Goal: Task Accomplishment & Management: Manage account settings

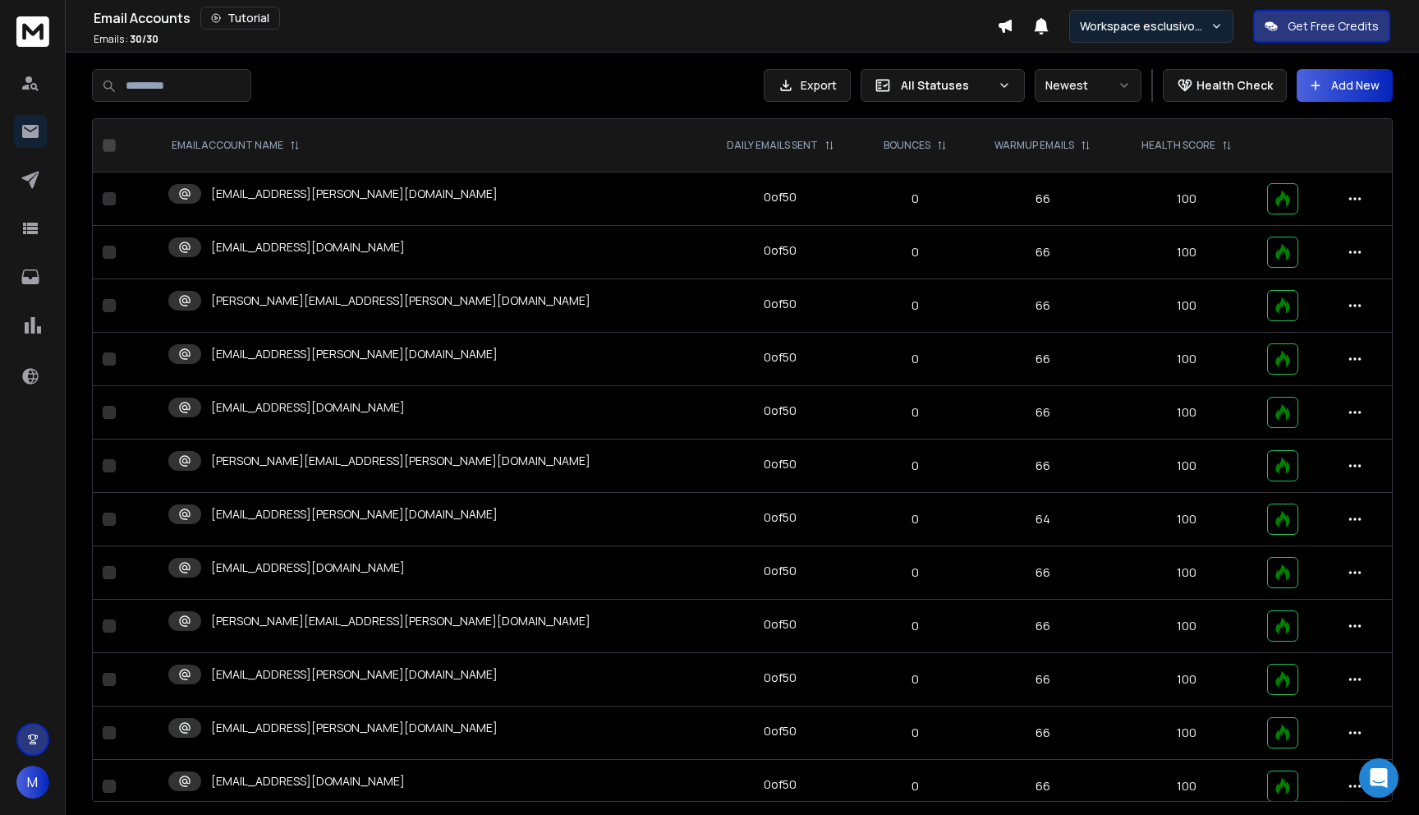
click at [1176, 18] on p "Workspace esclusivo upvizory" at bounding box center [1145, 26] width 131 height 16
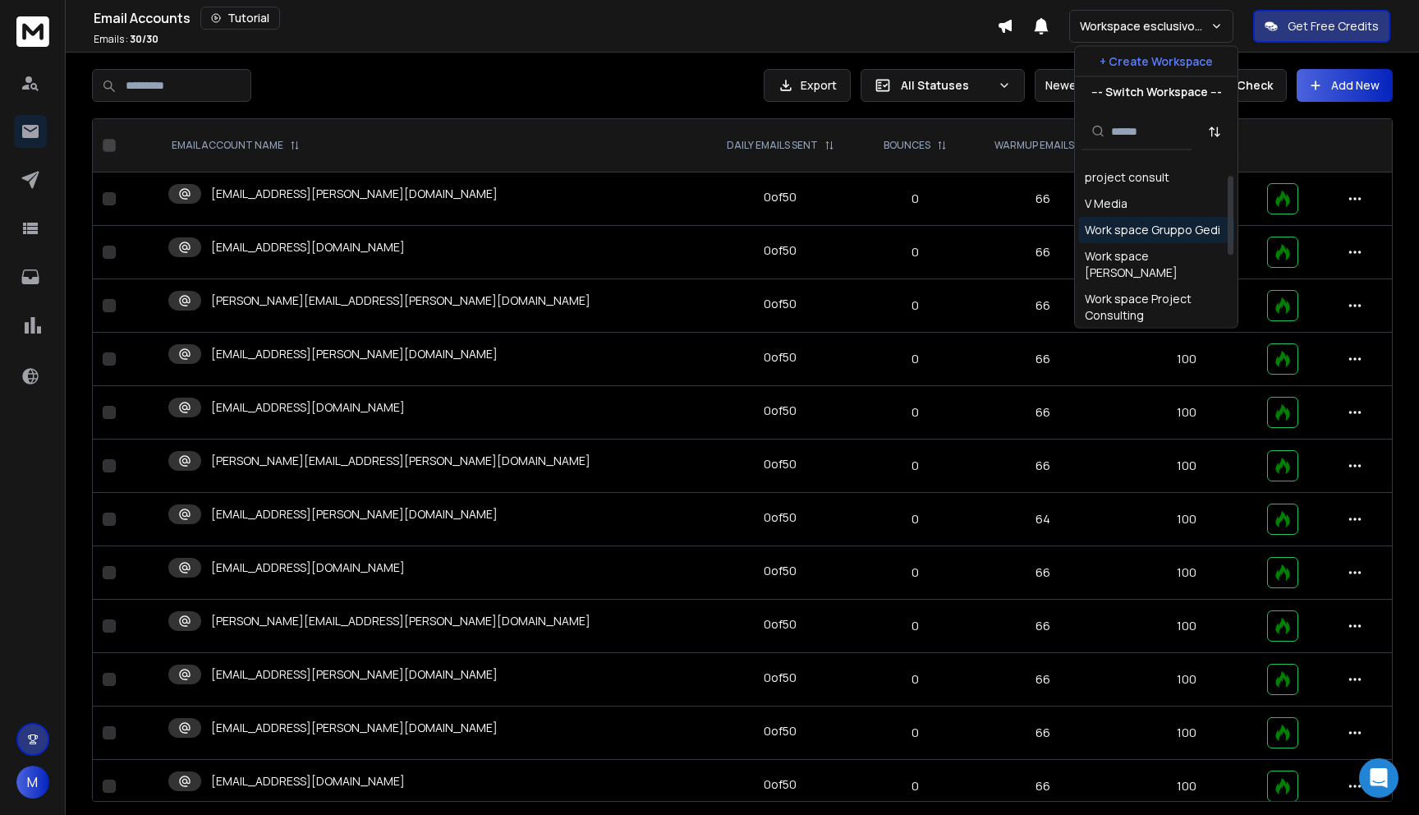
scroll to position [57, 0]
click at [1155, 285] on div "Work space Project Consulting" at bounding box center [1156, 298] width 143 height 33
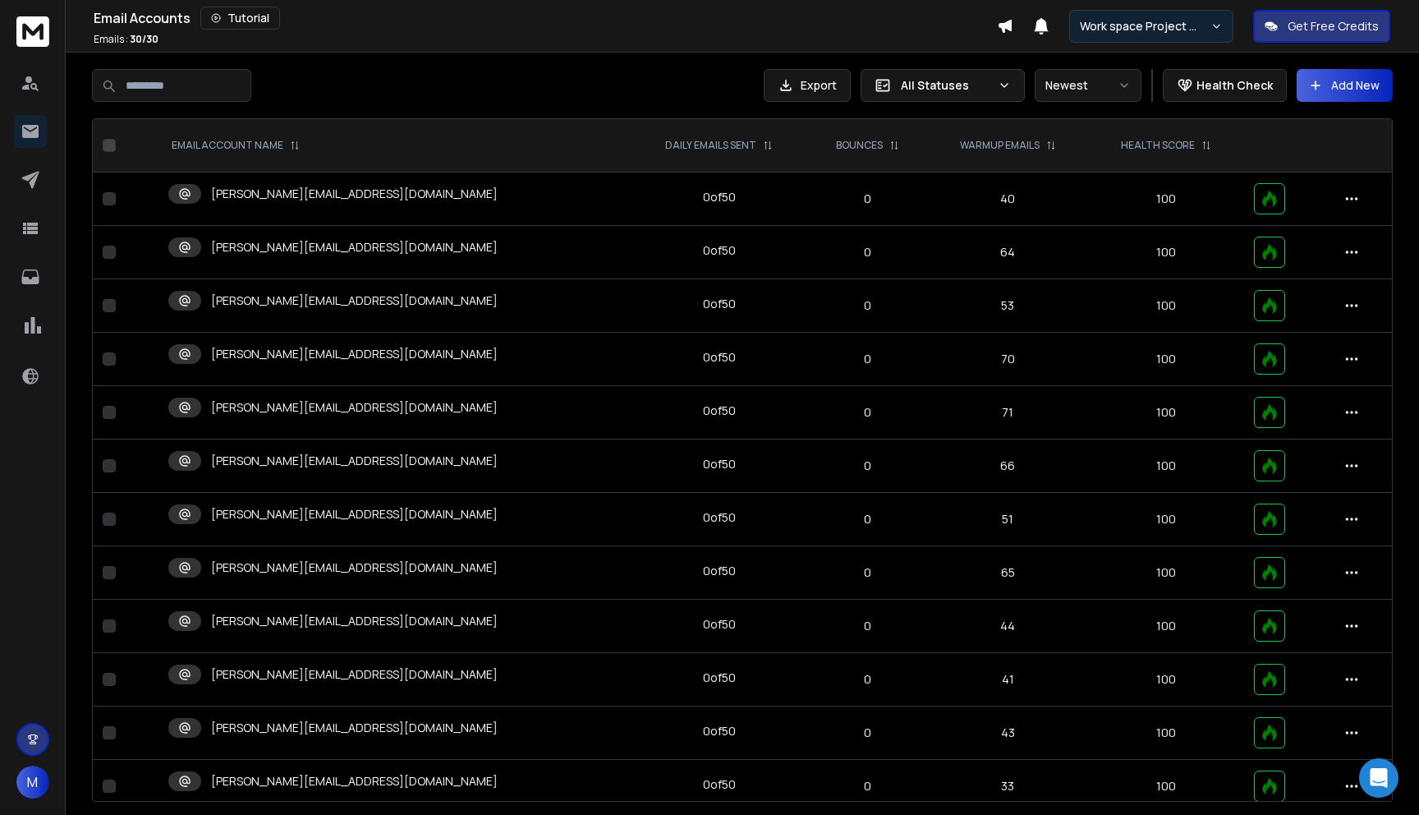
click at [1188, 25] on p "Work space Project Consulting" at bounding box center [1145, 26] width 131 height 16
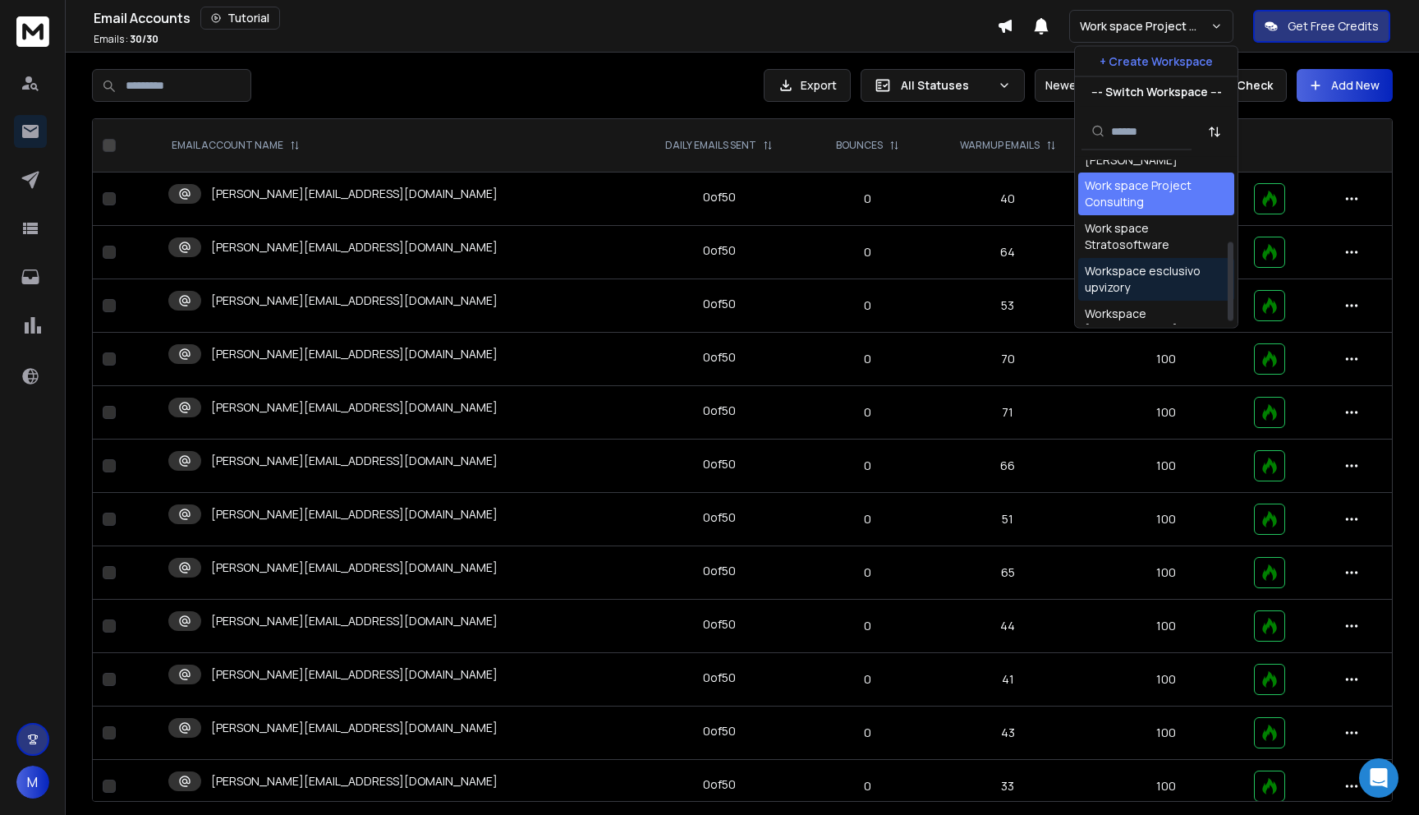
scroll to position [174, 0]
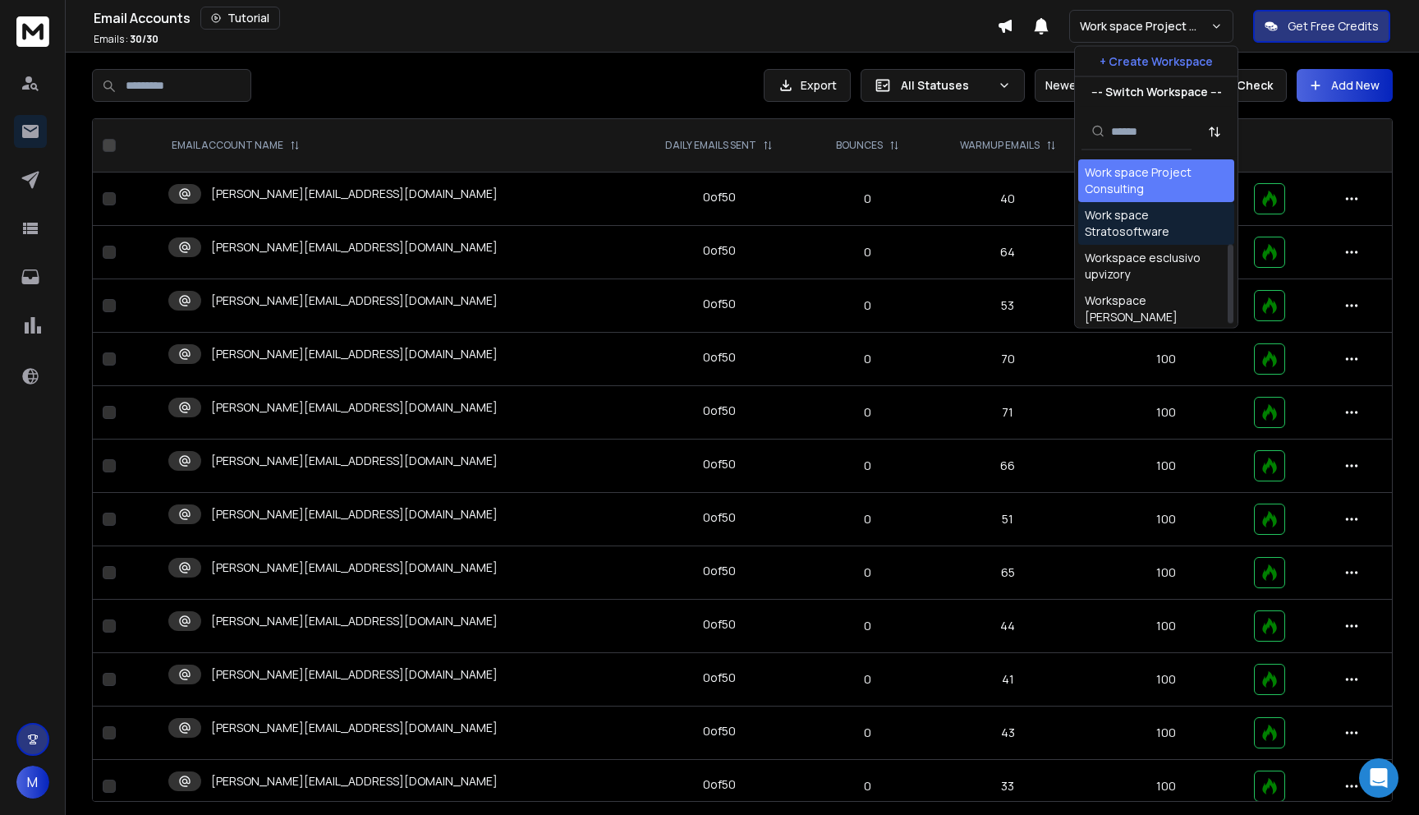
click at [1154, 209] on div "Work space Stratosoftware" at bounding box center [1156, 224] width 143 height 33
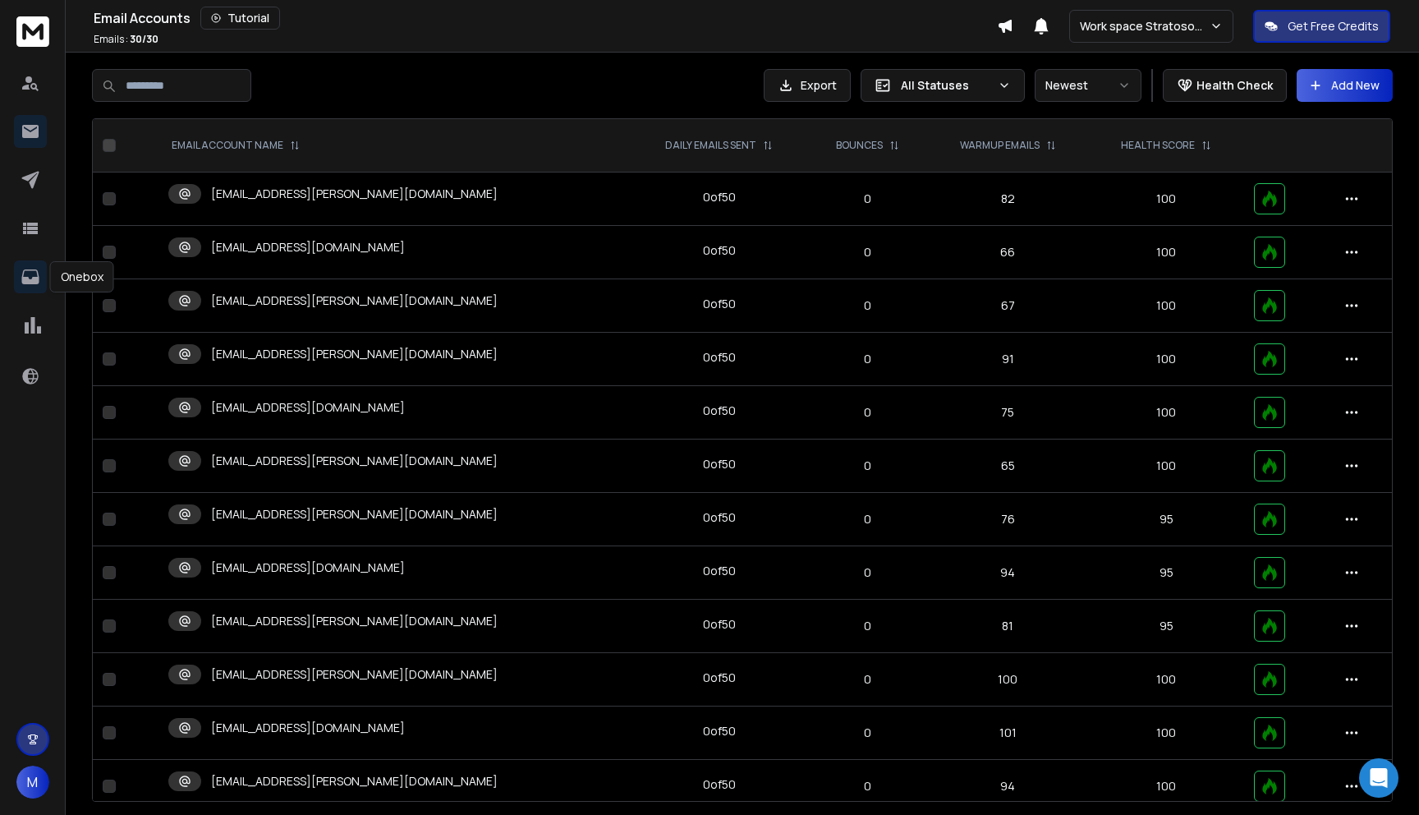
click at [30, 282] on icon at bounding box center [29, 276] width 17 height 15
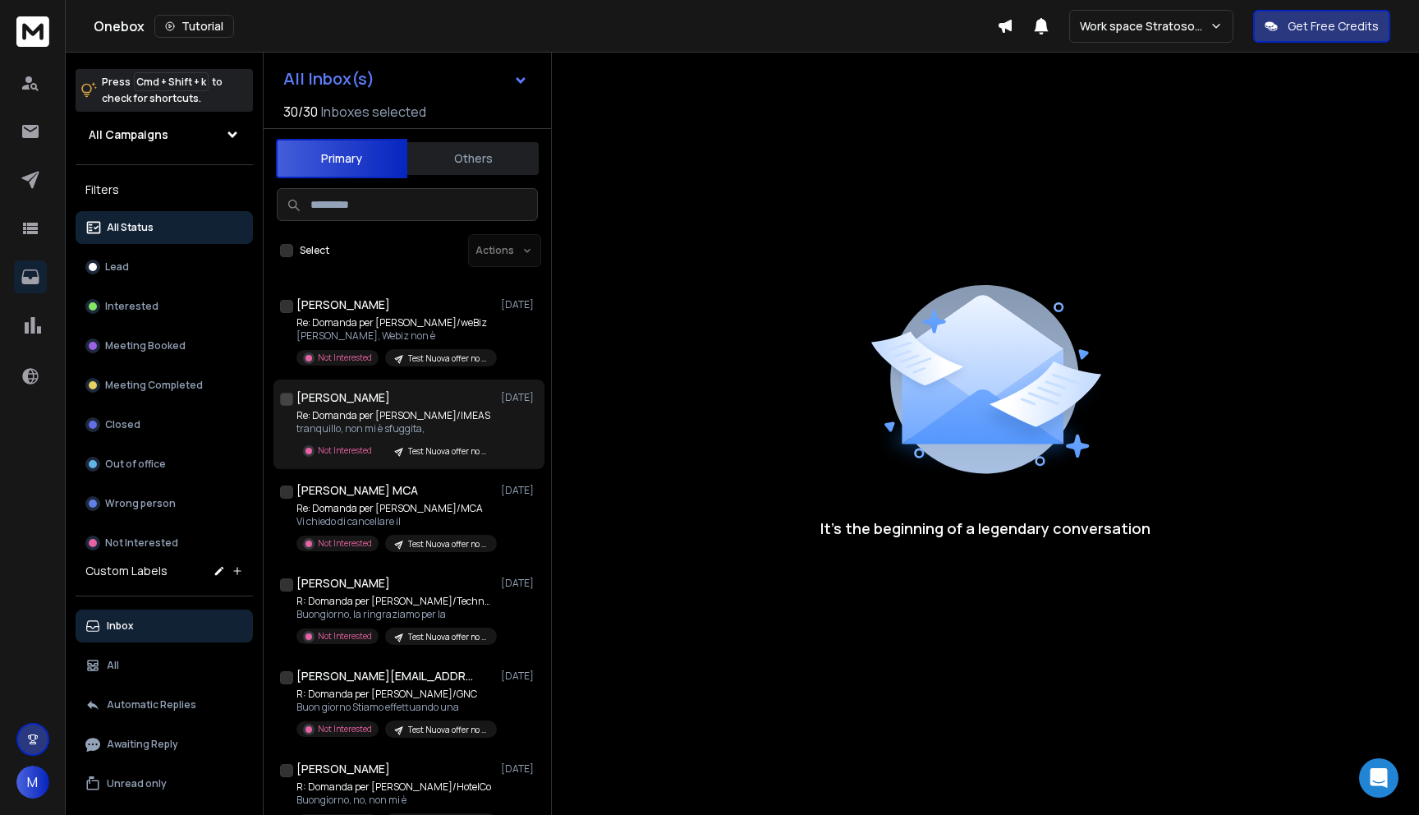
click at [387, 411] on p "Re: Domanda per Franco Zenere/IMEAS" at bounding box center [394, 415] width 197 height 13
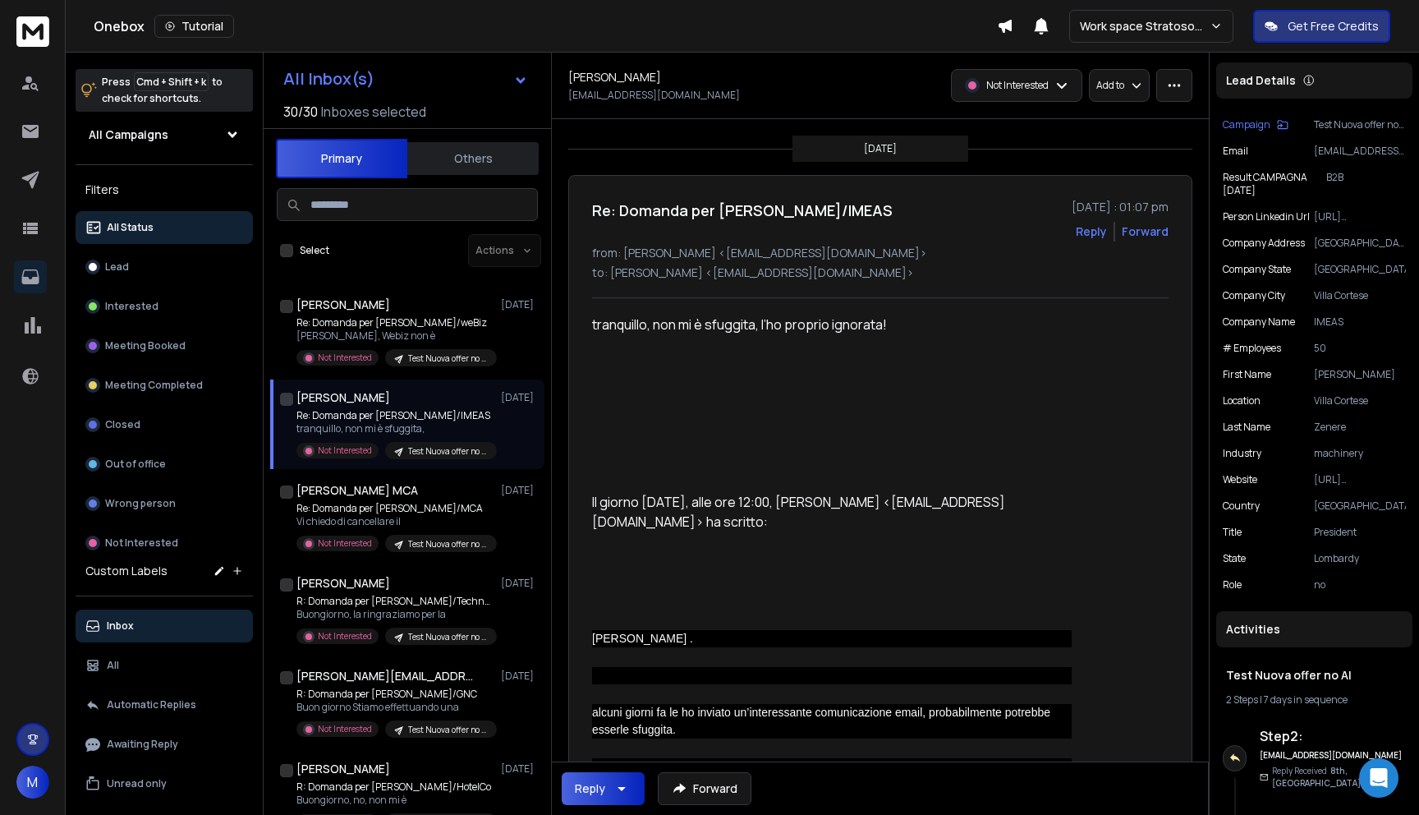
click at [463, 165] on button "Others" at bounding box center [472, 158] width 131 height 36
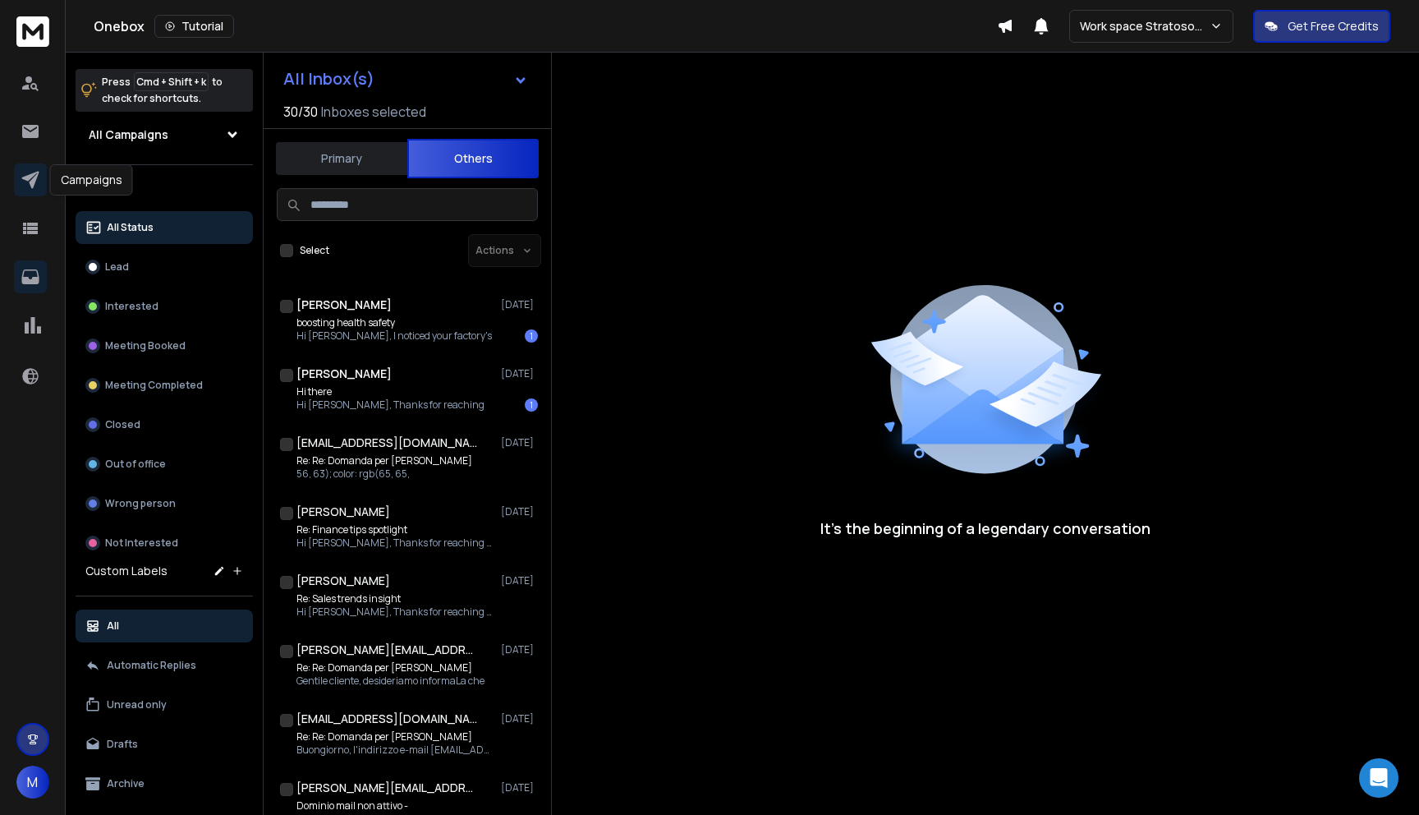
click at [31, 183] on icon at bounding box center [29, 180] width 17 height 17
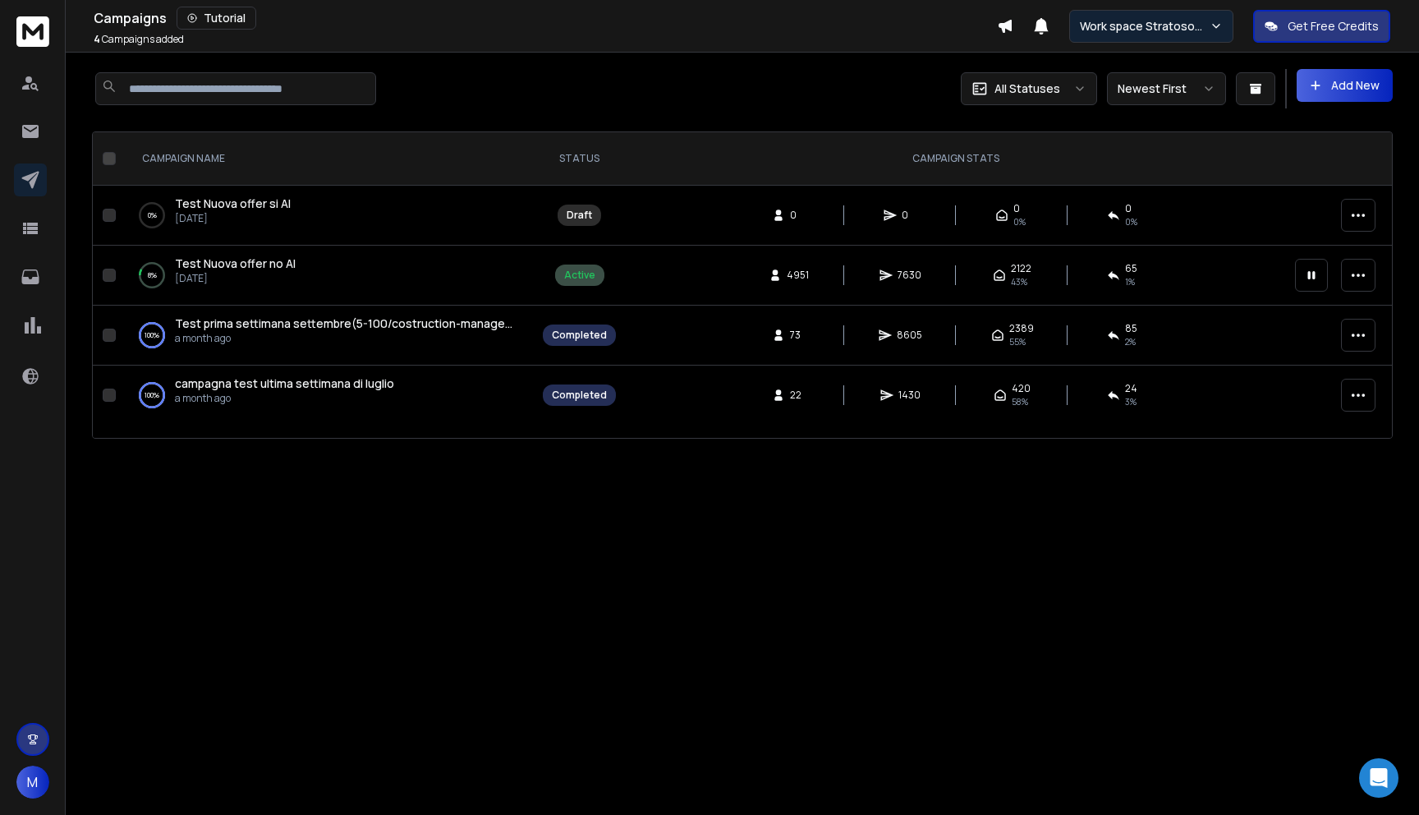
click at [1157, 30] on p "Work space Stratosoftware" at bounding box center [1145, 26] width 130 height 16
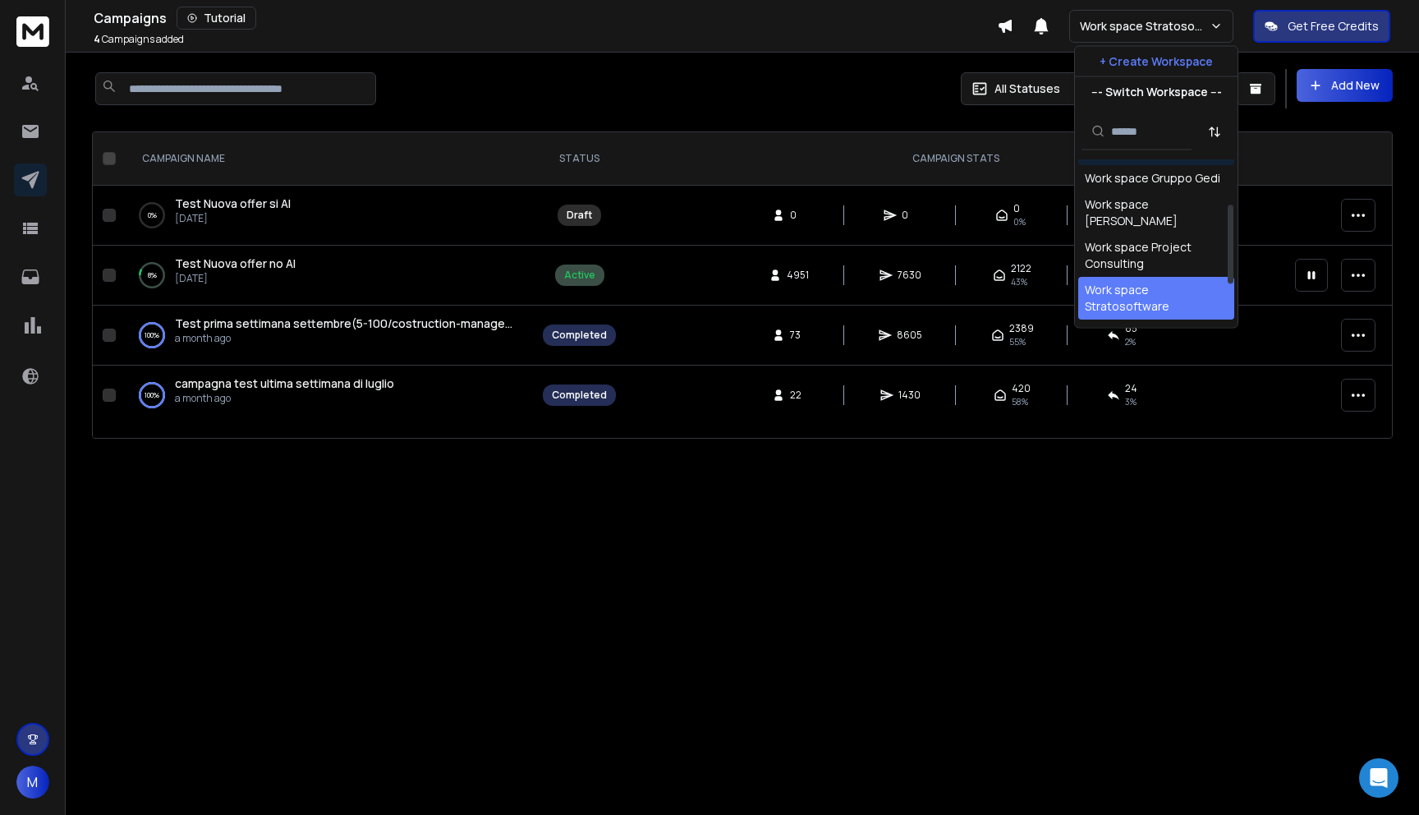
scroll to position [122, 0]
click at [1173, 319] on div "Workspace esclusivo upvizory" at bounding box center [1156, 335] width 143 height 33
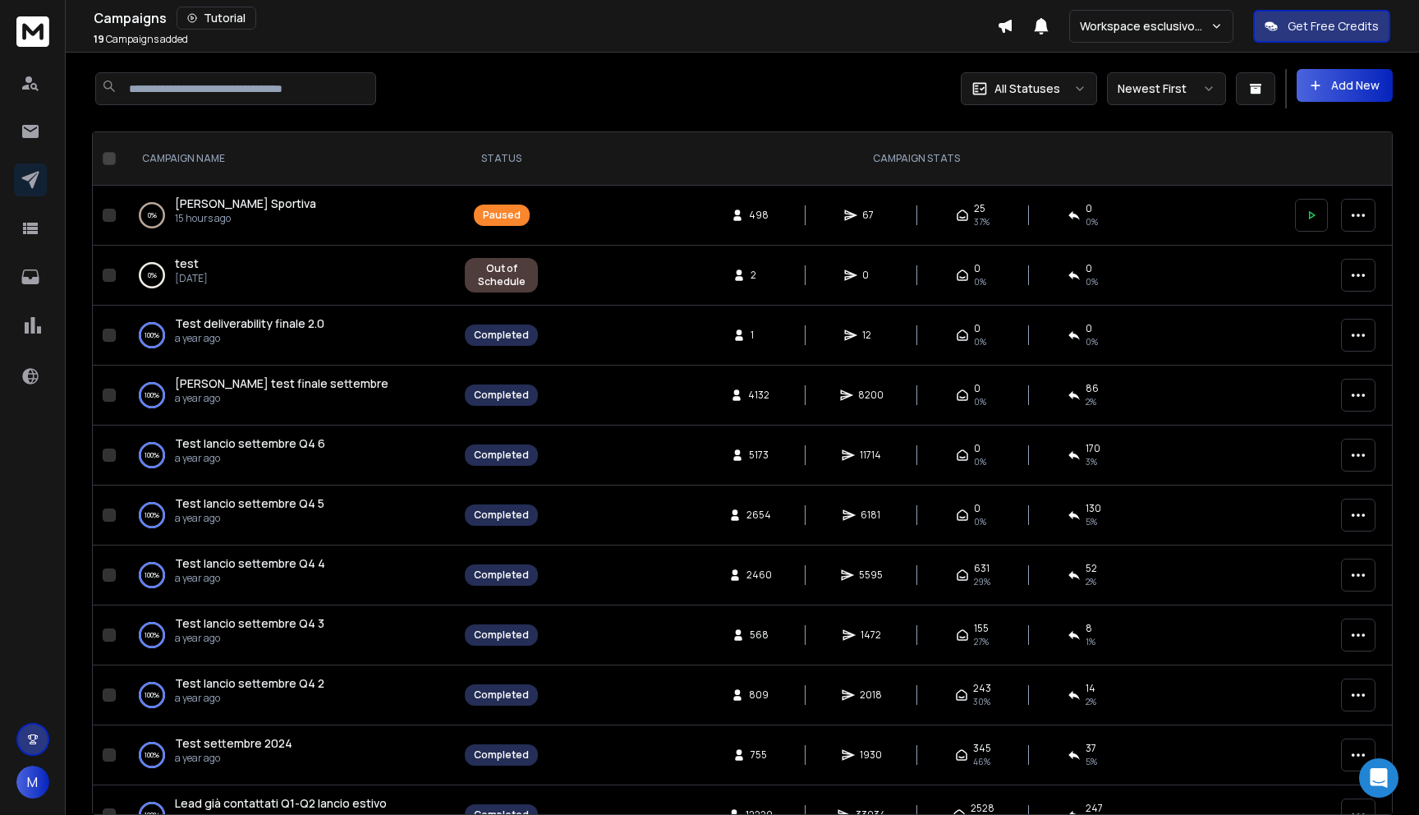
click at [258, 204] on span "Campagna Sportiva" at bounding box center [245, 203] width 141 height 16
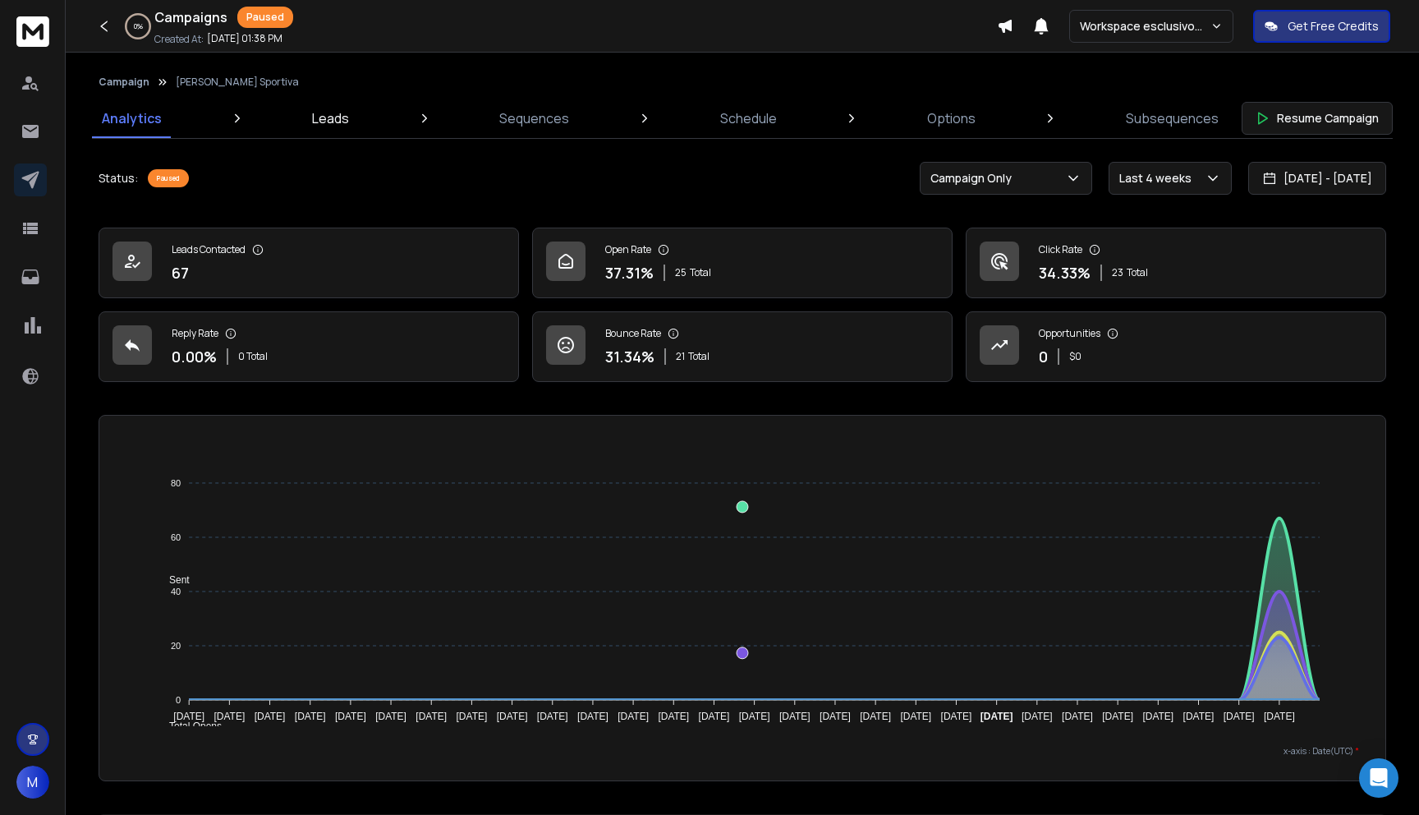
click at [331, 113] on p "Leads" at bounding box center [330, 118] width 37 height 20
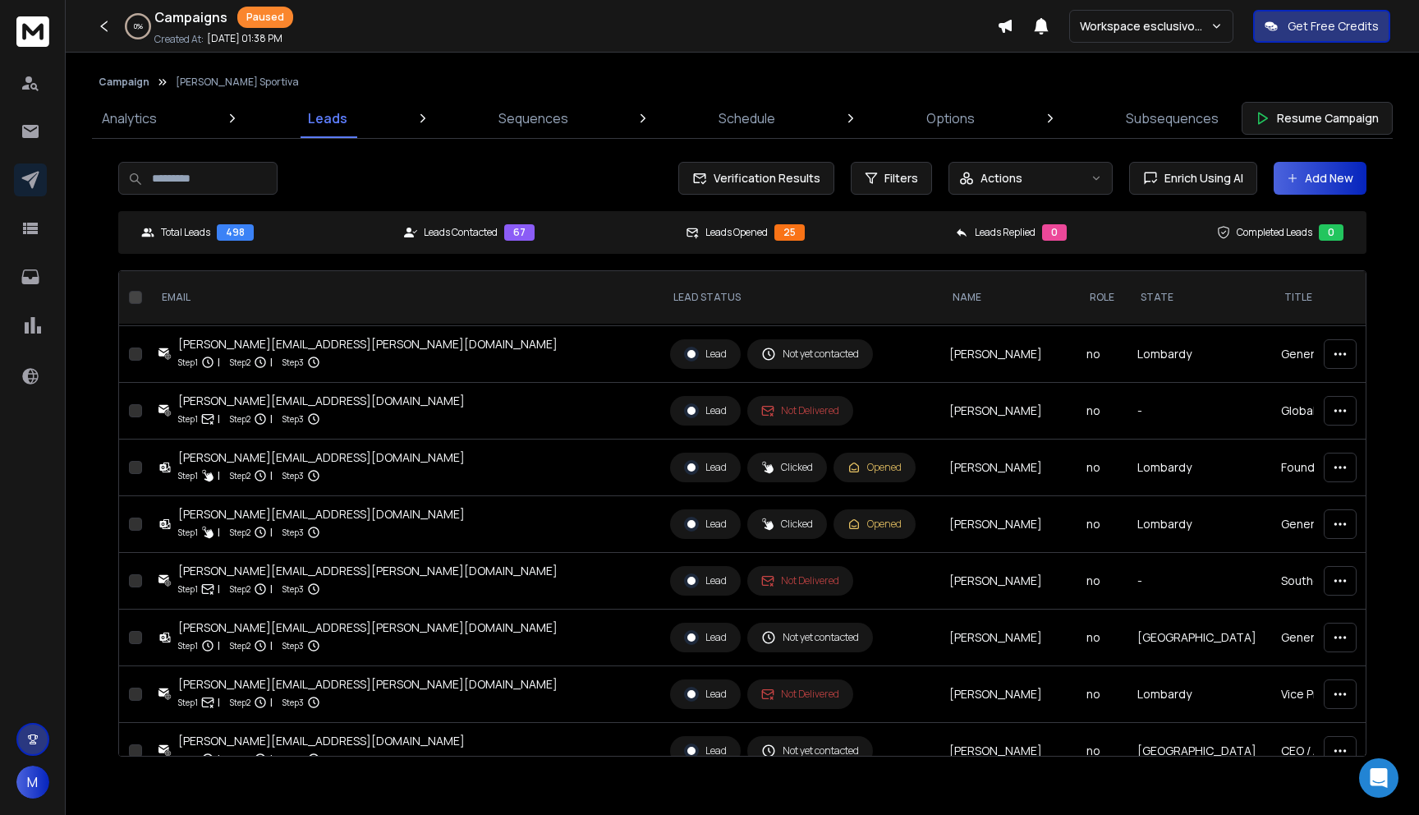
scroll to position [8618, 0]
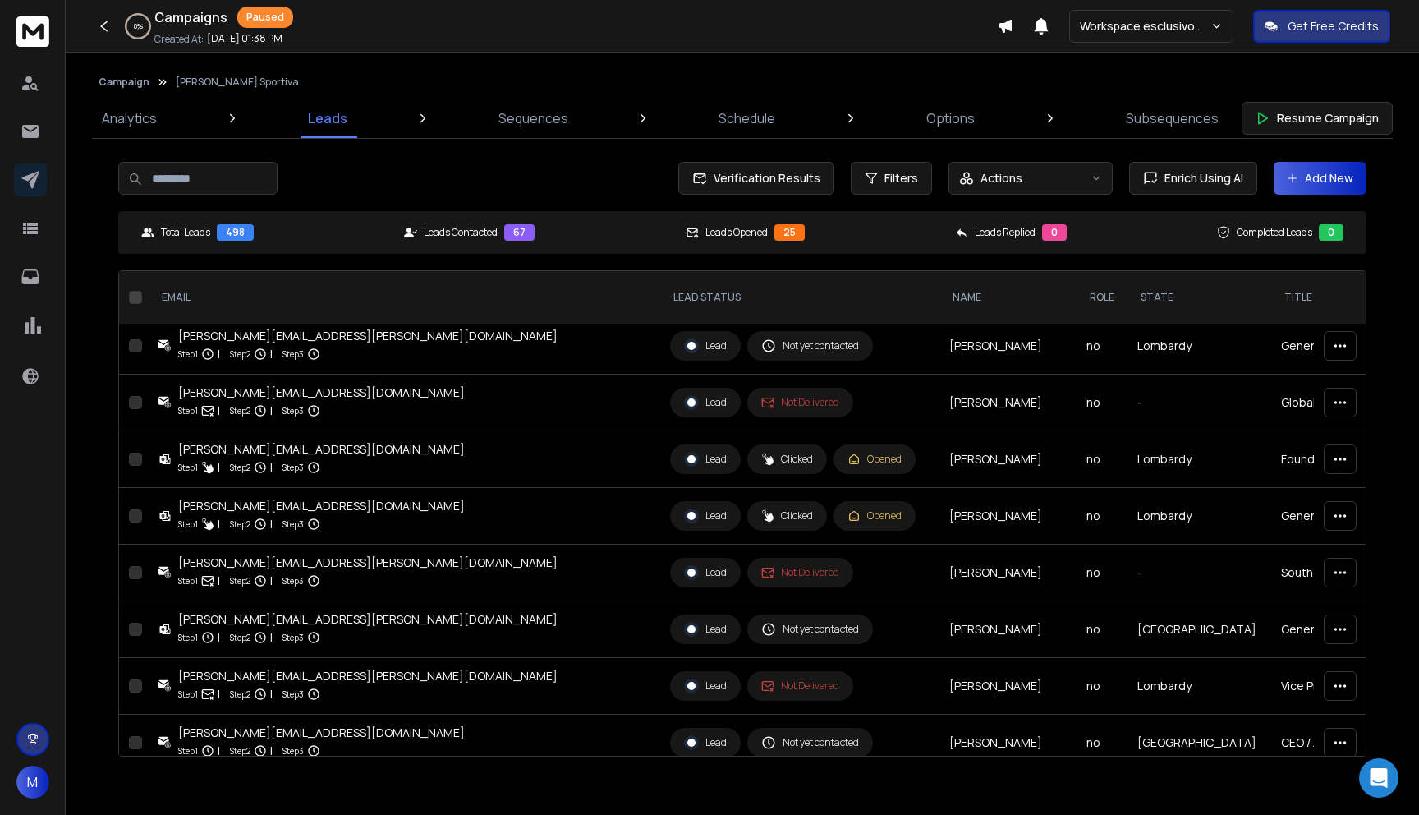
click at [761, 403] on div "Not Delivered" at bounding box center [800, 402] width 78 height 13
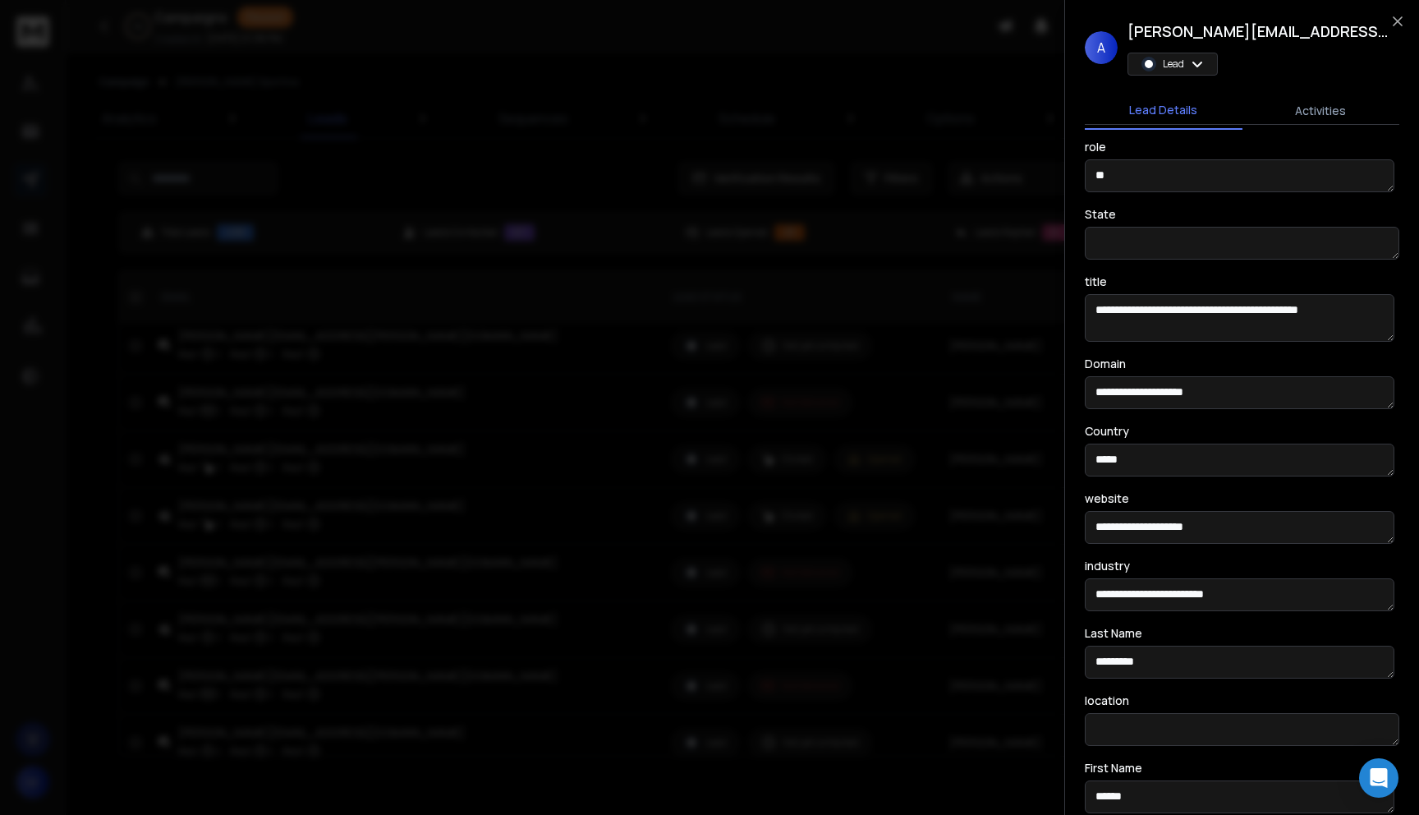
click at [1333, 115] on button "Activities" at bounding box center [1321, 111] width 158 height 36
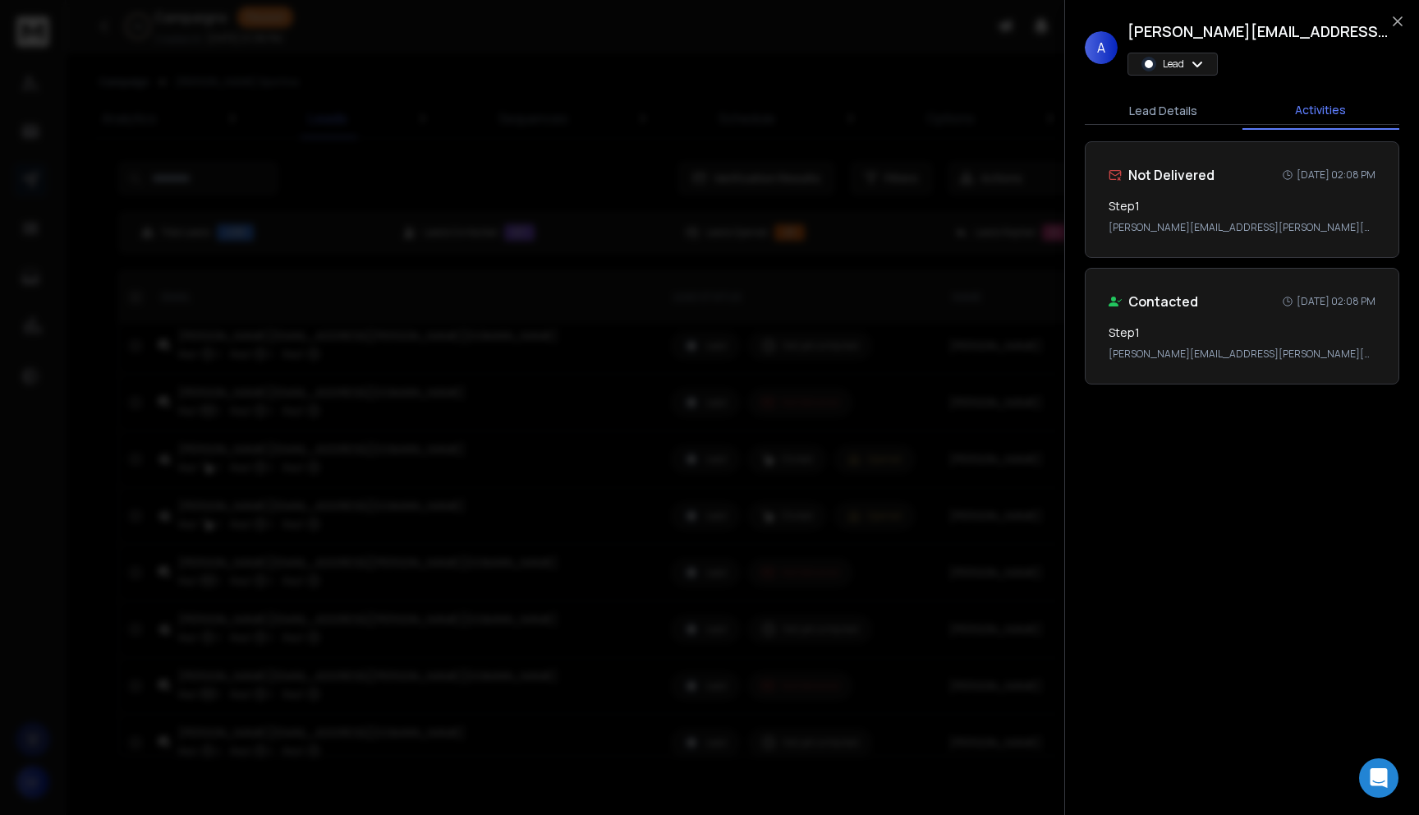
click at [1172, 177] on div "Not Delivered" at bounding box center [1162, 175] width 106 height 20
click at [1115, 172] on icon at bounding box center [1115, 174] width 13 height 13
click at [1117, 177] on icon at bounding box center [1115, 174] width 13 height 13
click at [951, 306] on div at bounding box center [709, 407] width 1419 height 815
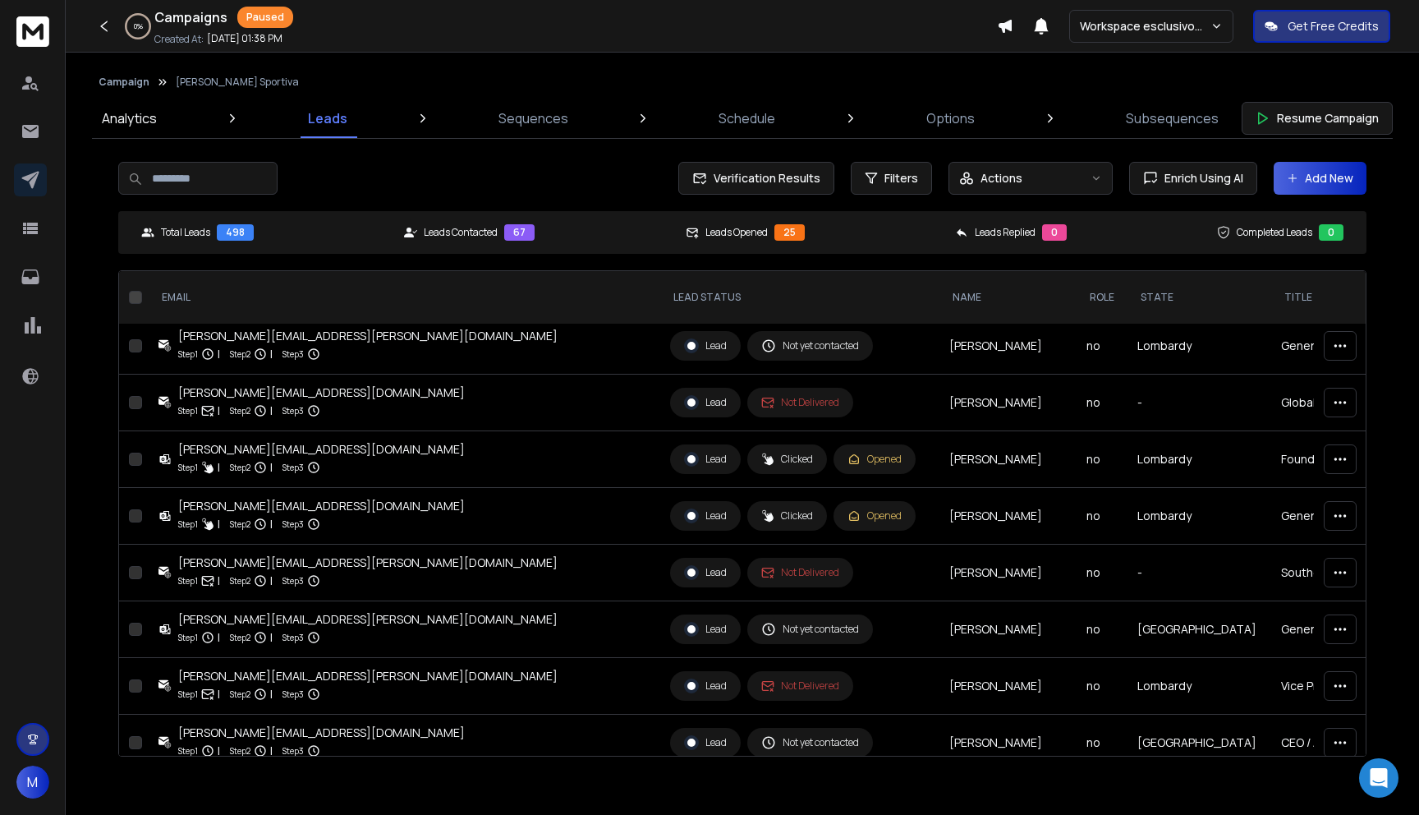
click at [121, 117] on p "Analytics" at bounding box center [129, 118] width 55 height 20
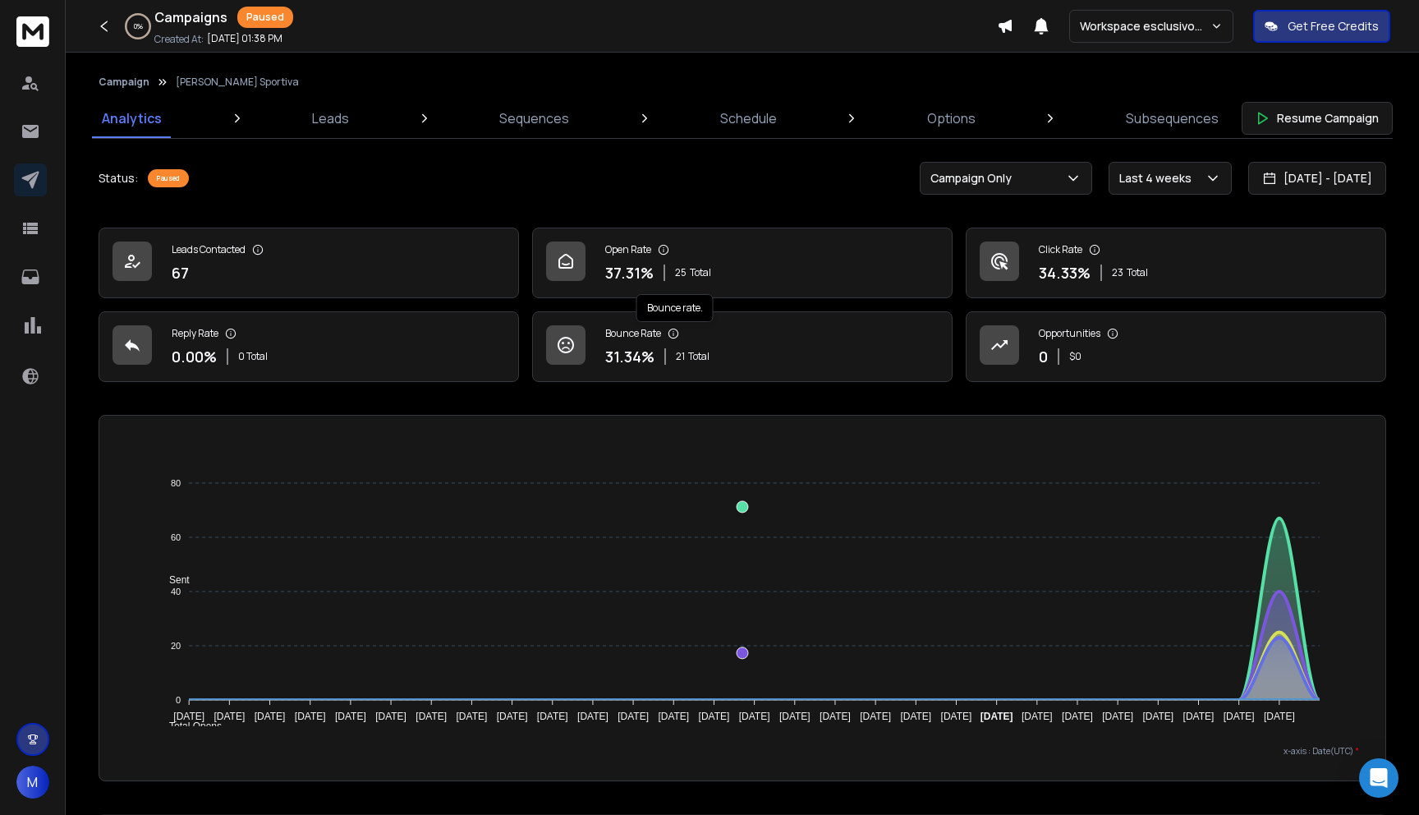
click at [673, 332] on icon at bounding box center [673, 333] width 11 height 11
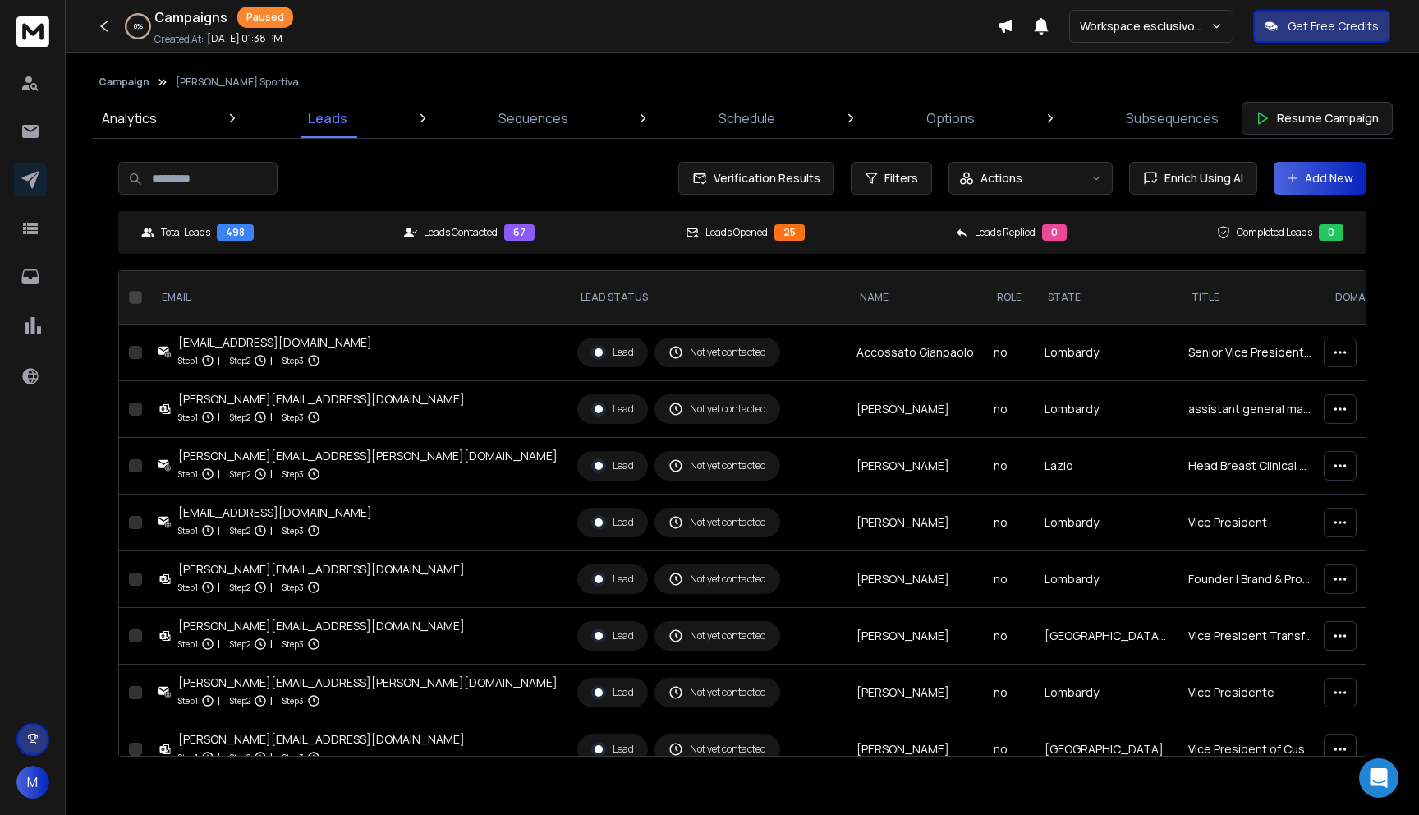
click at [141, 108] on p "Analytics" at bounding box center [129, 118] width 55 height 20
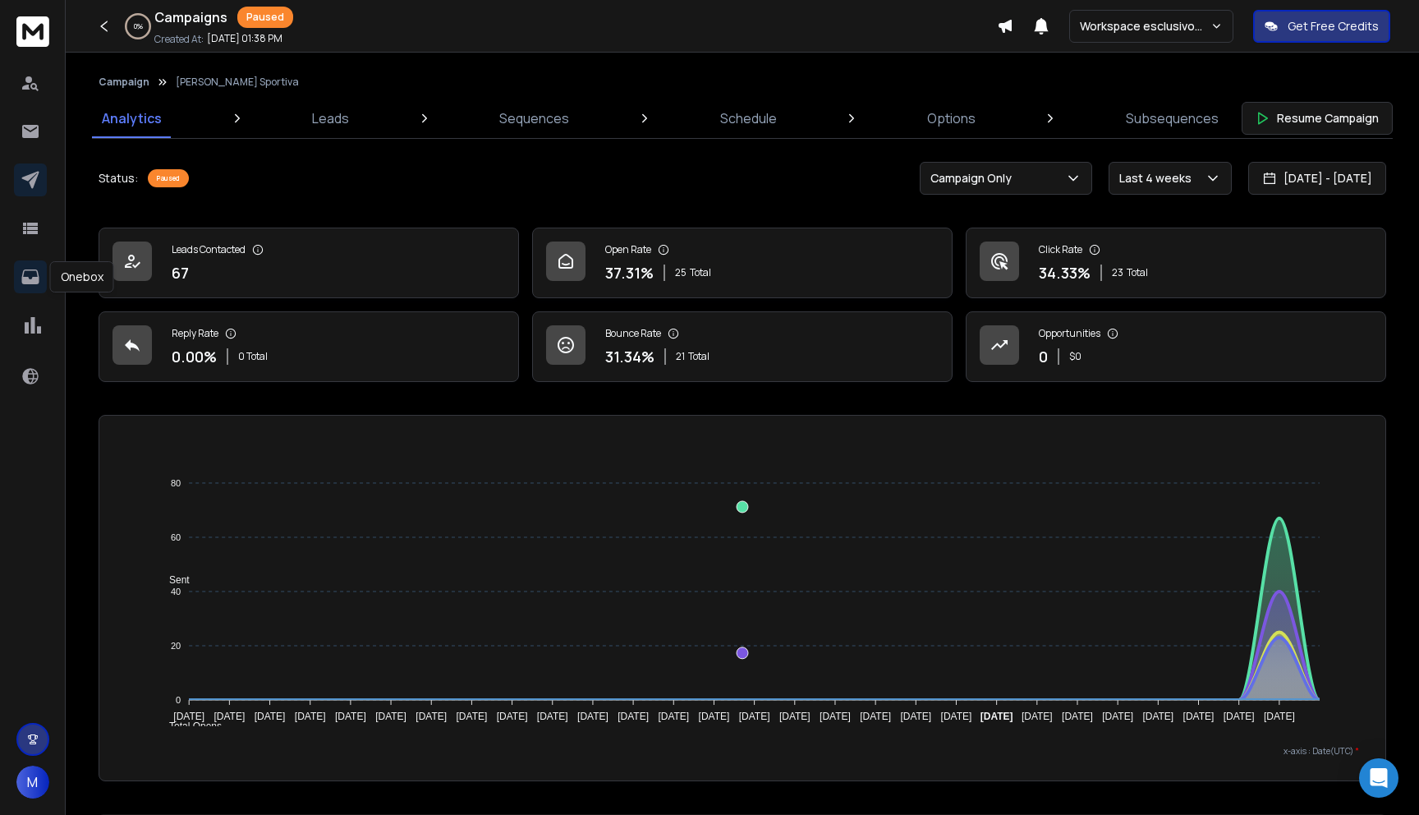
click at [25, 269] on icon at bounding box center [31, 277] width 20 height 20
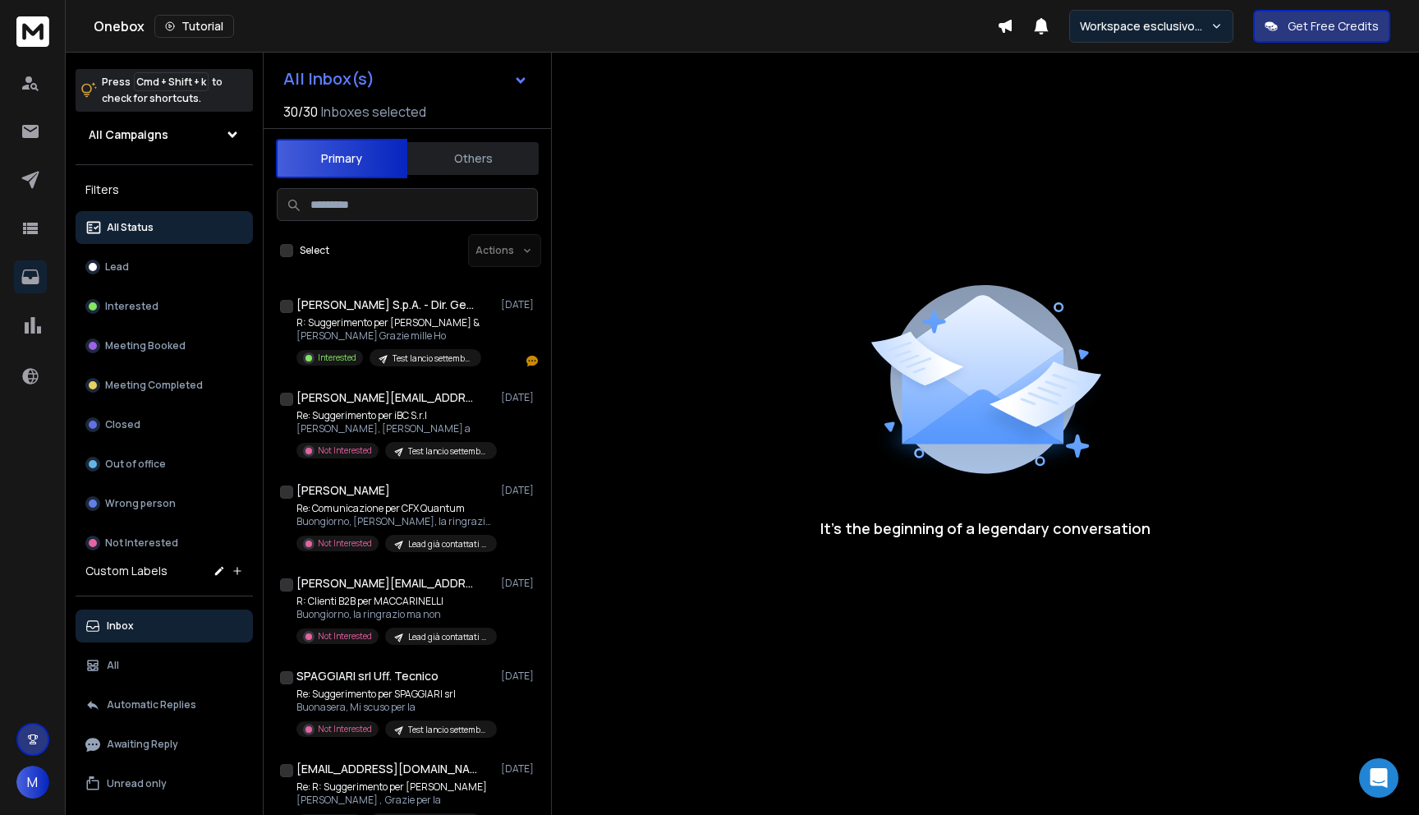
click at [1177, 21] on p "Workspace esclusivo upvizory" at bounding box center [1145, 26] width 131 height 16
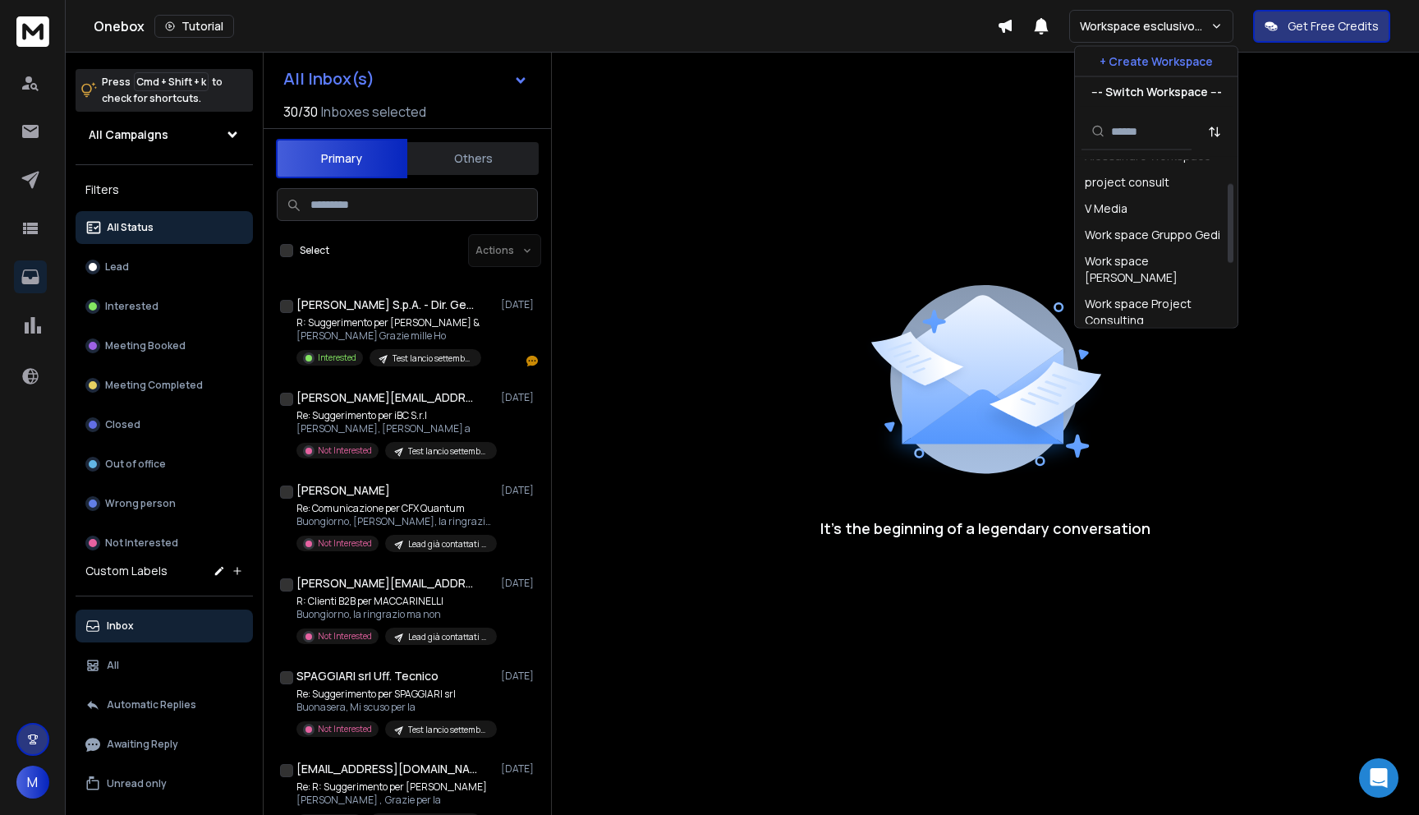
scroll to position [43, 0]
click at [1164, 296] on div "Work space Project Consulting" at bounding box center [1156, 312] width 143 height 33
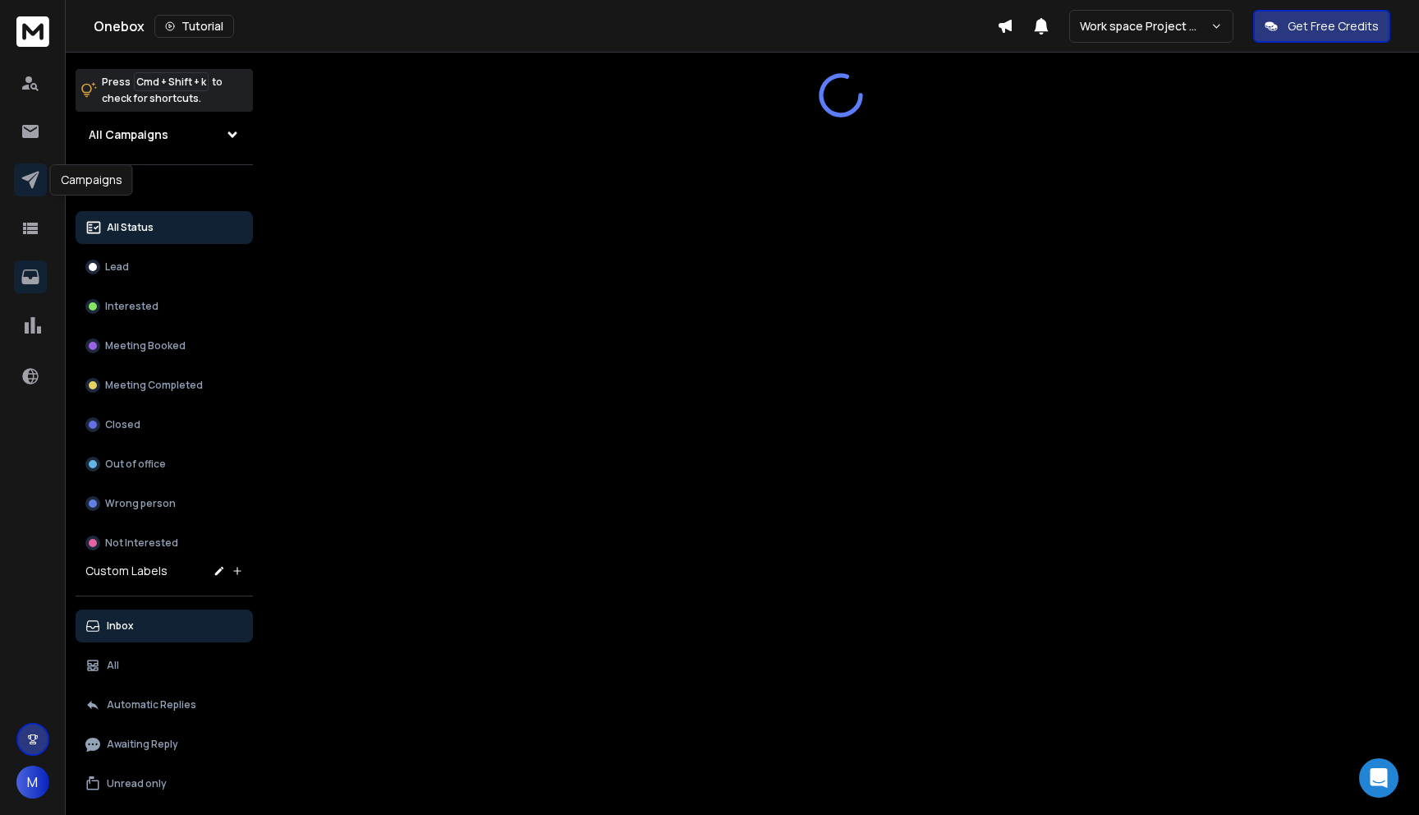
click at [21, 183] on icon at bounding box center [31, 180] width 20 height 20
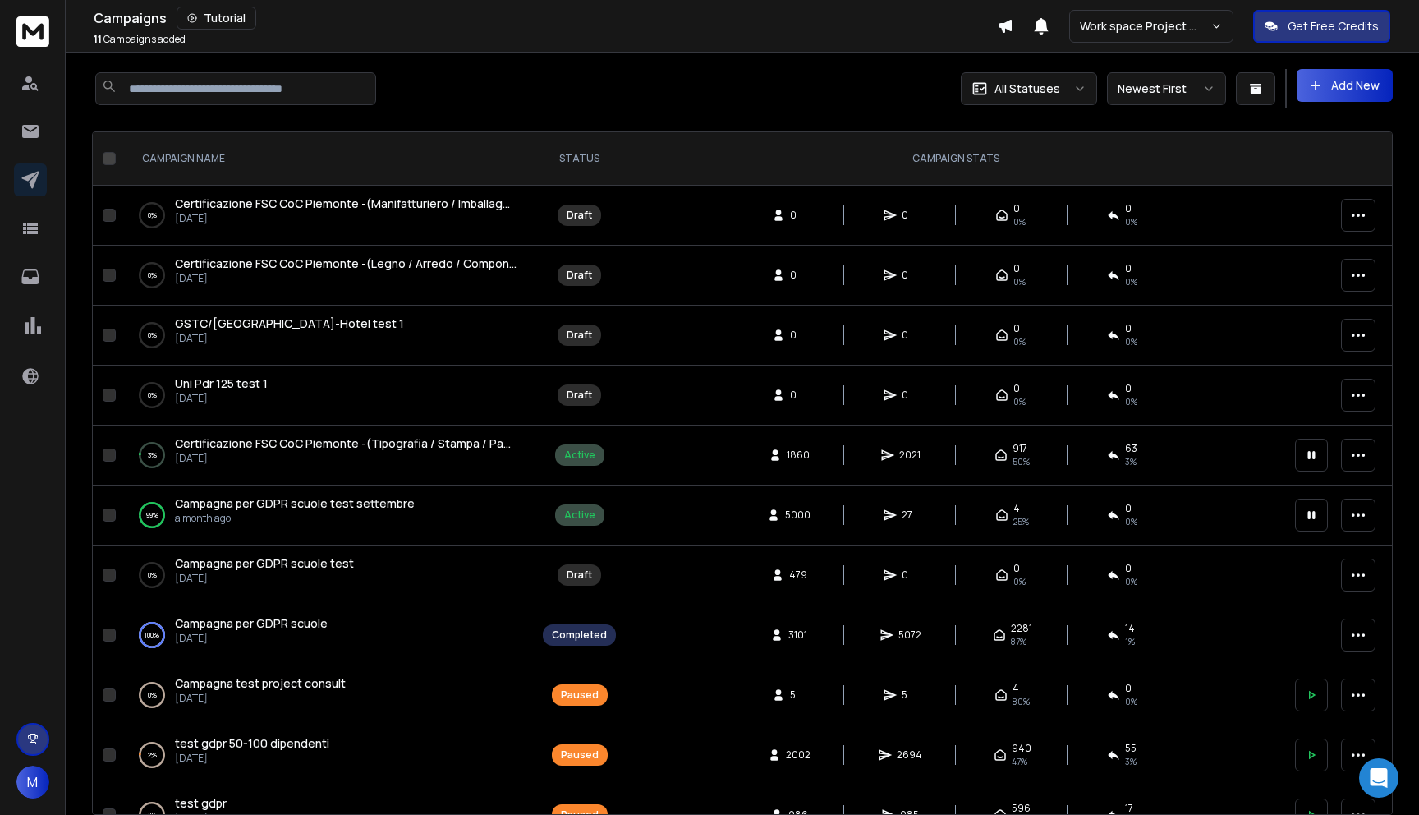
click at [392, 446] on span "Certificazione FSC CoC Piemonte -(Tipografia / Stampa / Packaging / Carta) Test…" at bounding box center [401, 443] width 452 height 16
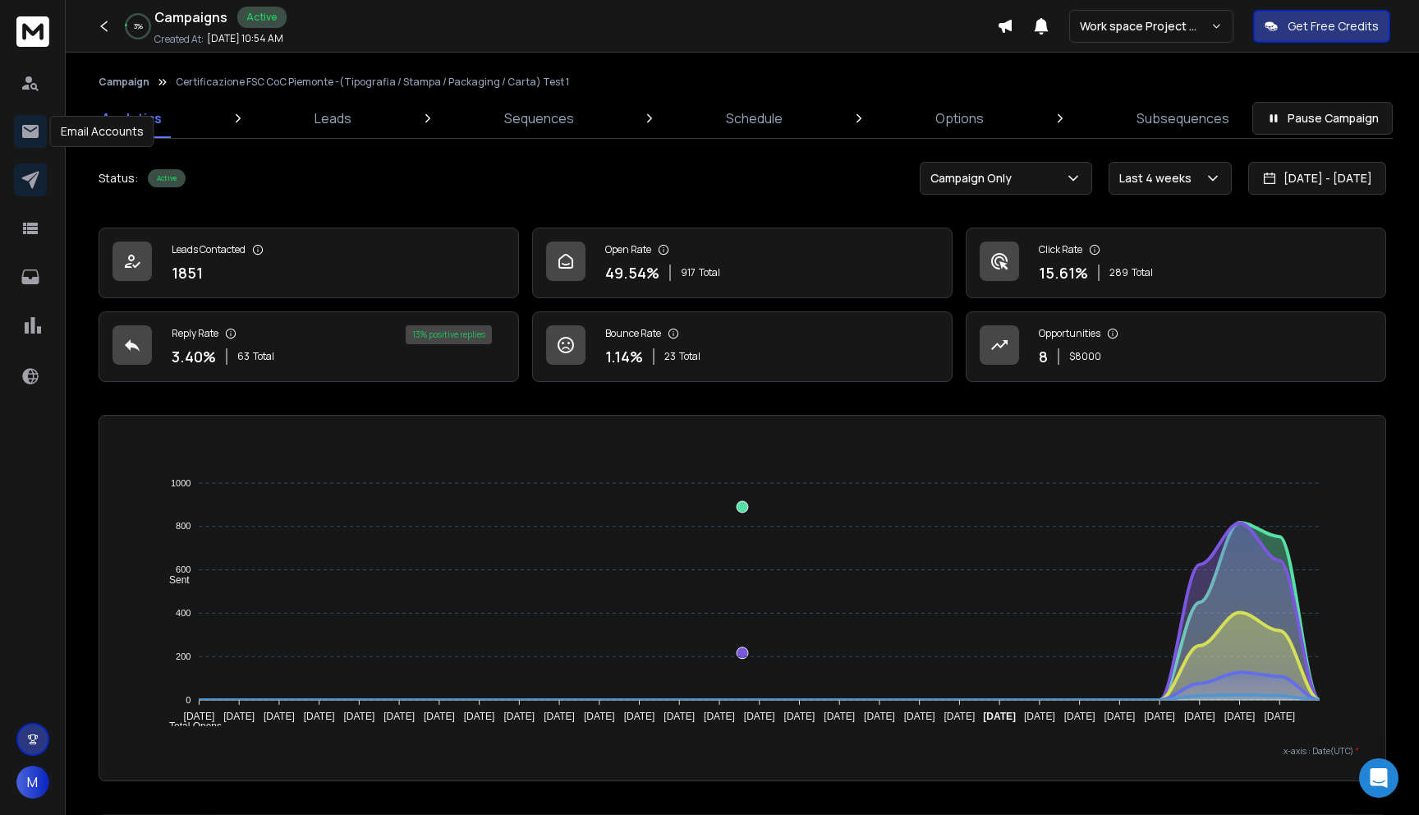
click at [33, 127] on icon at bounding box center [30, 131] width 16 height 13
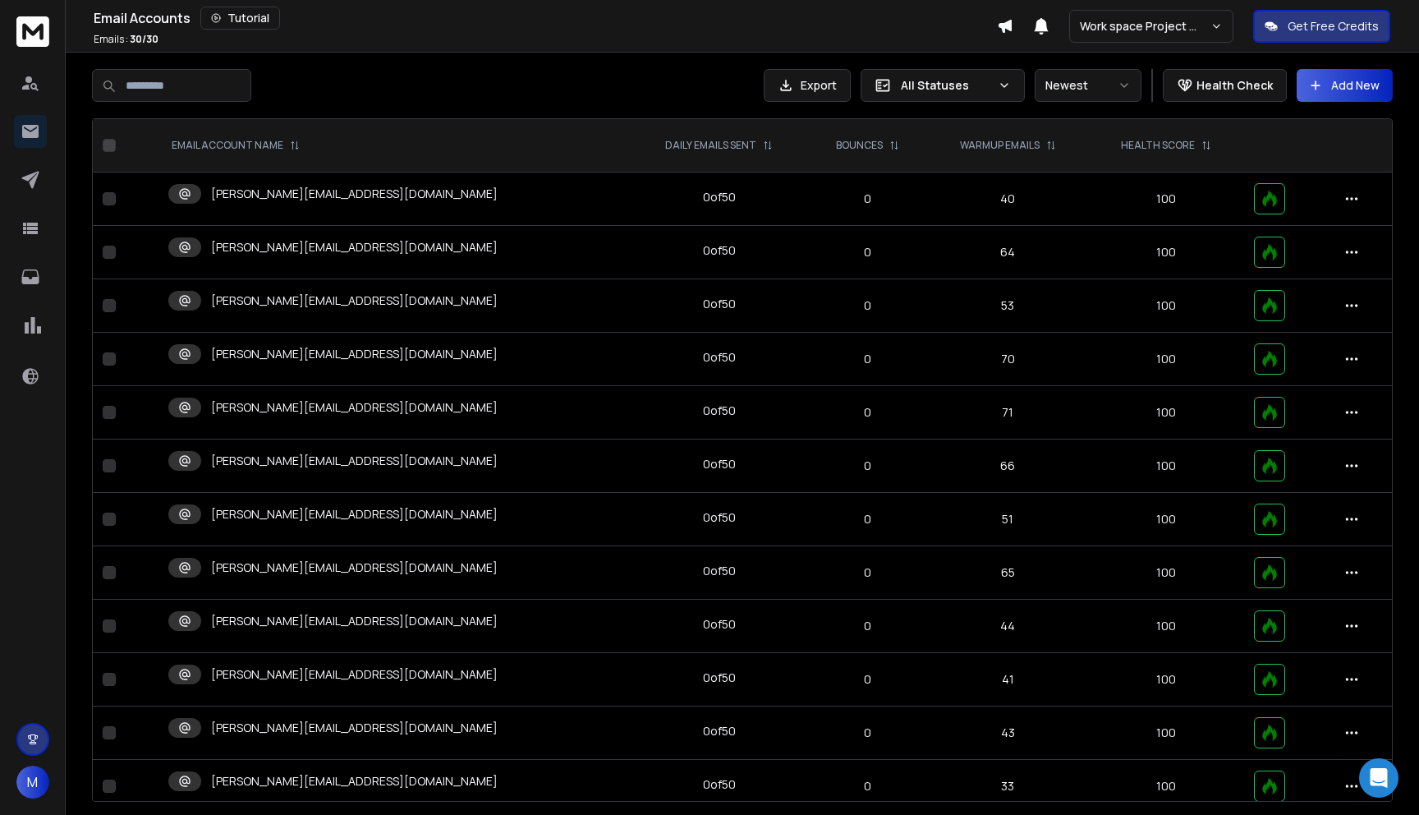
click at [342, 195] on div "a.fiore@projconsult.co" at bounding box center [394, 194] width 452 height 20
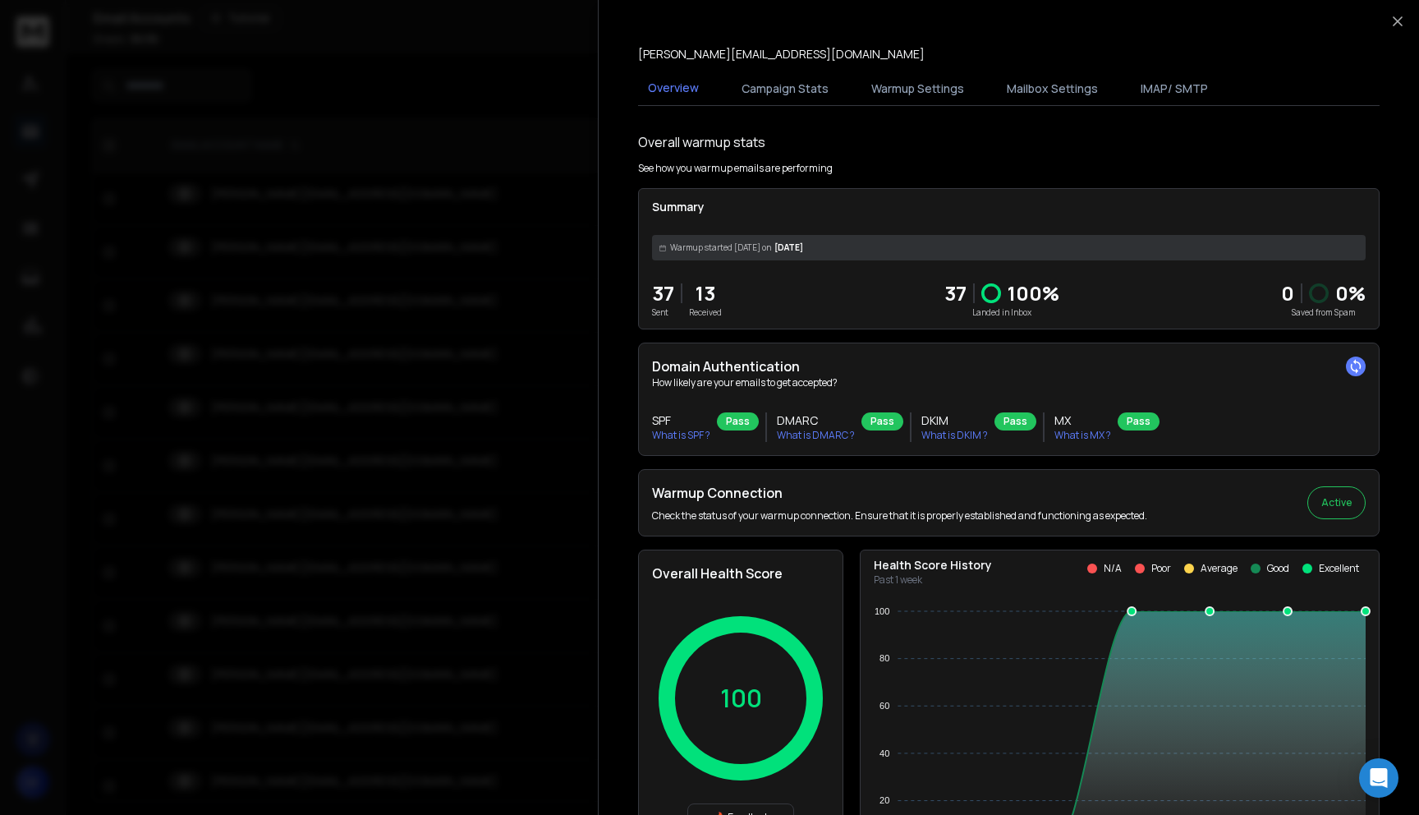
click at [783, 90] on button "Campaign Stats" at bounding box center [785, 89] width 107 height 36
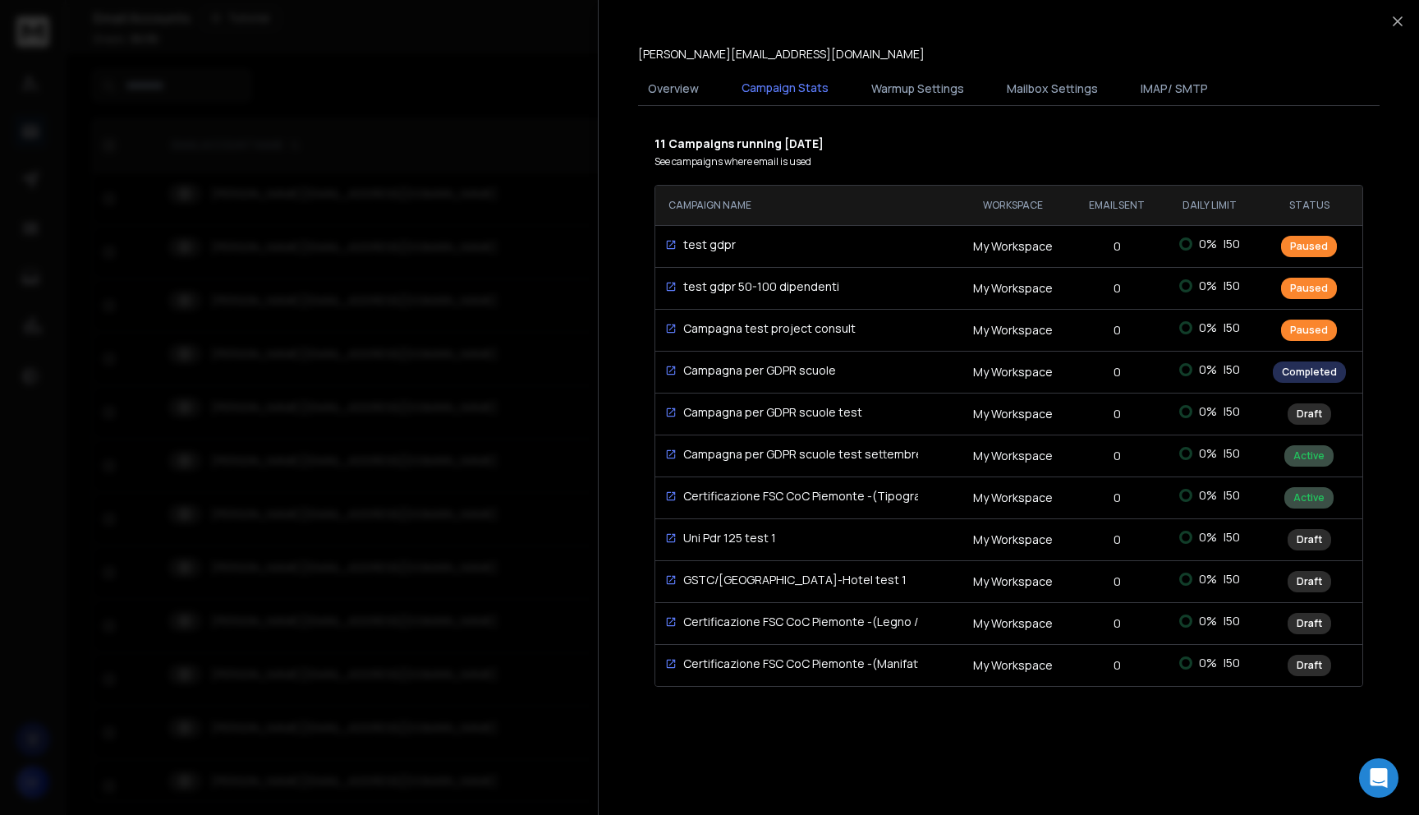
click at [902, 75] on button "Warmup Settings" at bounding box center [917, 89] width 112 height 36
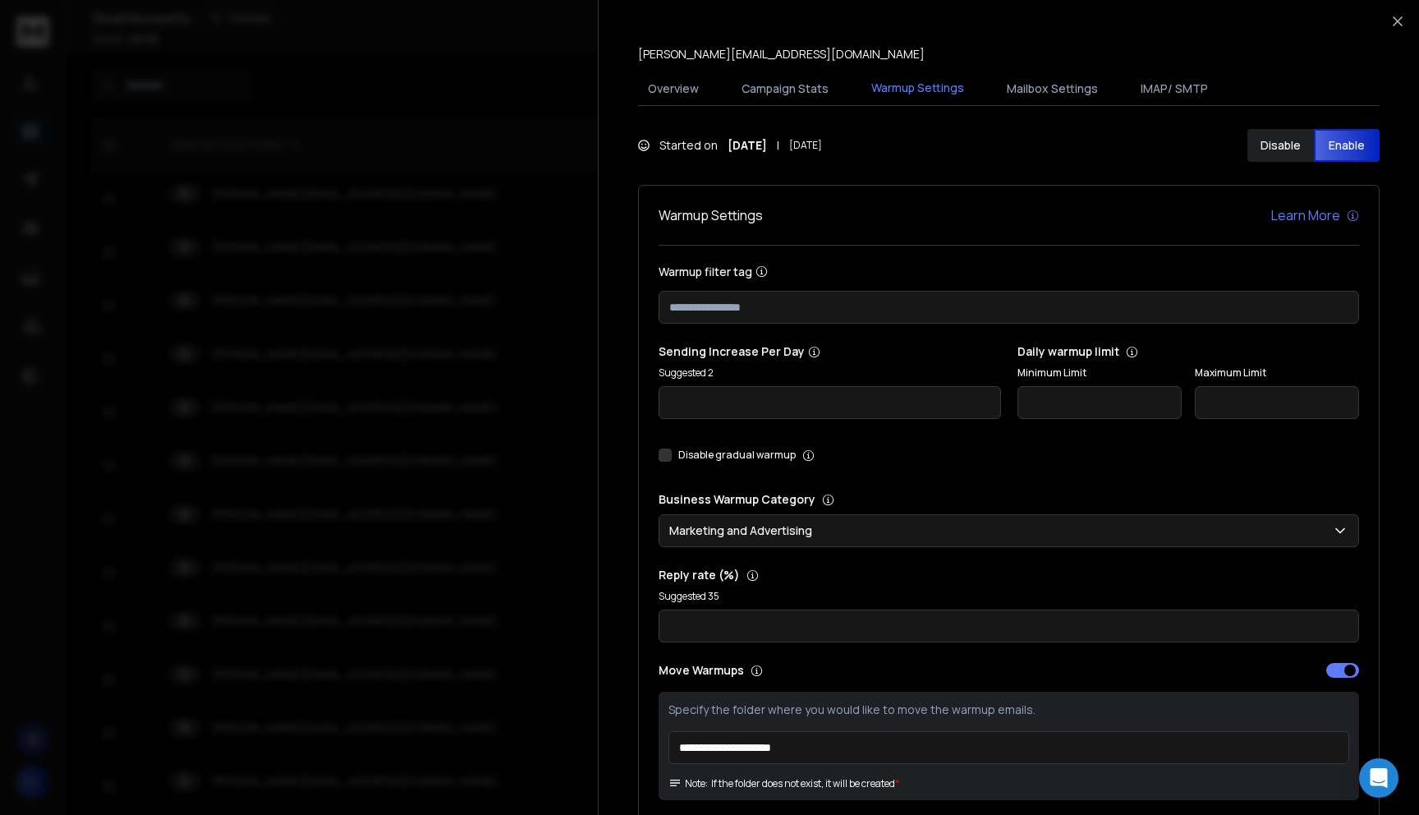
click at [1067, 84] on button "Mailbox Settings" at bounding box center [1052, 89] width 111 height 36
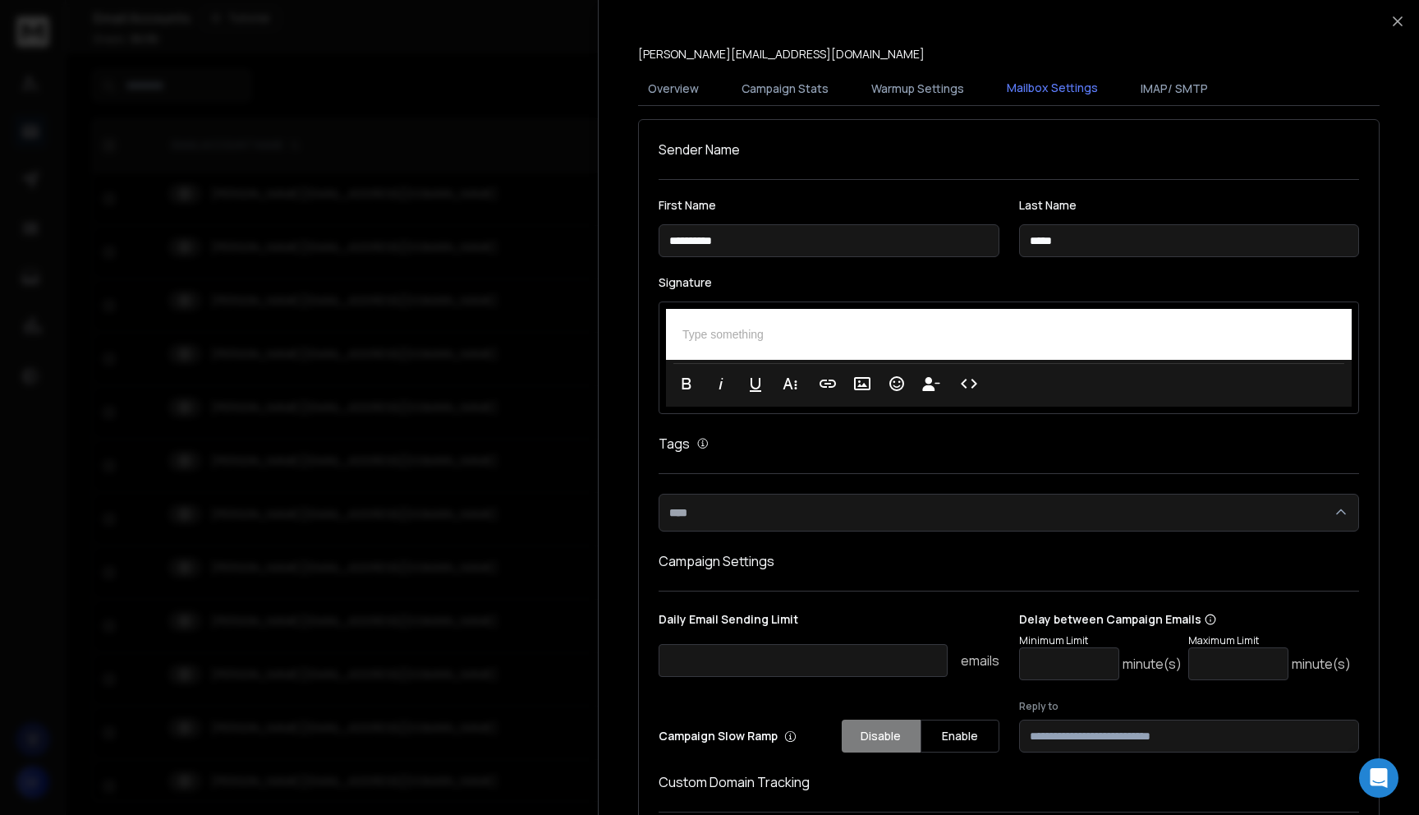
click at [1165, 85] on button "IMAP/ SMTP" at bounding box center [1174, 89] width 87 height 36
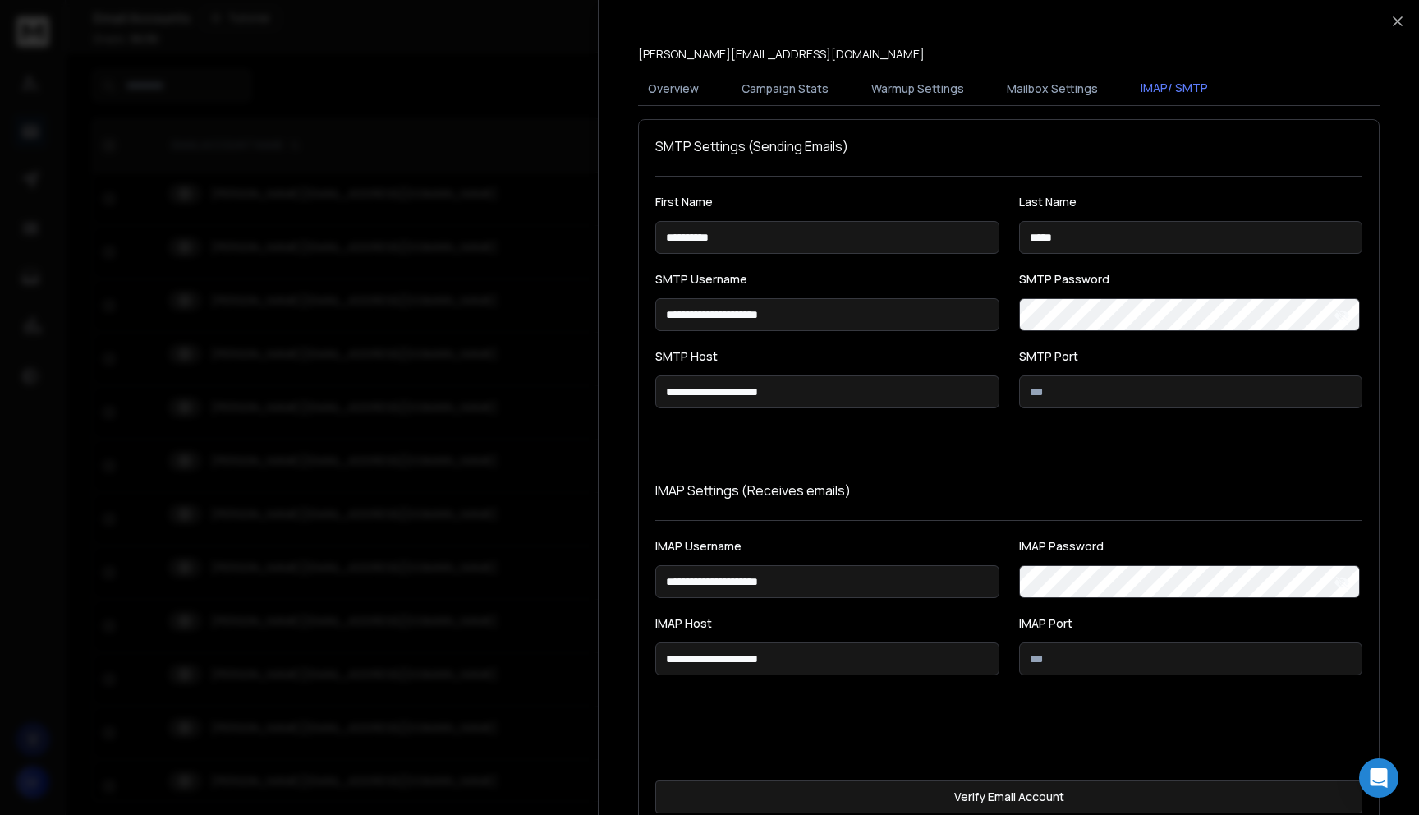
click at [1068, 88] on button "Mailbox Settings" at bounding box center [1052, 89] width 111 height 36
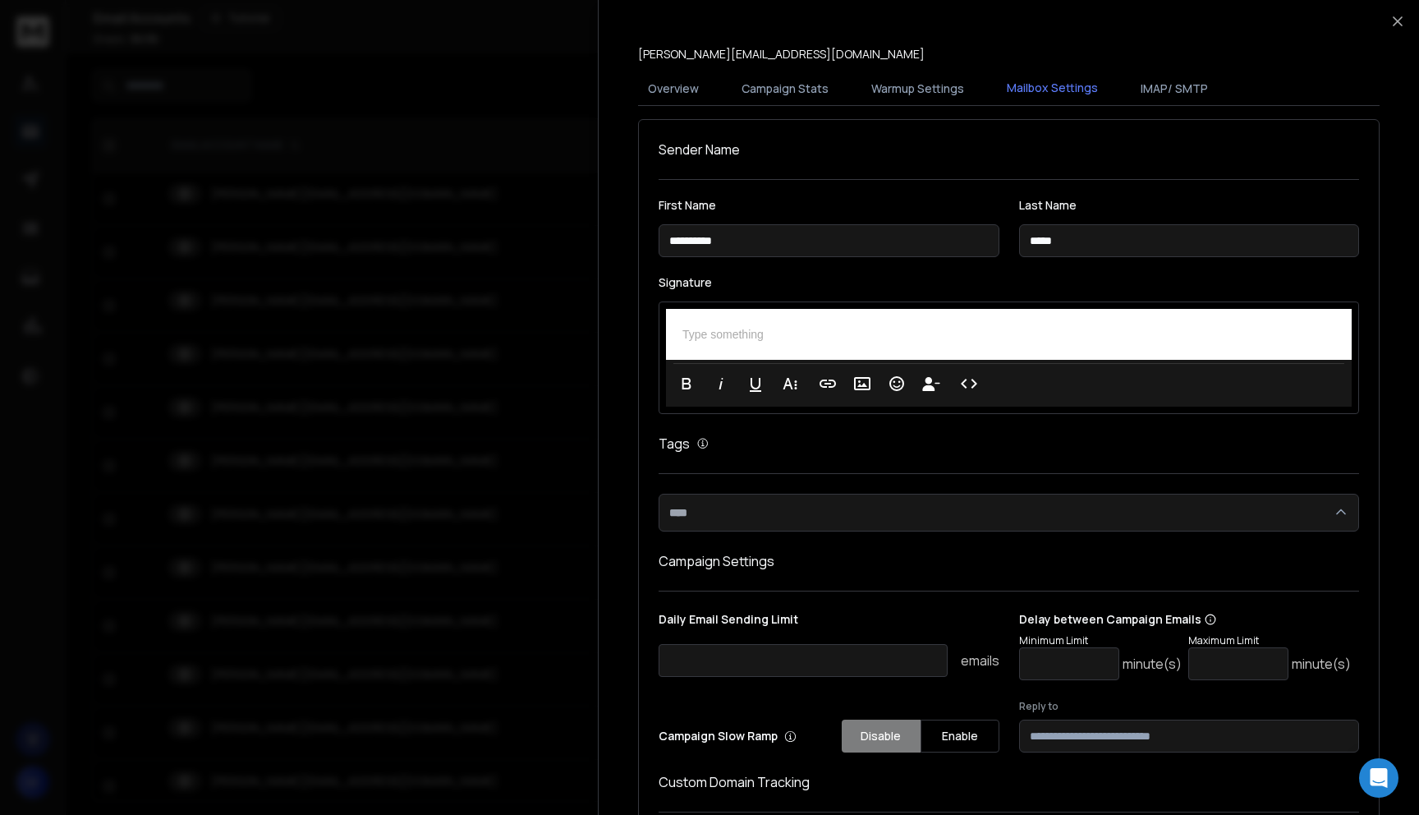
click at [923, 79] on button "Warmup Settings" at bounding box center [917, 89] width 112 height 36
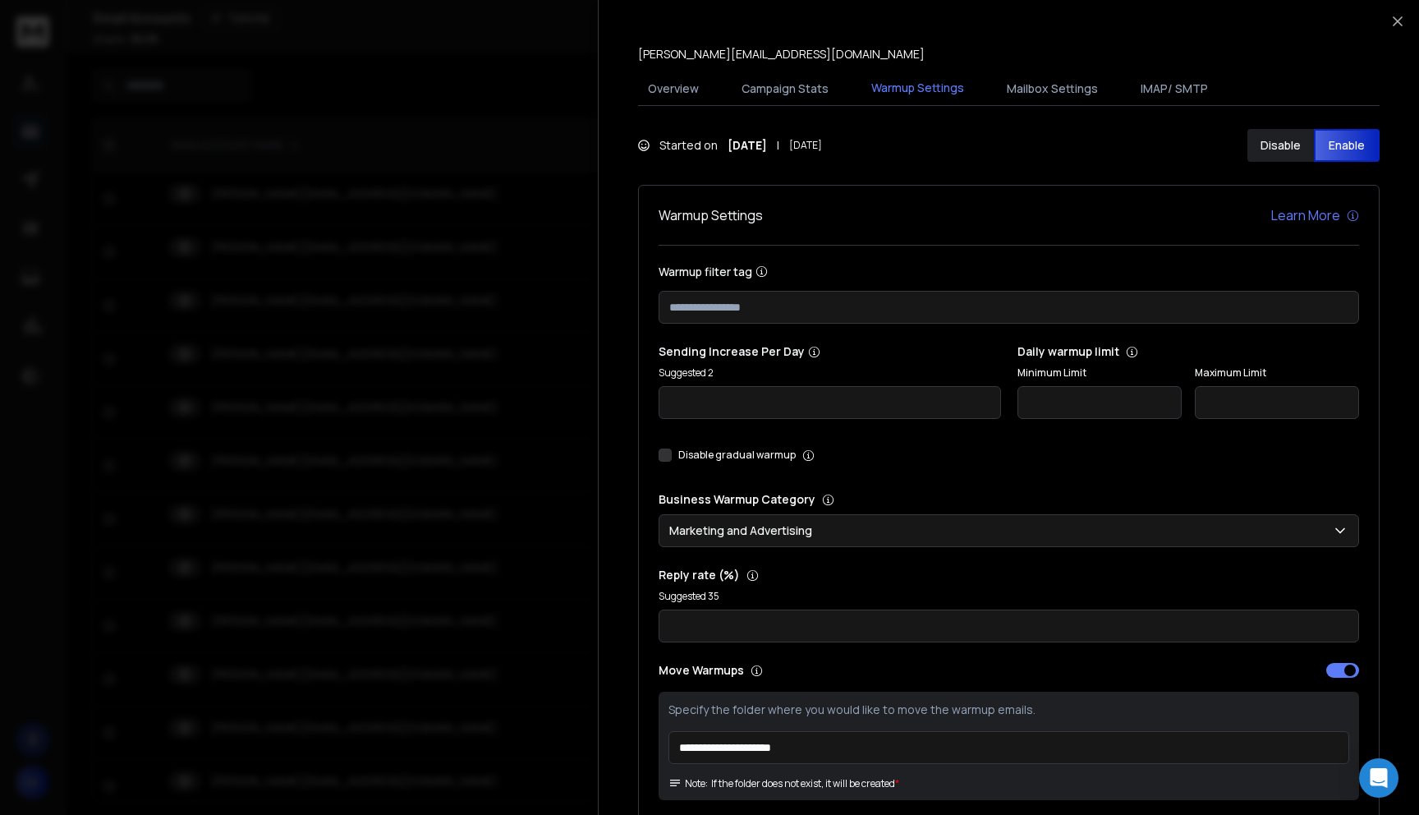
click at [784, 99] on button "Campaign Stats" at bounding box center [785, 89] width 107 height 36
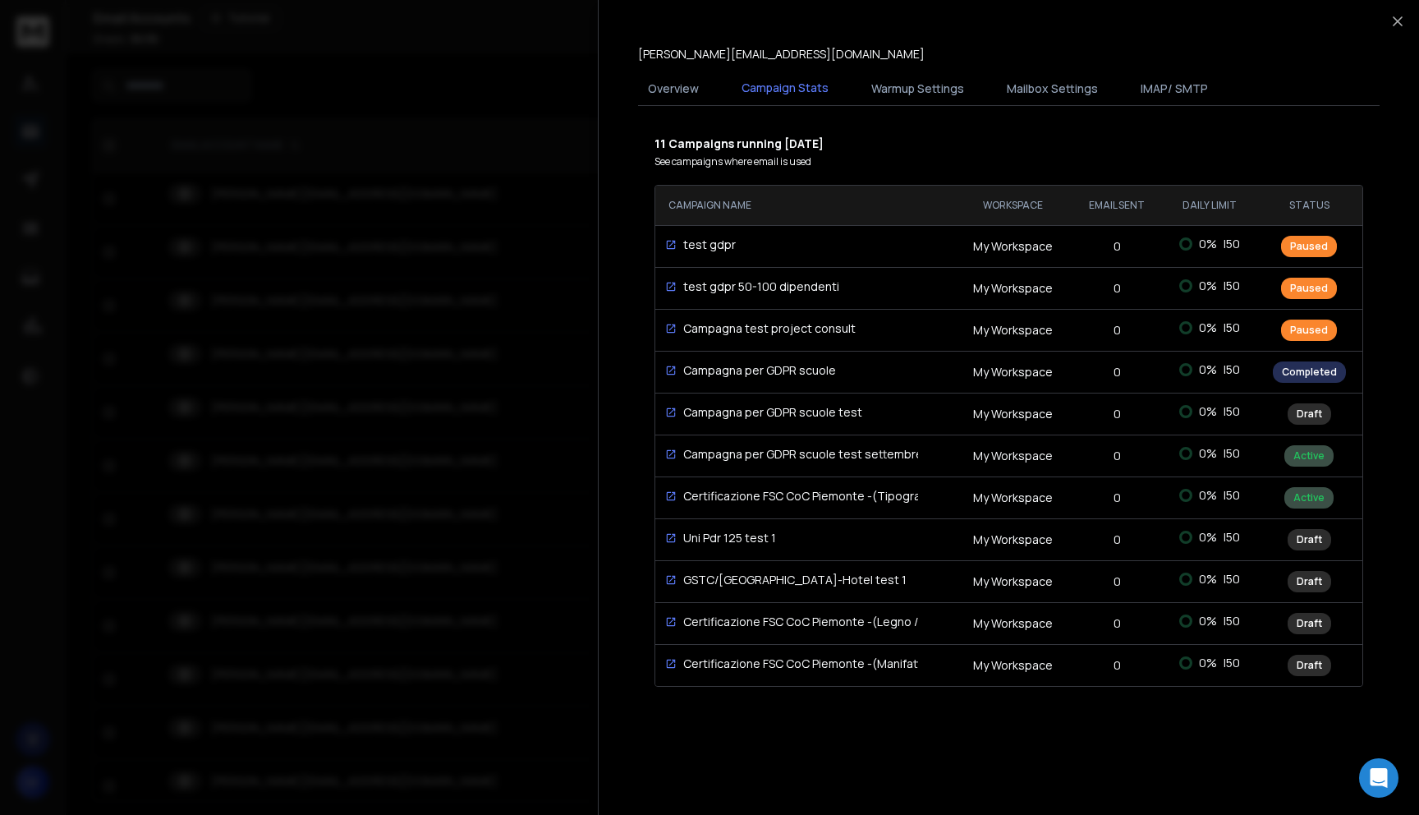
click at [653, 94] on button "Overview" at bounding box center [673, 89] width 71 height 36
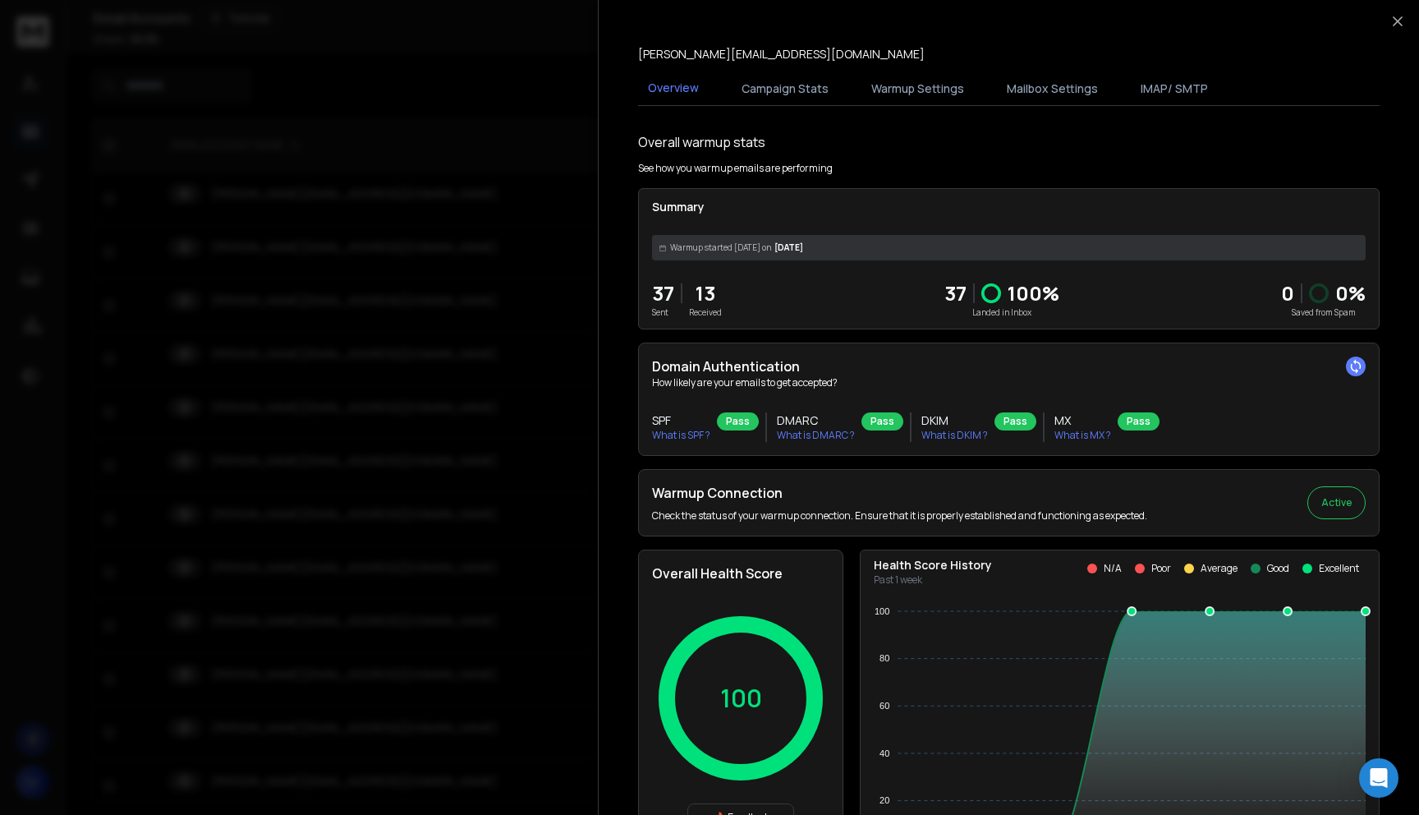
click at [406, 198] on div at bounding box center [709, 407] width 1419 height 815
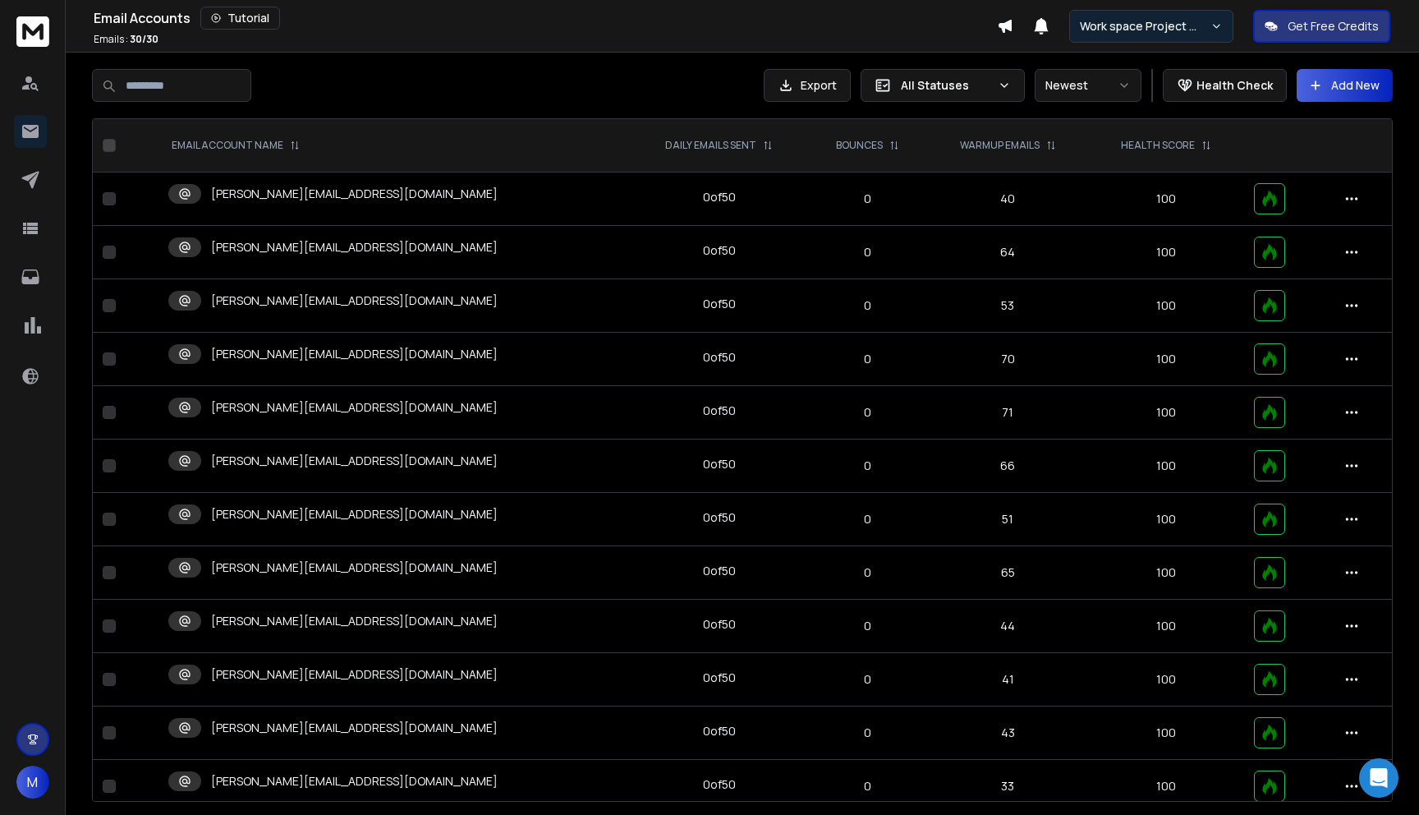
click at [1144, 25] on p "Work space Project Consulting" at bounding box center [1145, 26] width 131 height 16
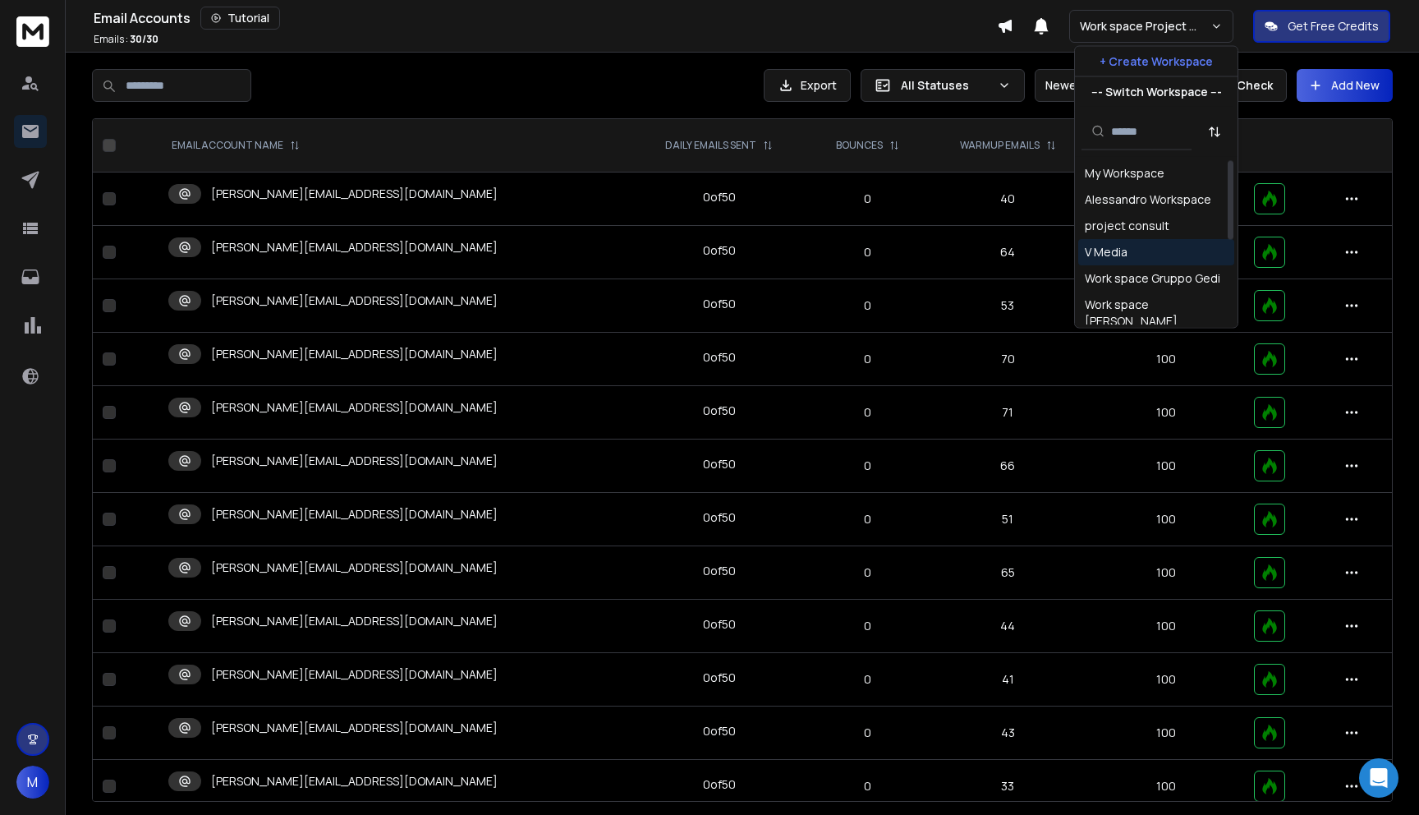
click at [1158, 246] on div "V Media" at bounding box center [1156, 252] width 156 height 26
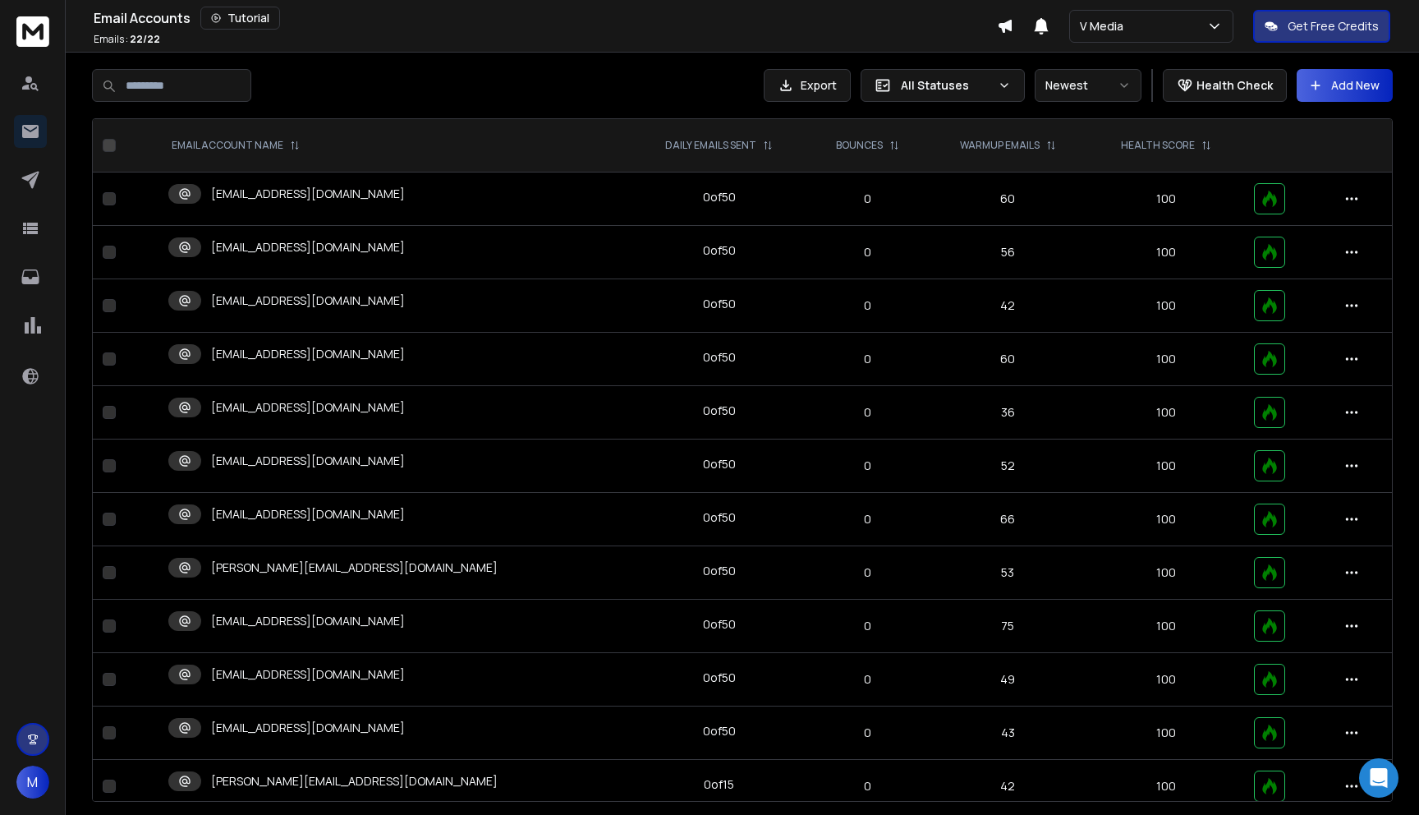
click at [926, 211] on td "60" at bounding box center [1007, 198] width 163 height 53
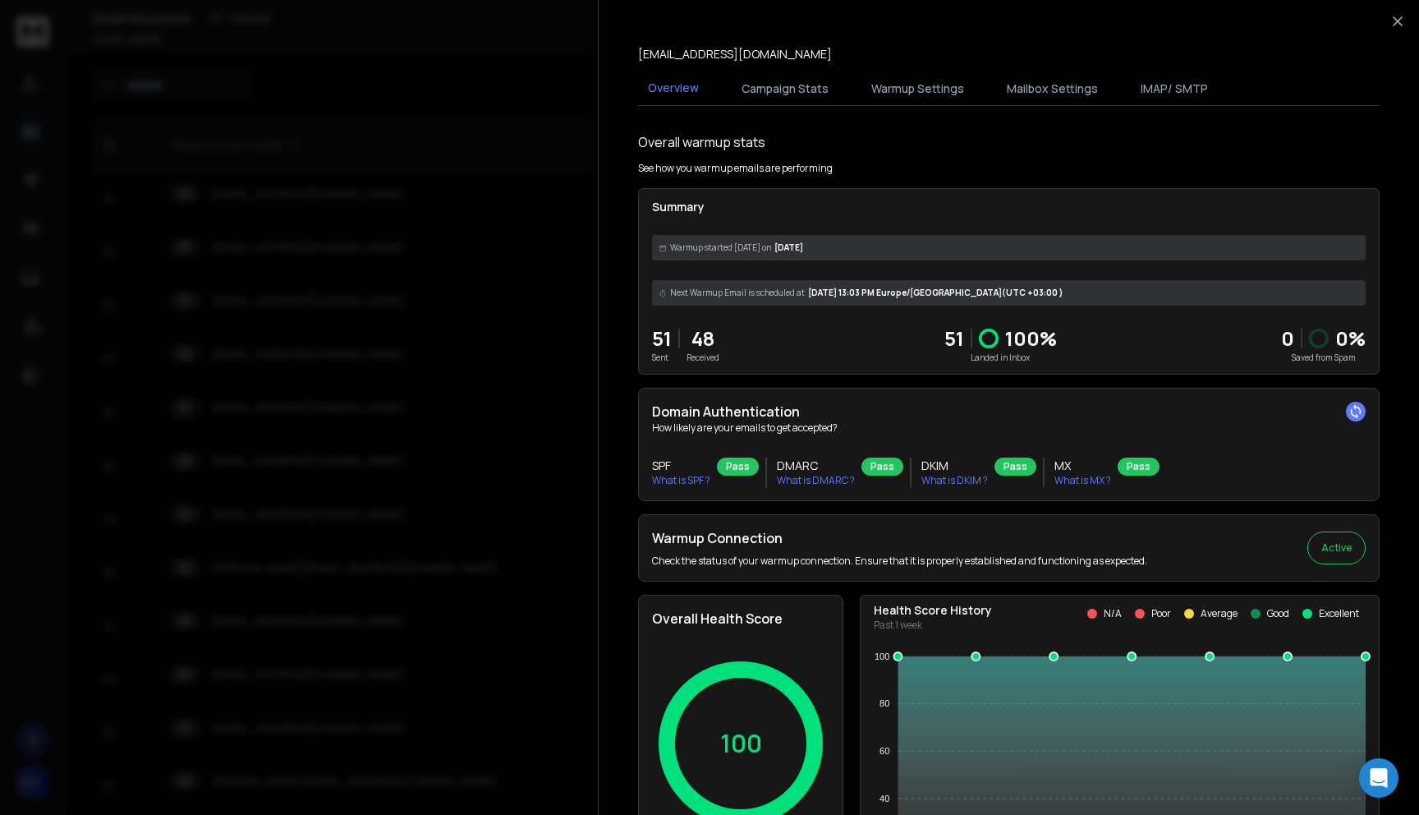
click at [1059, 81] on button "Mailbox Settings" at bounding box center [1052, 89] width 111 height 36
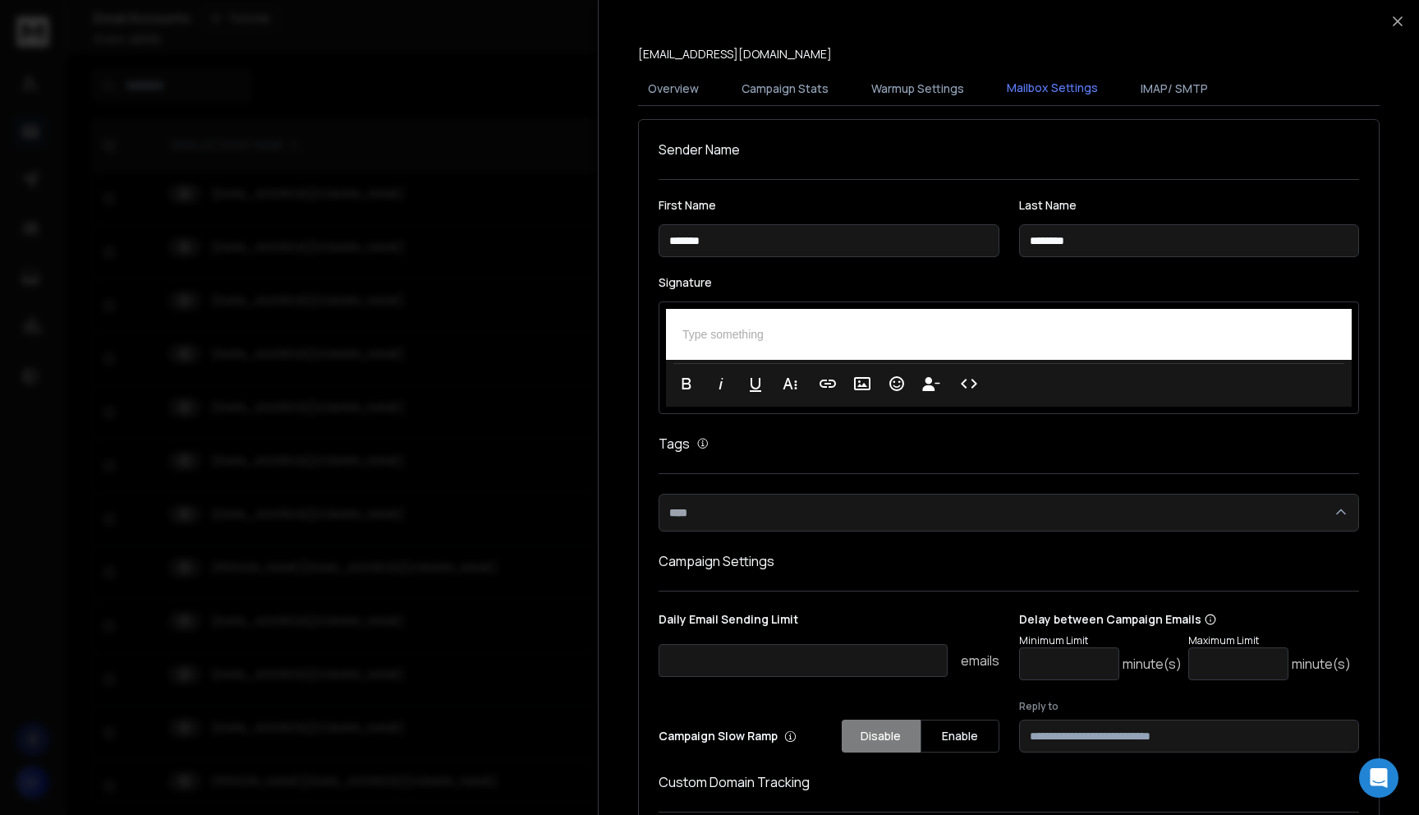
click at [931, 96] on button "Warmup Settings" at bounding box center [917, 89] width 112 height 36
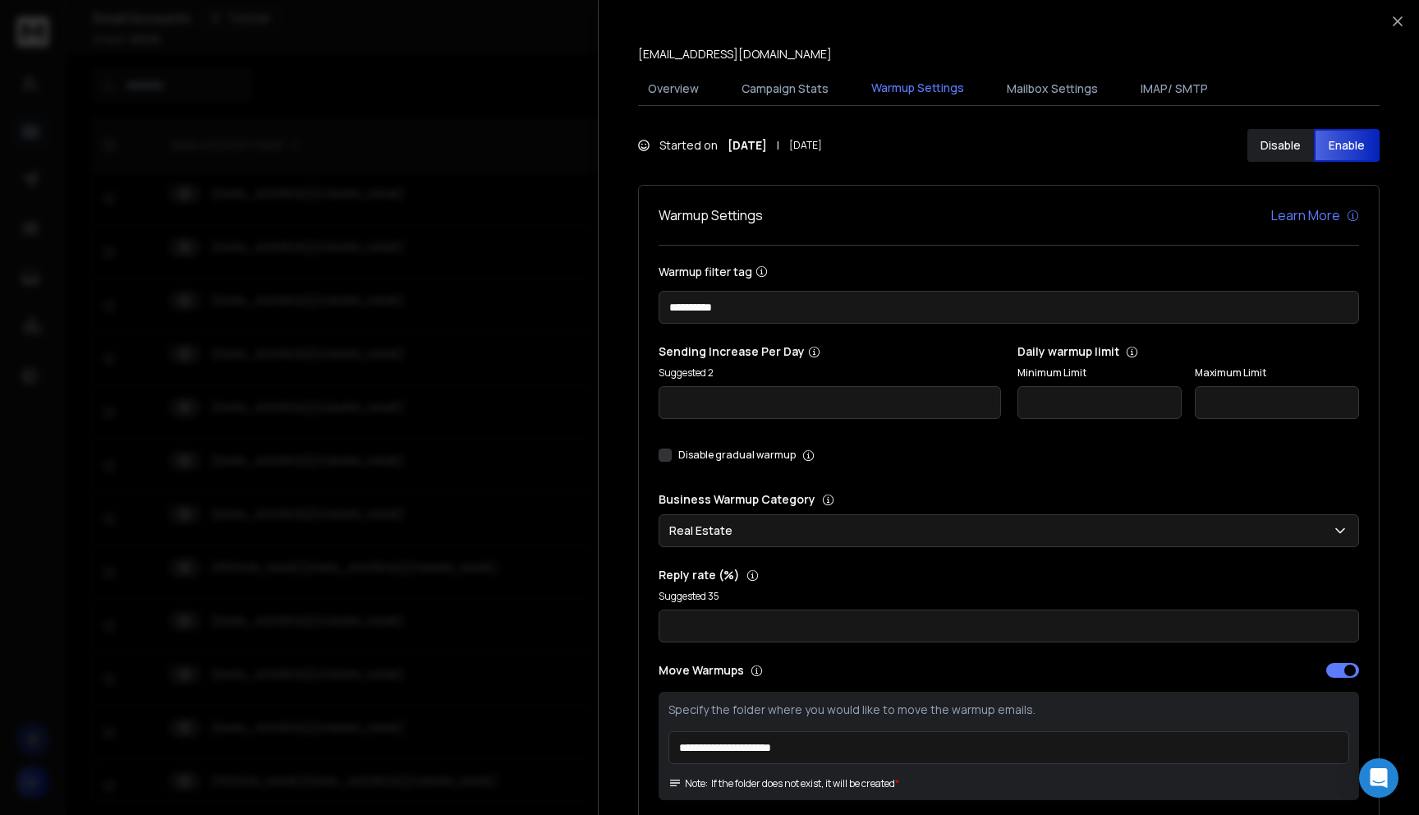
click at [1049, 89] on button "Mailbox Settings" at bounding box center [1052, 89] width 111 height 36
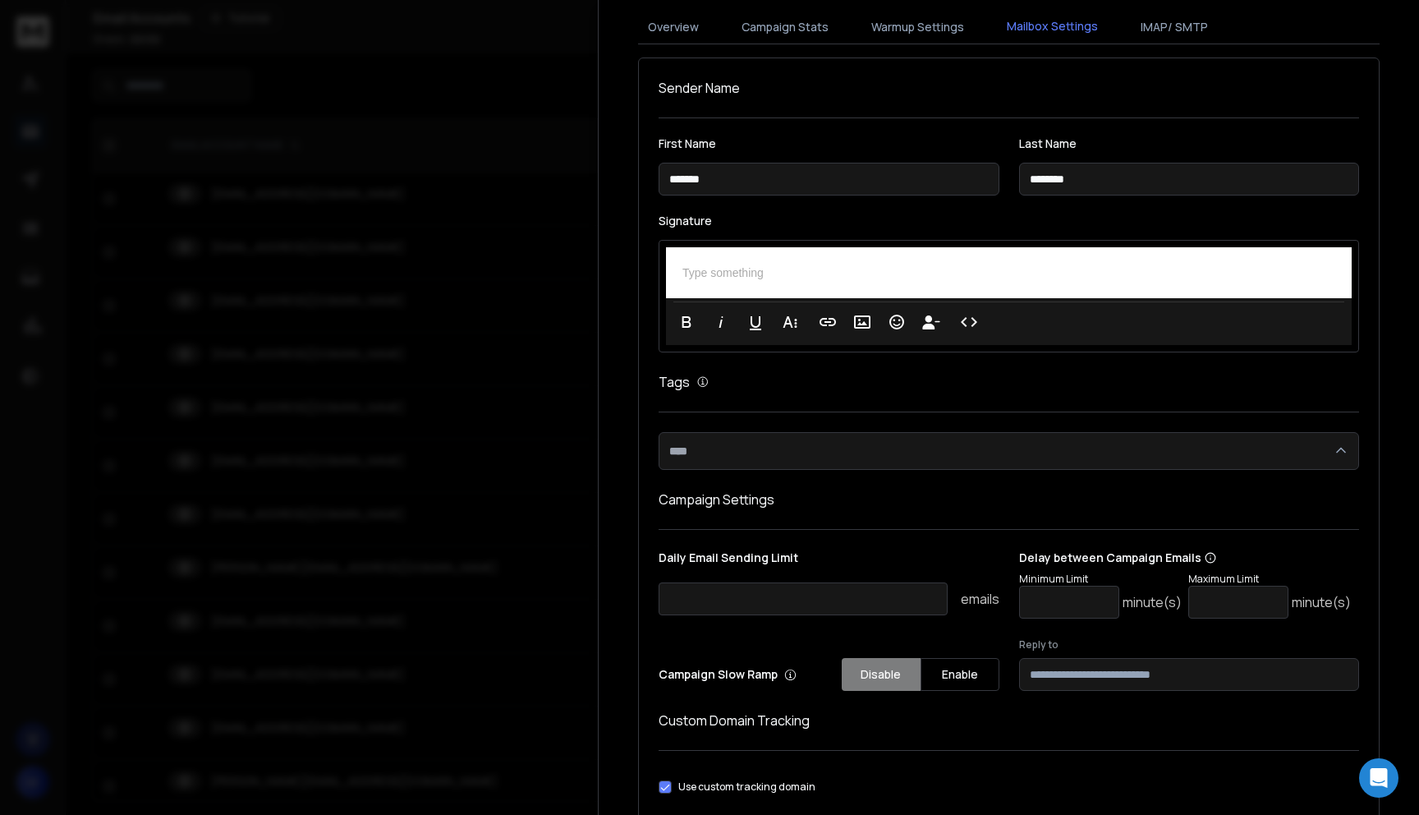
scroll to position [69, 0]
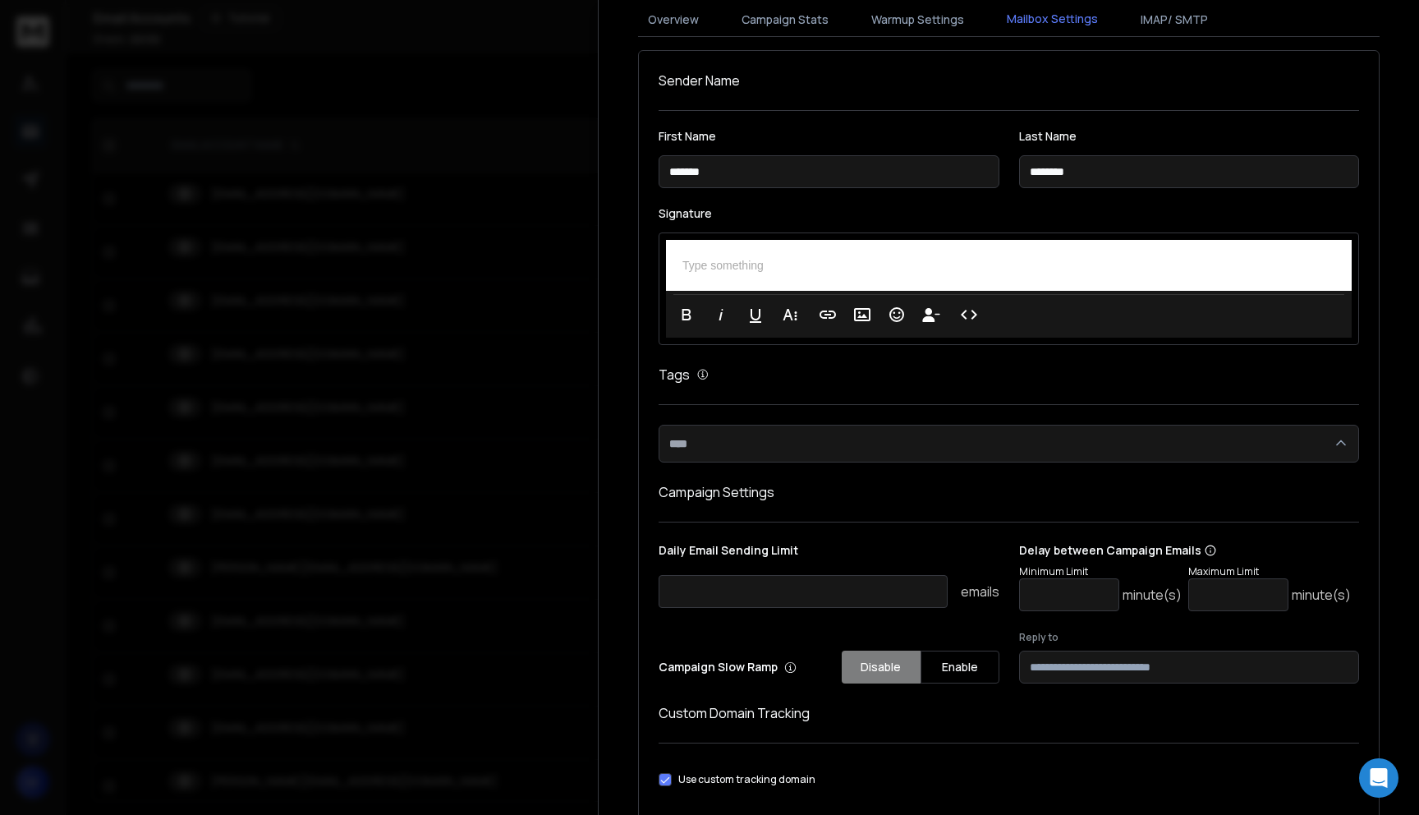
click at [374, 558] on div at bounding box center [709, 407] width 1419 height 815
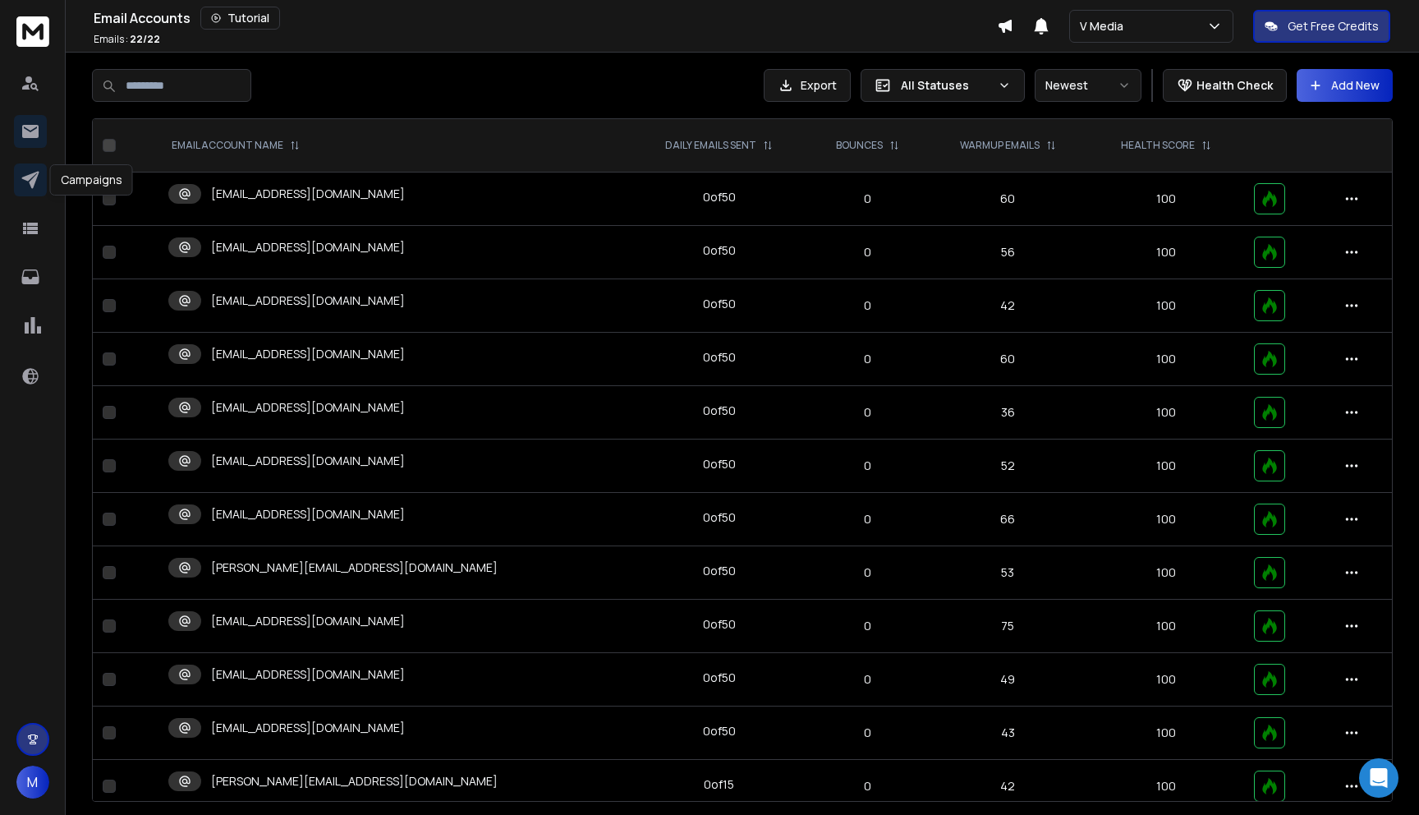
click at [34, 170] on icon at bounding box center [31, 180] width 20 height 20
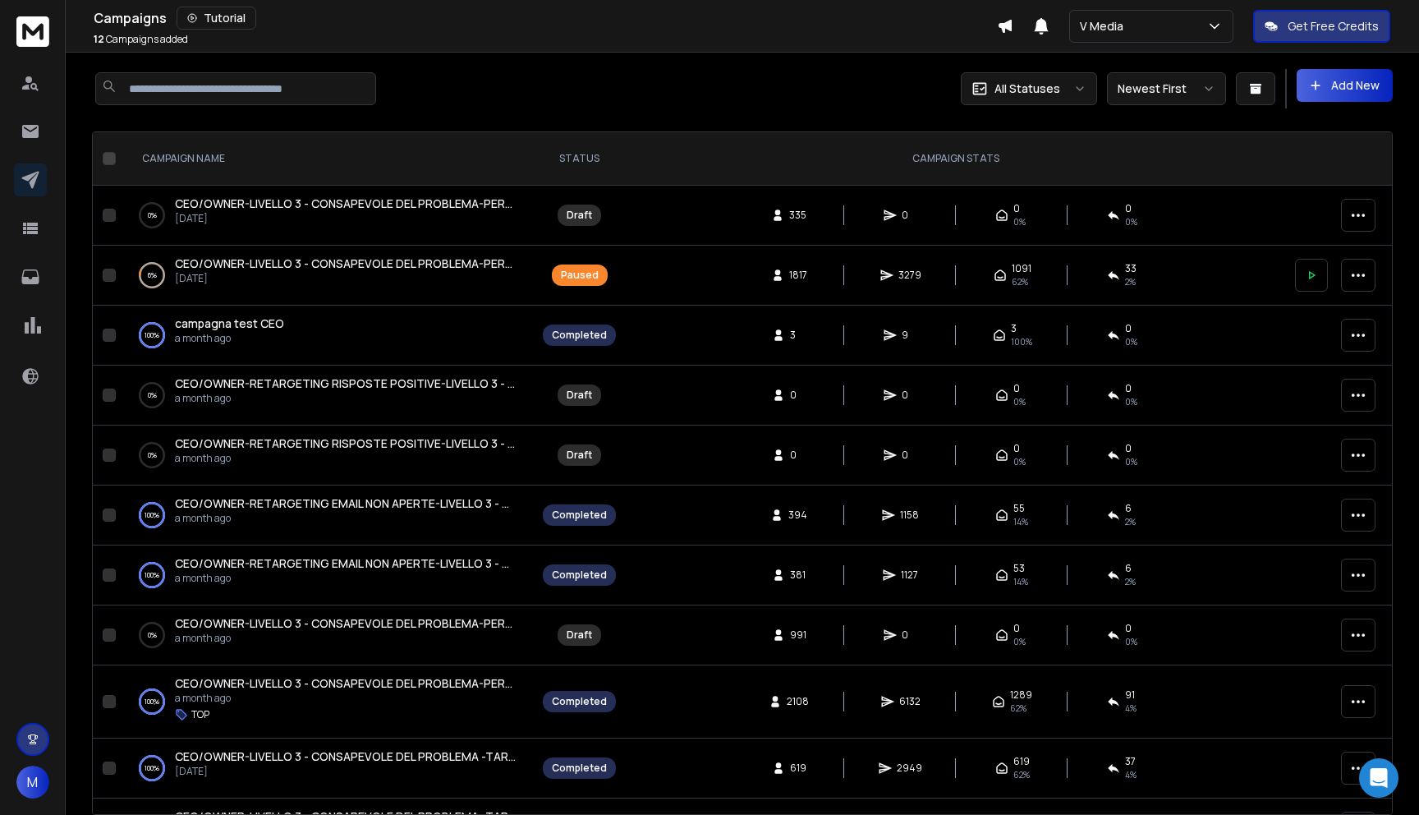
click at [310, 269] on span "CEO/OWNER-LIVELLO 3 - CONSAPEVOLE DEL PROBLEMA-PERSONALIZZAZIONI TARGET A(51-25…" at bounding box center [460, 263] width 570 height 16
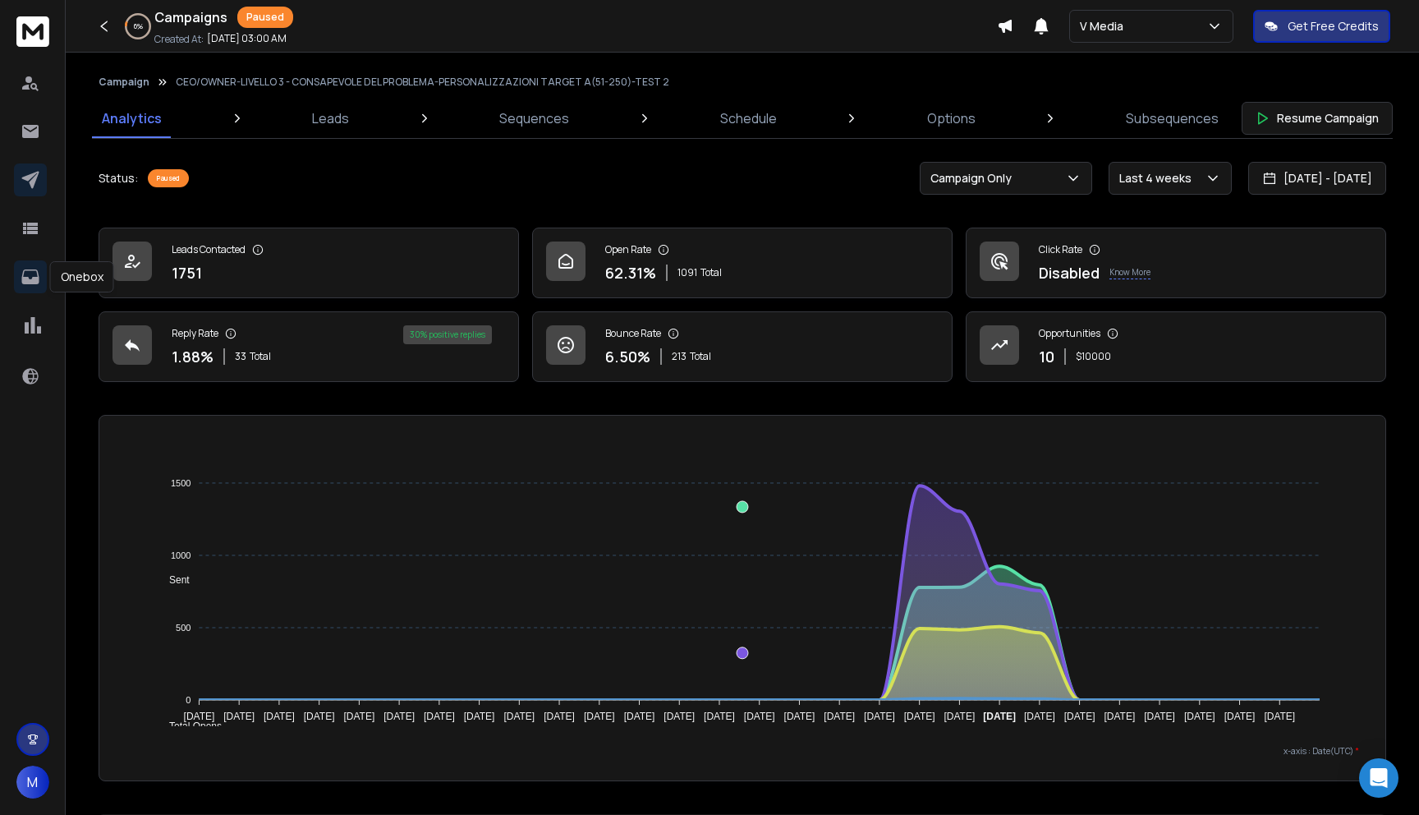
click at [37, 273] on icon at bounding box center [29, 276] width 17 height 15
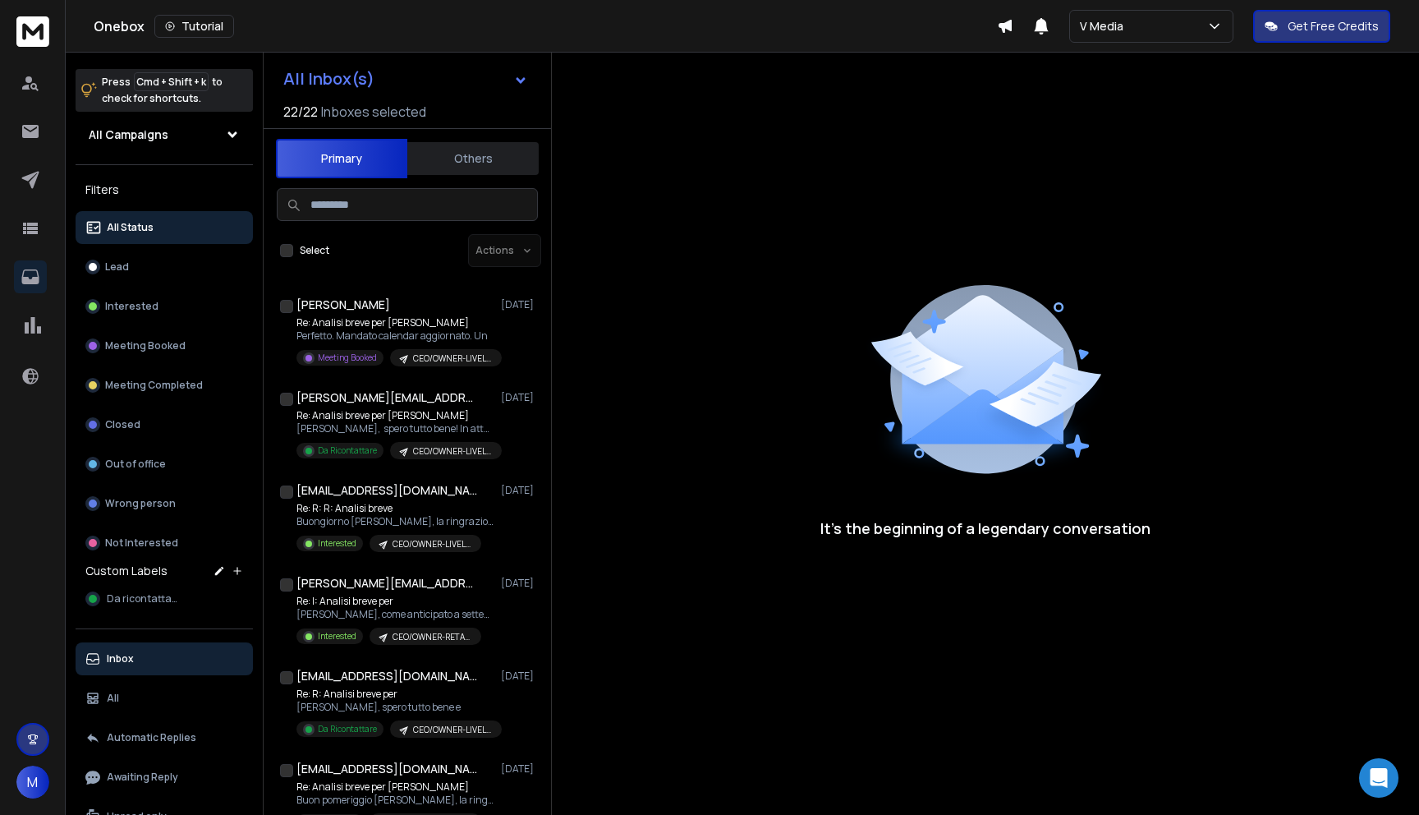
click at [443, 160] on button "Others" at bounding box center [472, 158] width 131 height 36
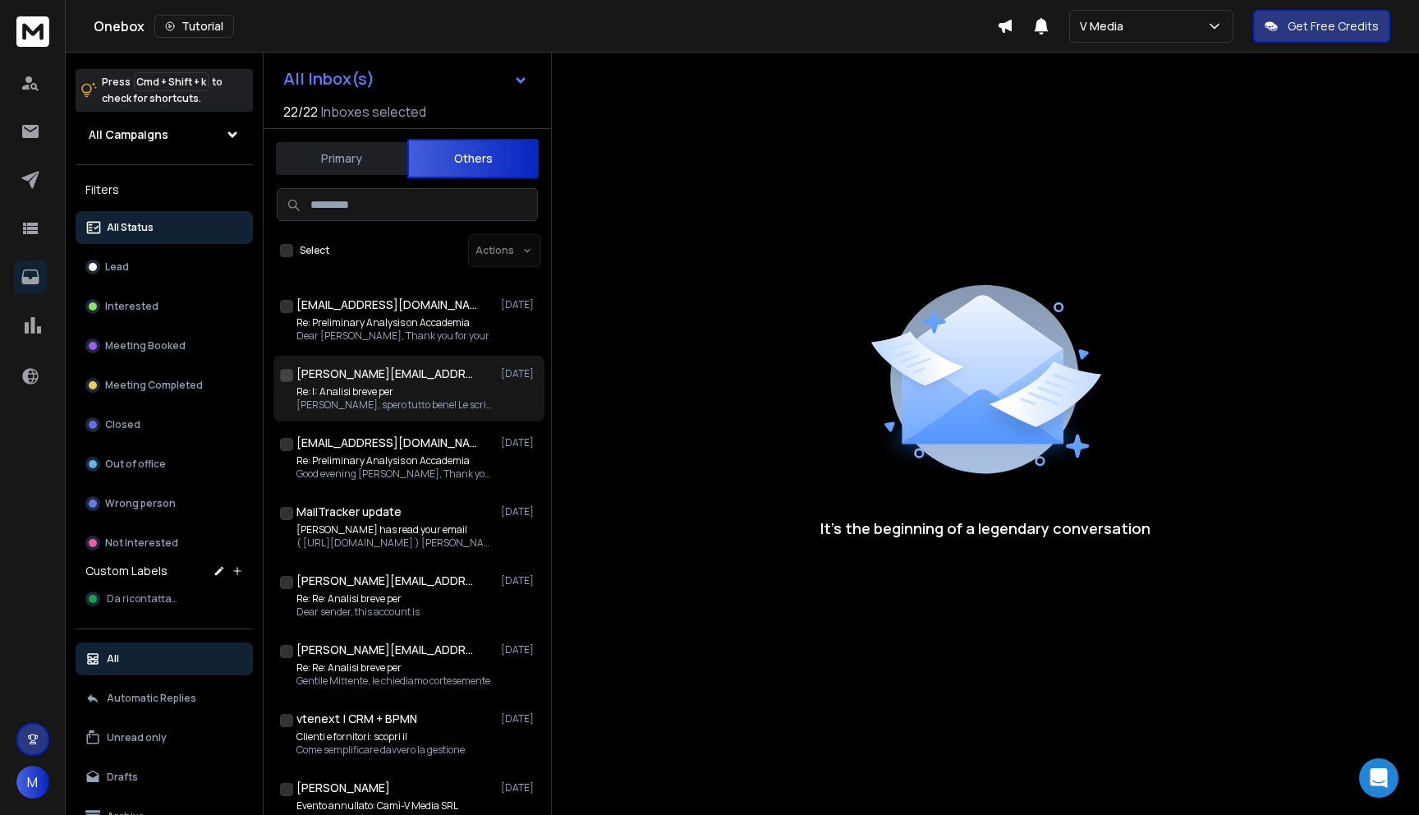
click at [387, 402] on p "[PERSON_NAME], spero tutto bene! Le scrivo" at bounding box center [394, 404] width 197 height 13
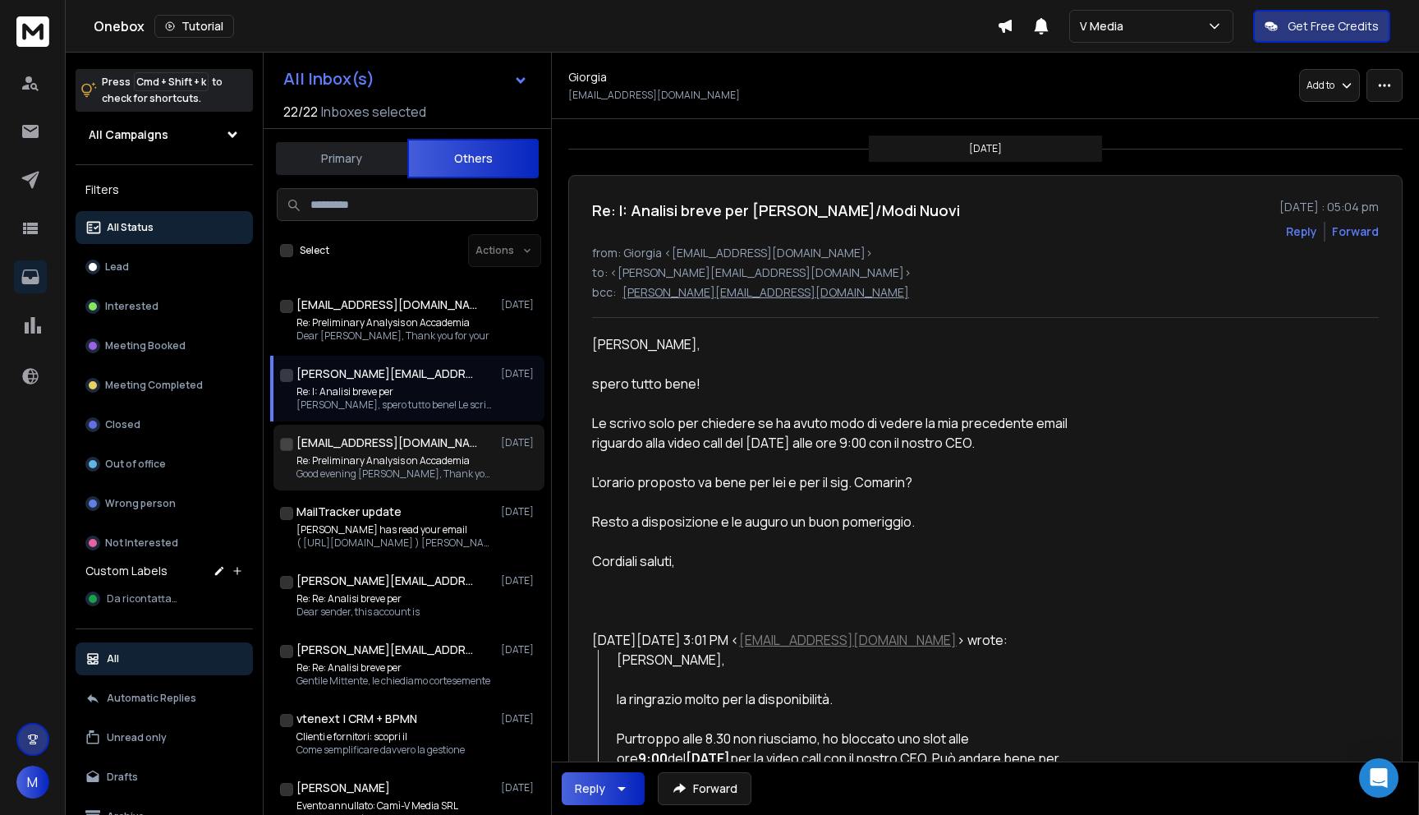
click at [394, 457] on p "Re: Preliminary Analysis on Accademia" at bounding box center [394, 460] width 197 height 13
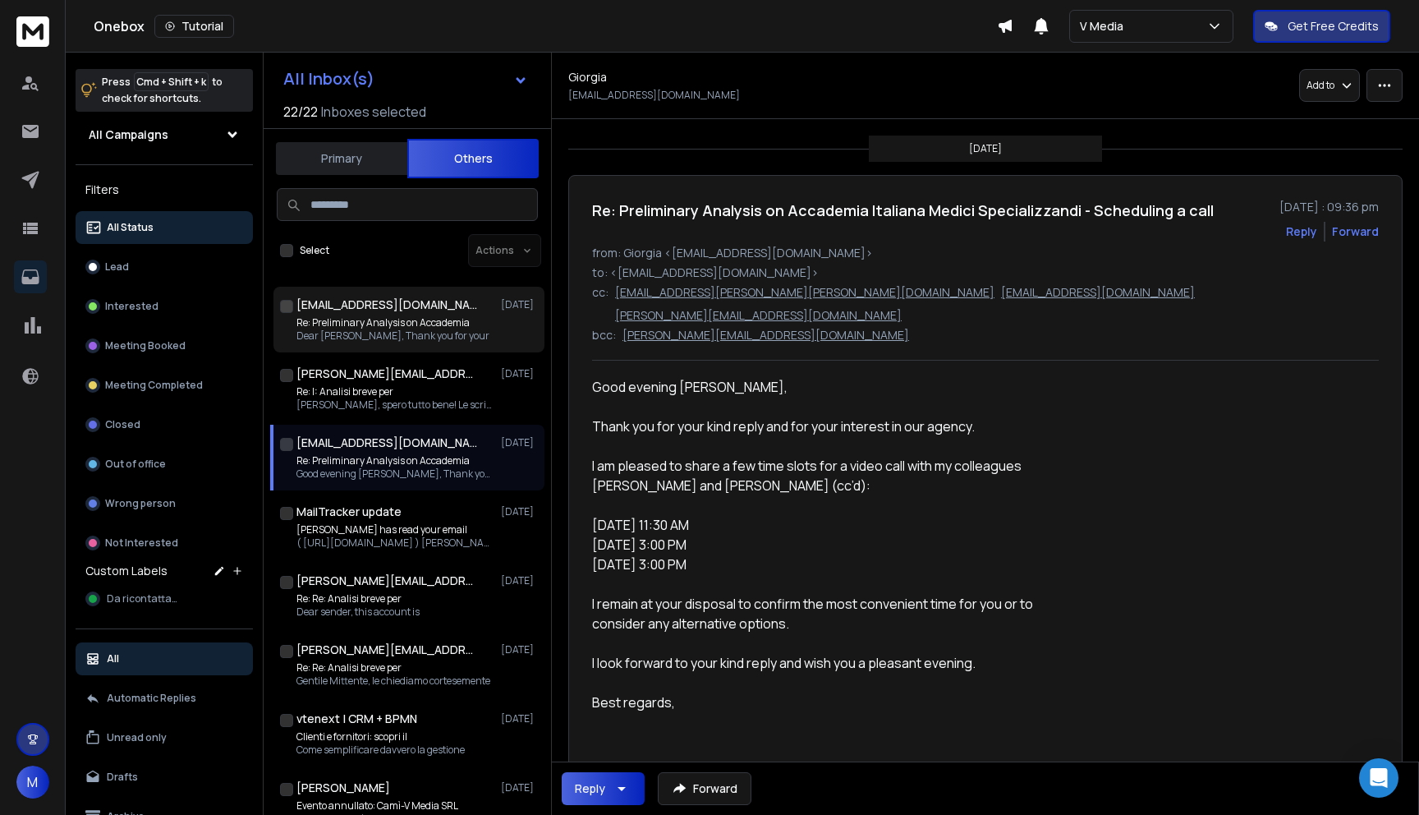
click at [425, 315] on div "[EMAIL_ADDRESS][DOMAIN_NAME] [DATE] Re: Preliminary Analysis on Accademia Dear …" at bounding box center [416, 319] width 241 height 46
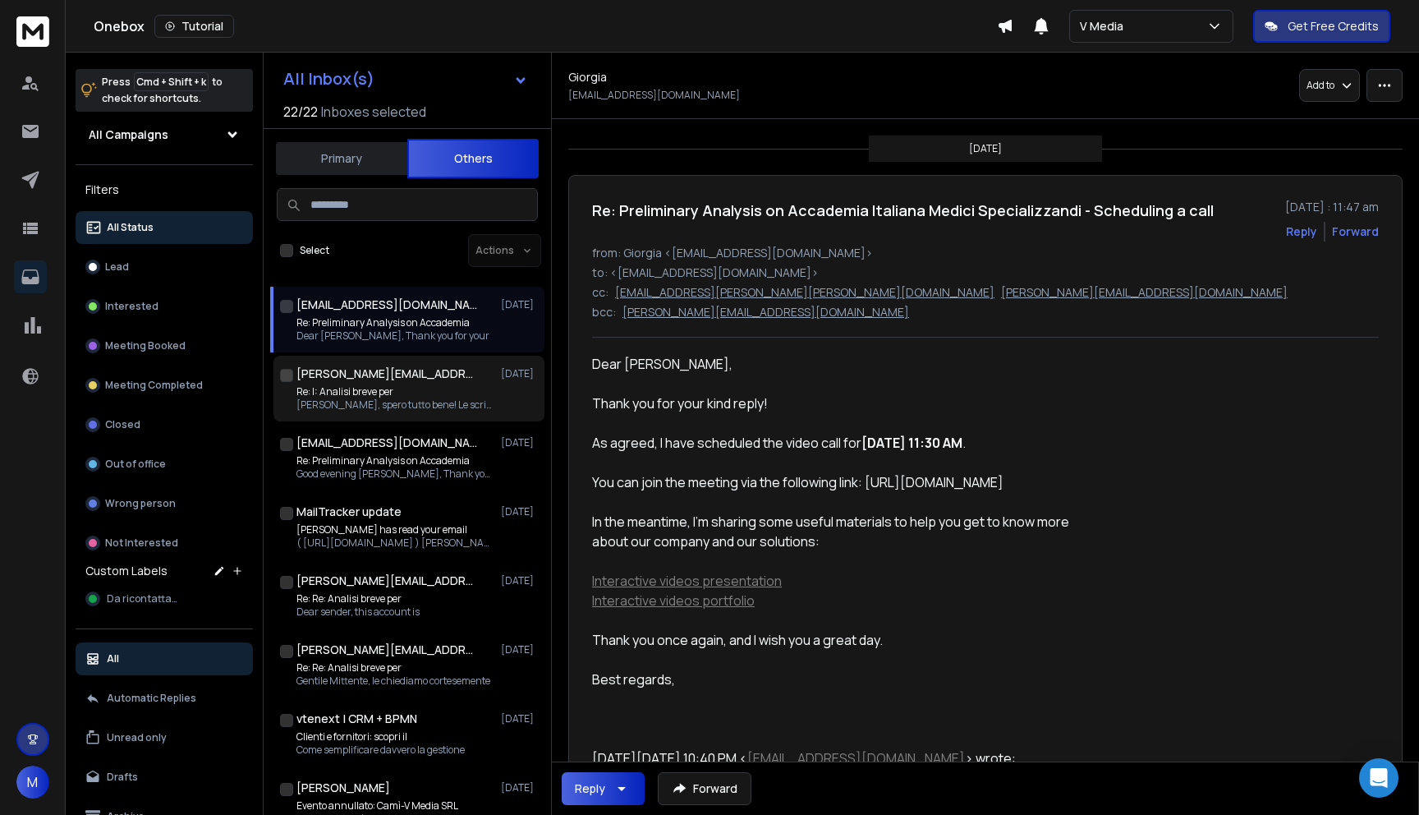
click at [455, 393] on p "Re: I: Analisi breve per" at bounding box center [394, 391] width 197 height 13
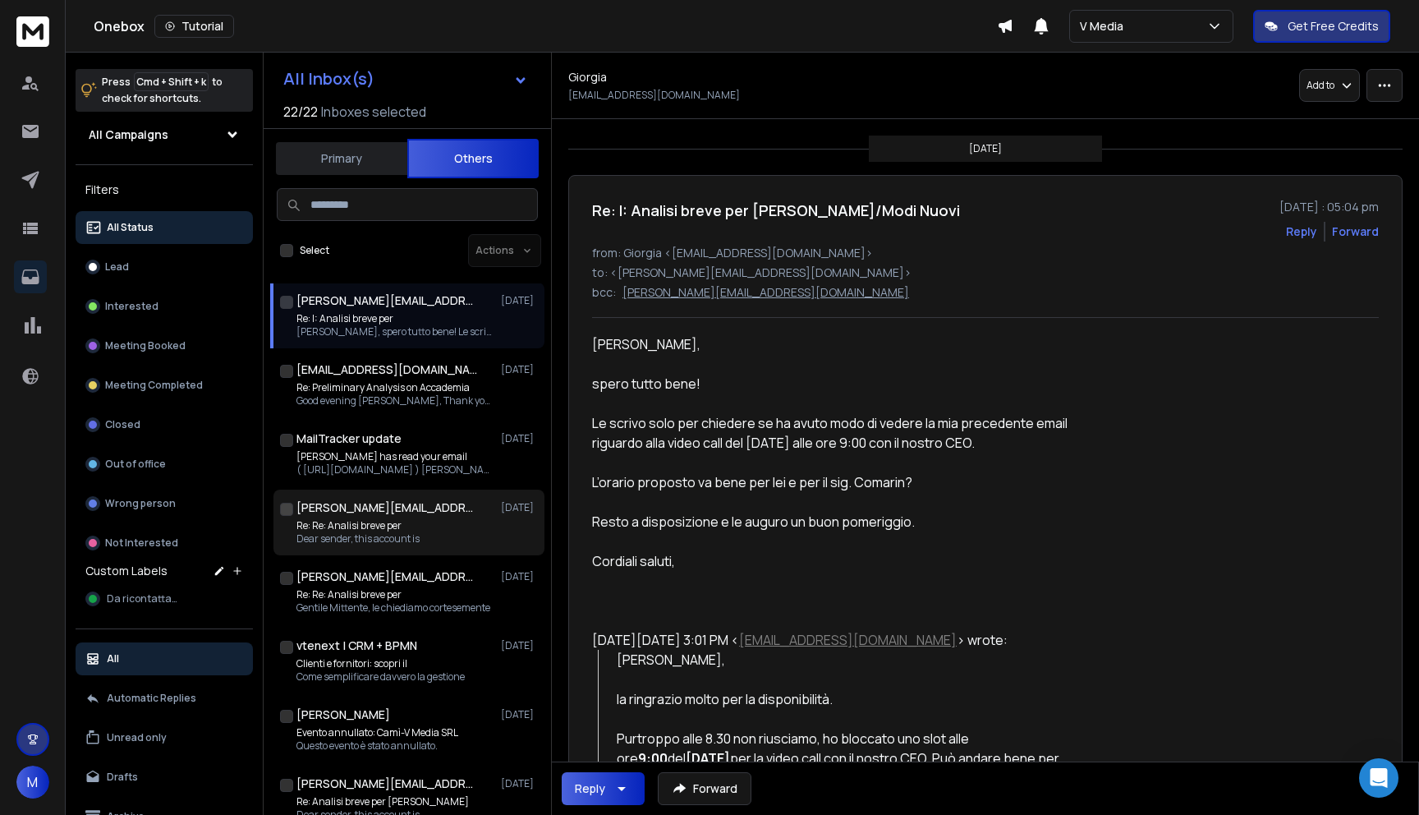
scroll to position [93, 0]
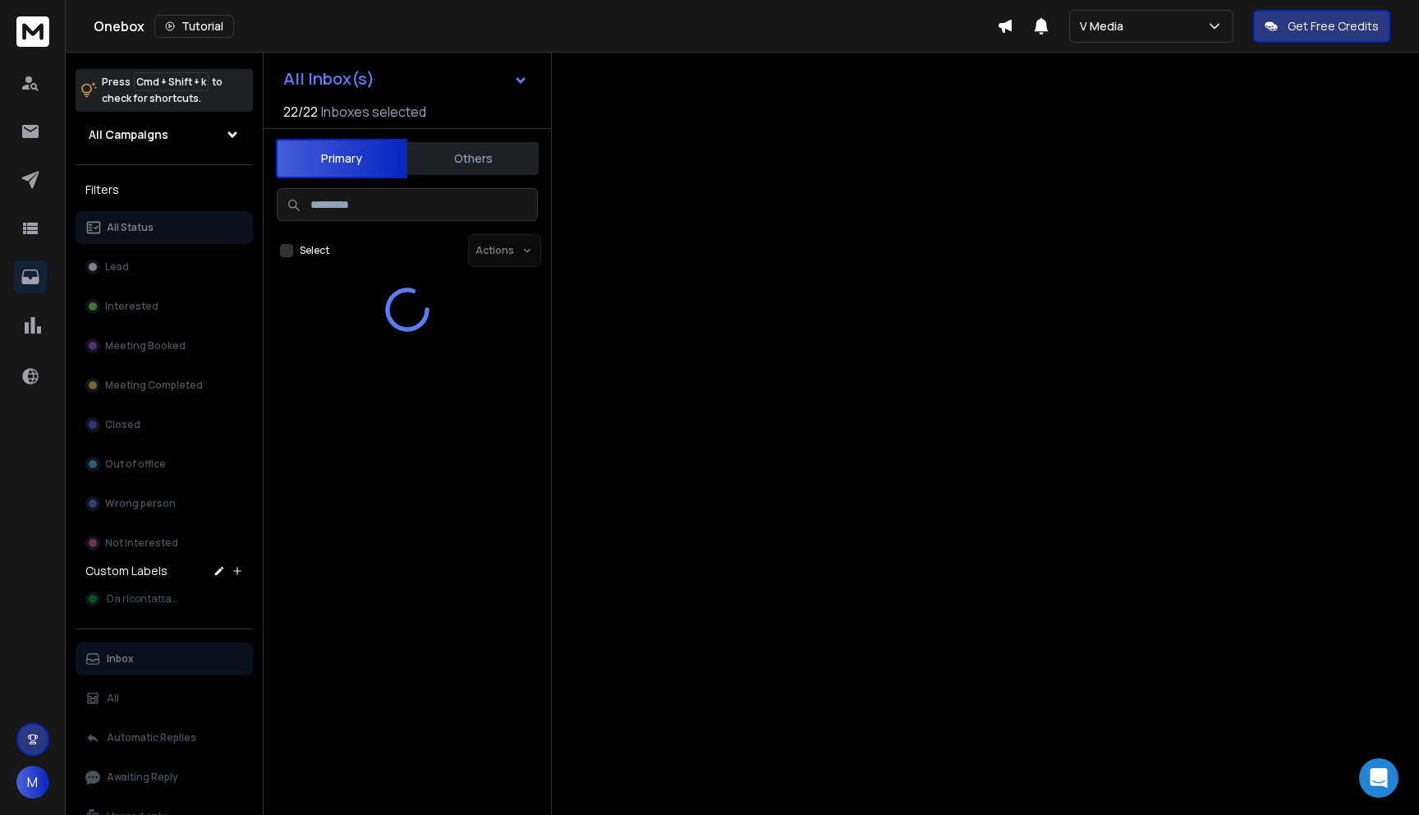
click at [366, 150] on button "Primary" at bounding box center [341, 158] width 131 height 39
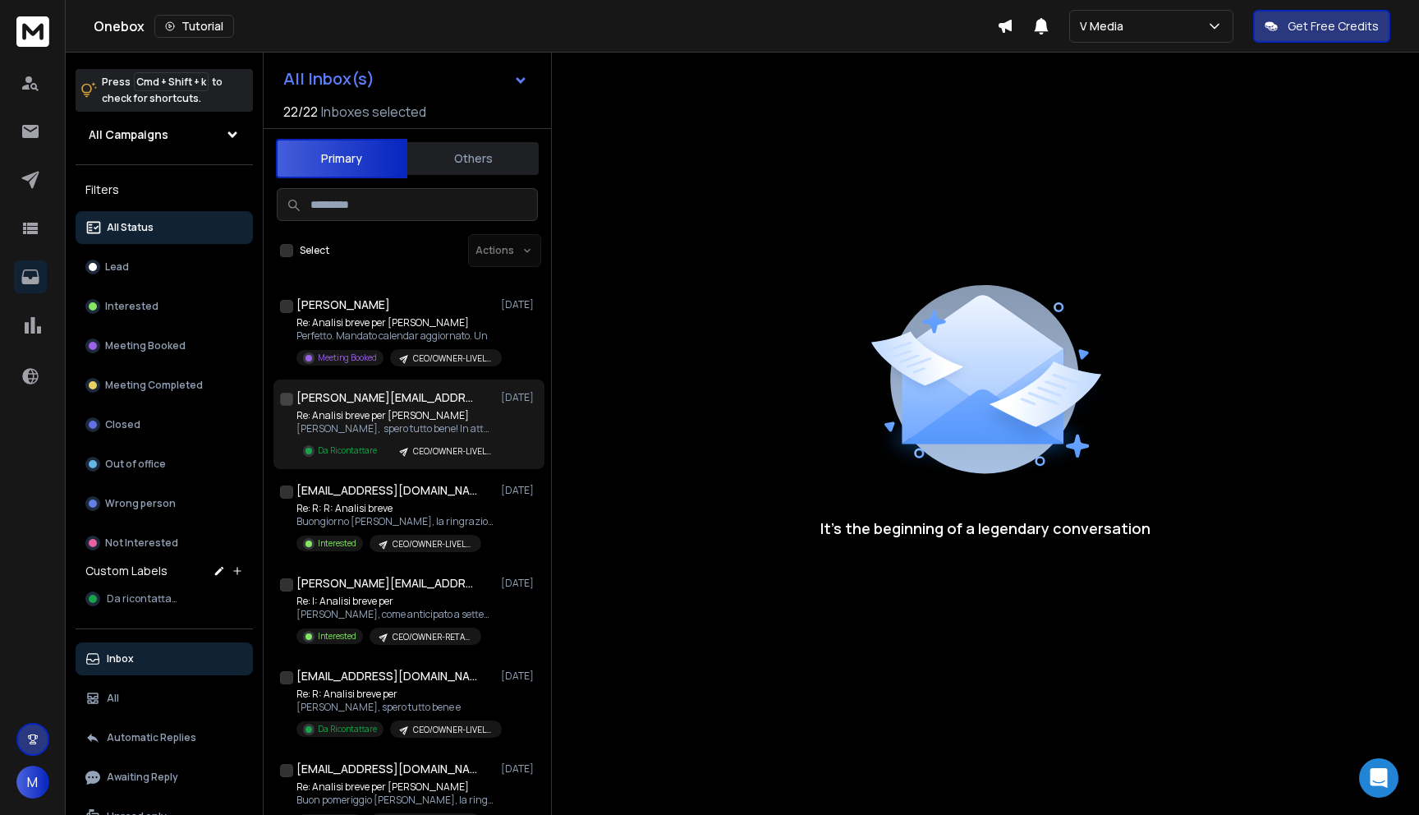
click at [418, 415] on p "Re: Analisi breve per [PERSON_NAME]" at bounding box center [394, 415] width 197 height 13
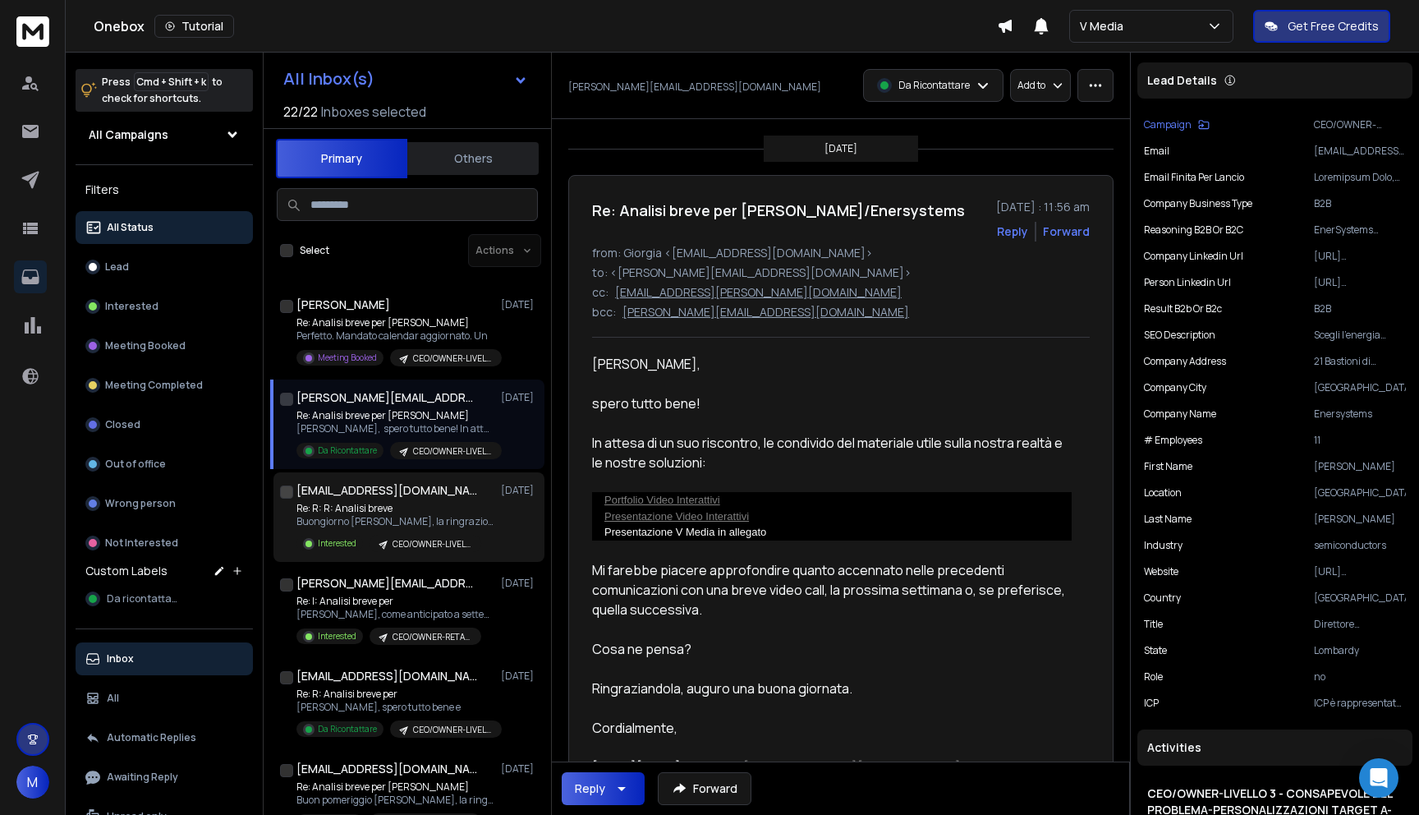
click at [466, 516] on p "Buongiorno [PERSON_NAME], la ringrazio per il" at bounding box center [394, 521] width 197 height 13
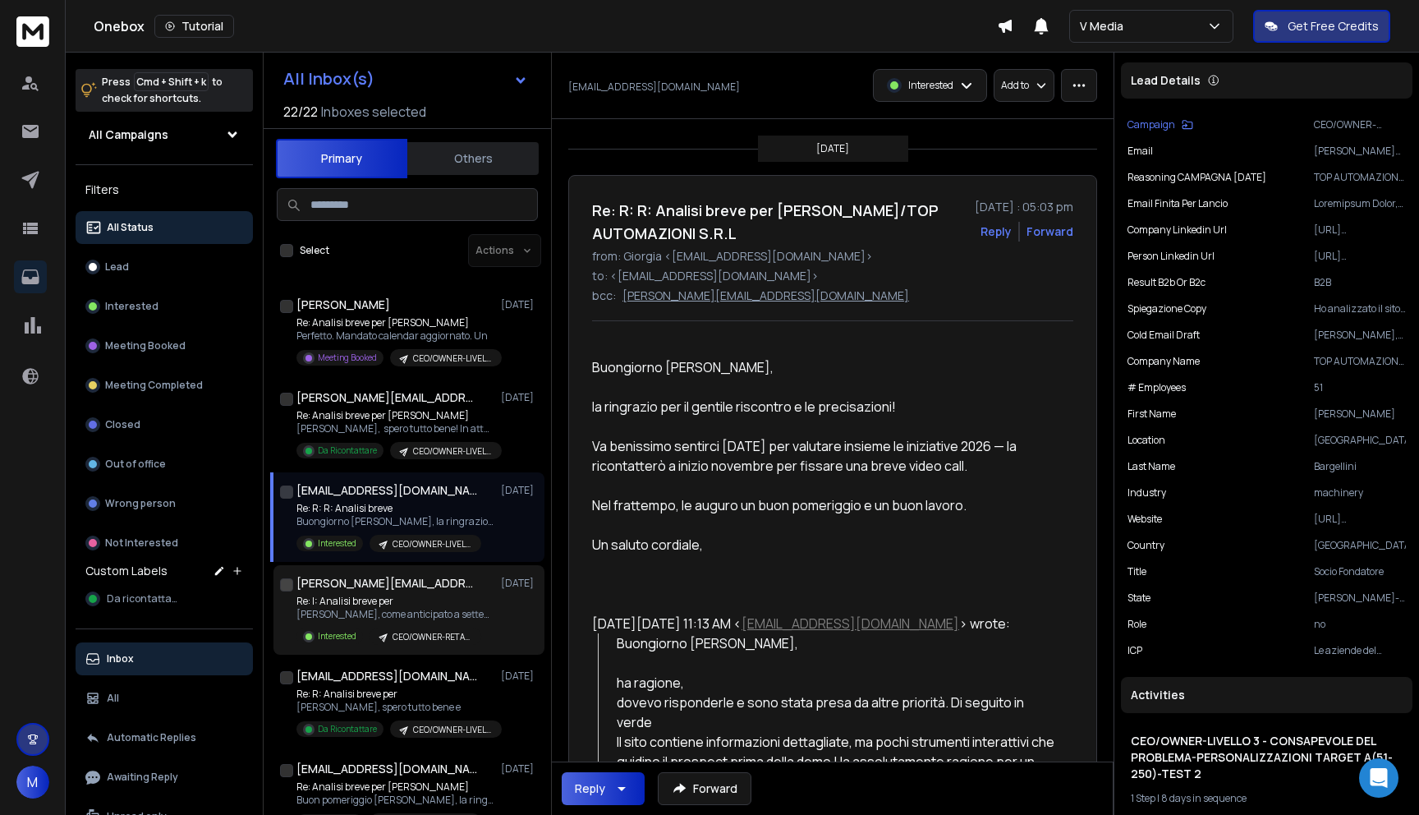
click at [457, 595] on p "Re: I: Analisi breve per" at bounding box center [394, 600] width 197 height 13
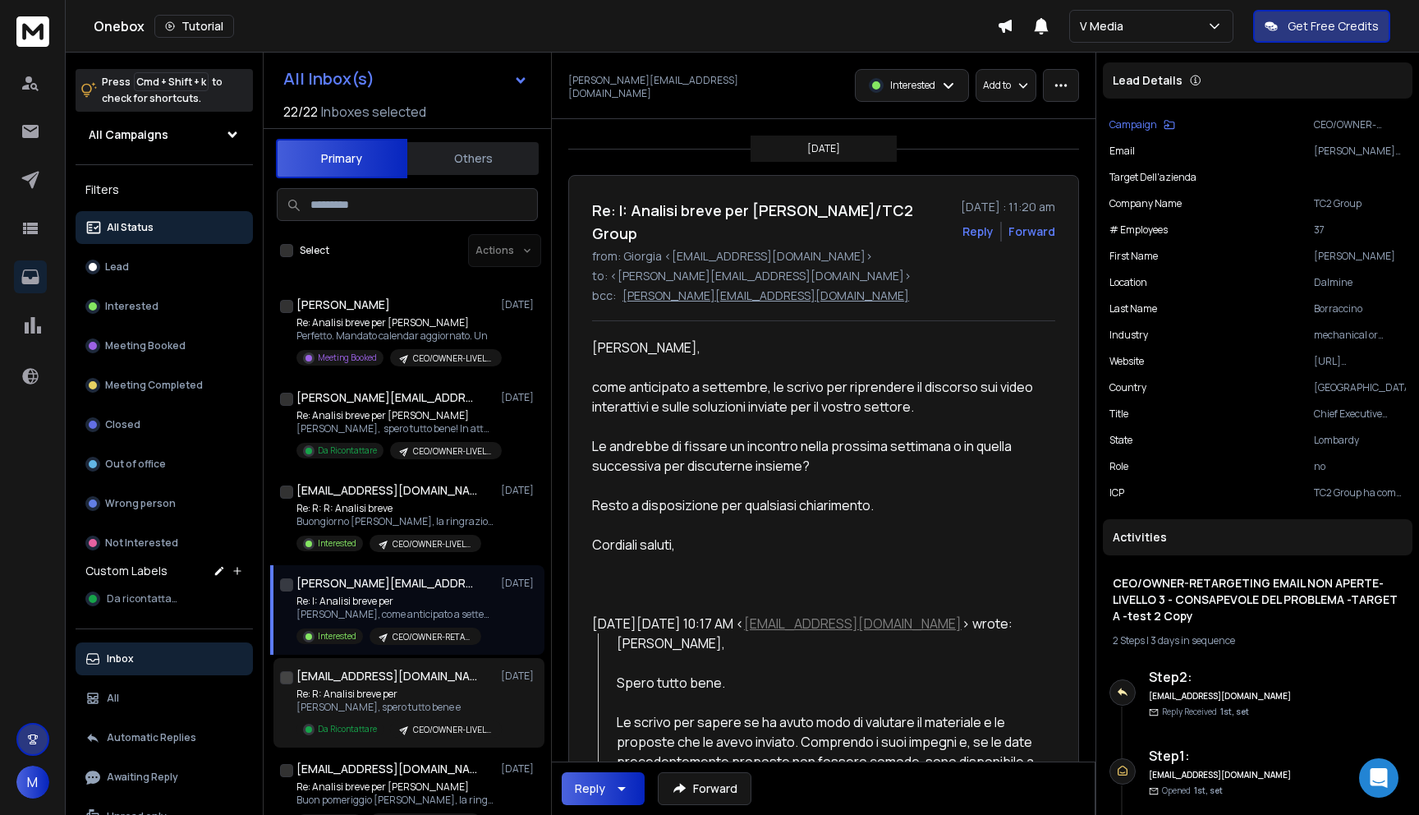
click at [448, 686] on div "[EMAIL_ADDRESS][DOMAIN_NAME] [DATE] Re: R: Analisi breve per [PERSON_NAME], spe…" at bounding box center [416, 703] width 241 height 70
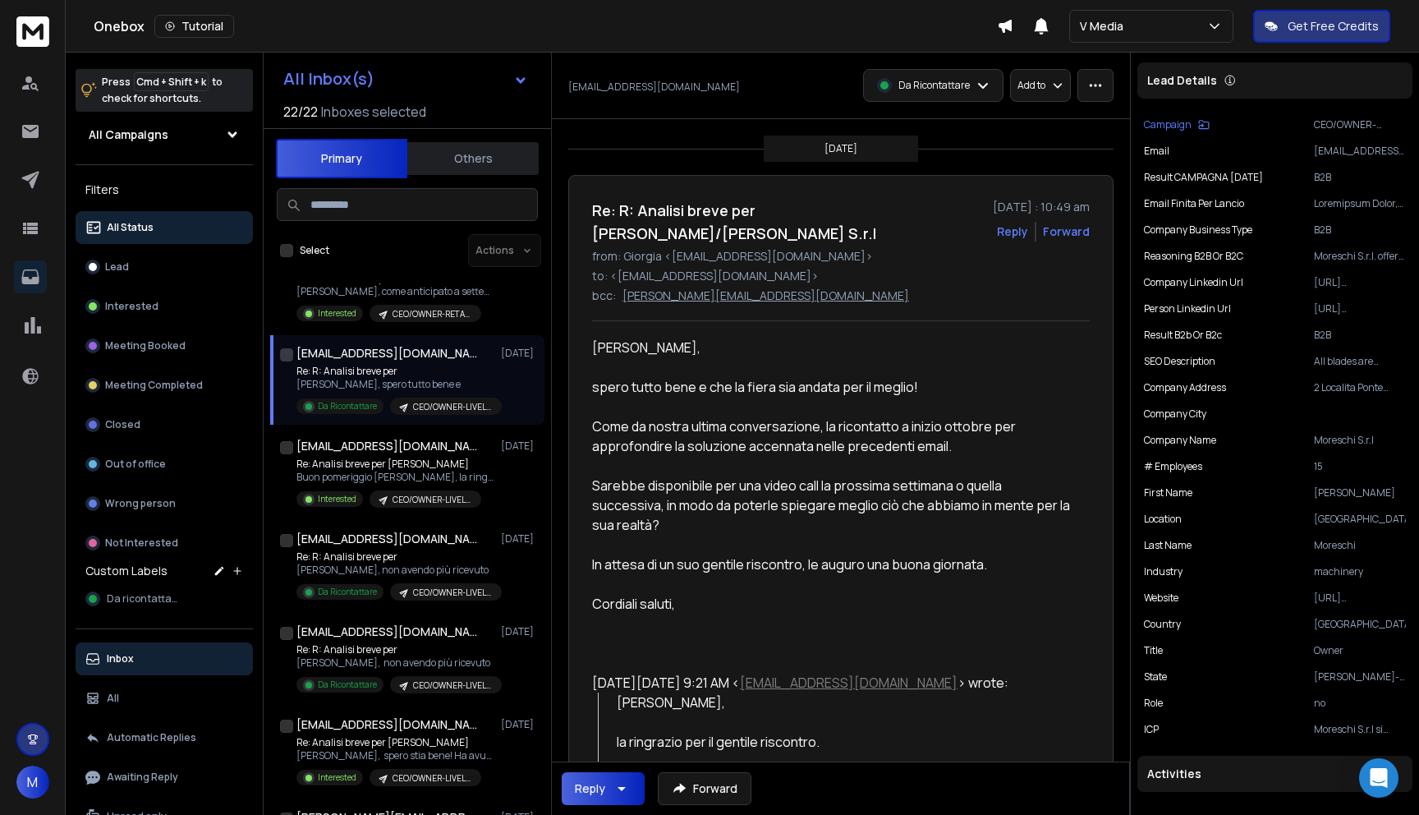
scroll to position [341, 0]
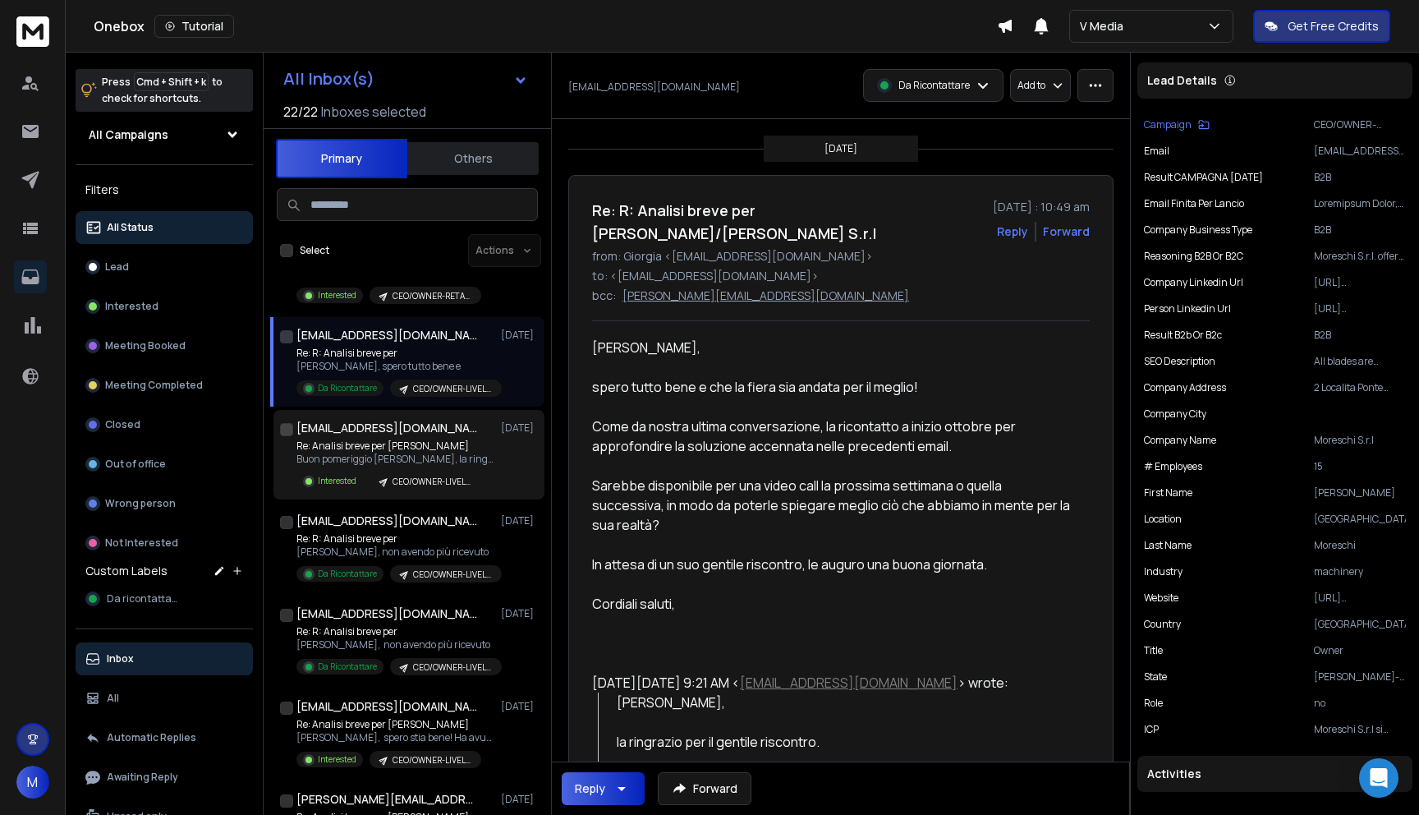
click at [448, 458] on p "Buon pomeriggio [PERSON_NAME], la ringrazio per" at bounding box center [394, 458] width 197 height 13
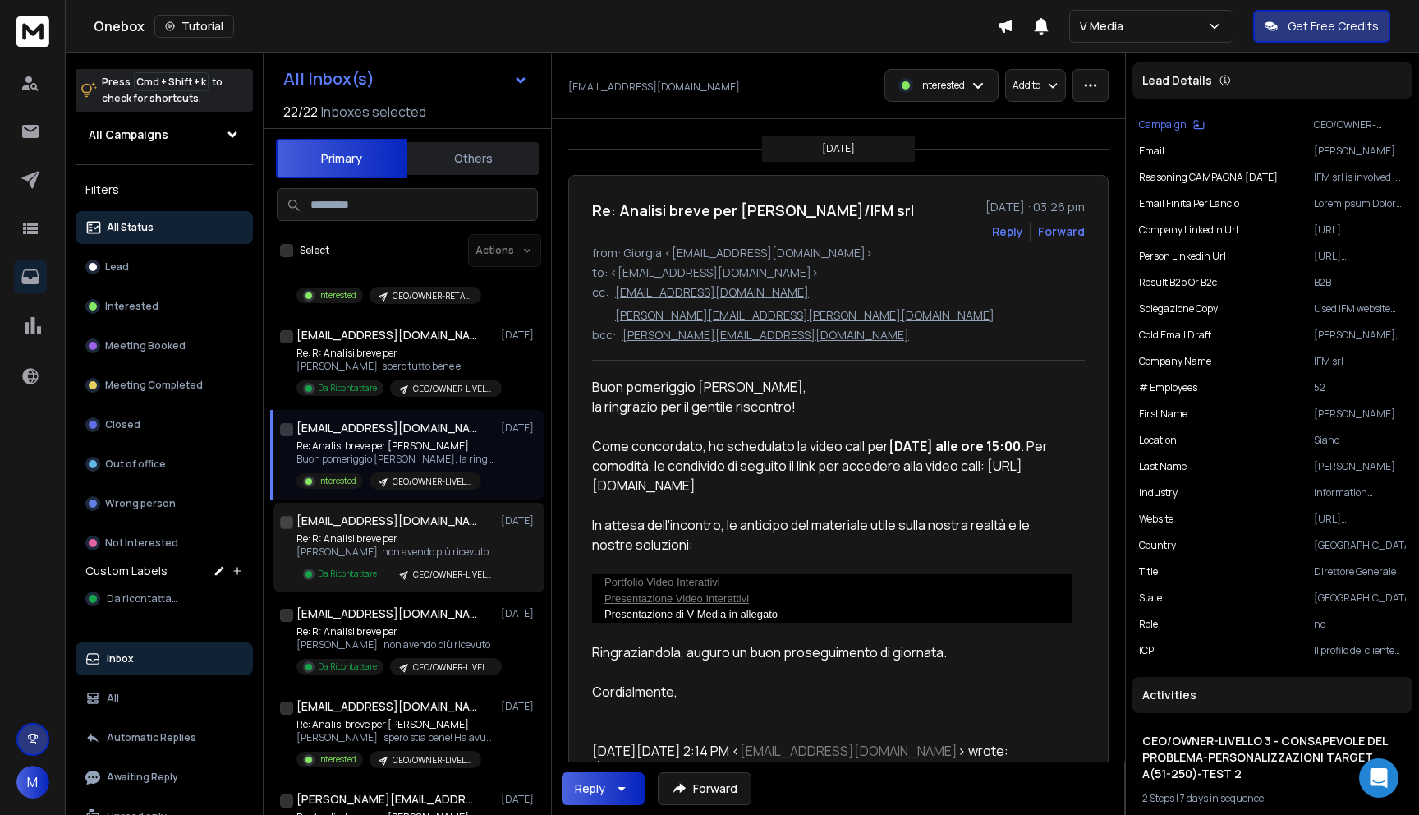
click at [438, 549] on p "[PERSON_NAME], non avendo più ricevuto" at bounding box center [394, 551] width 197 height 13
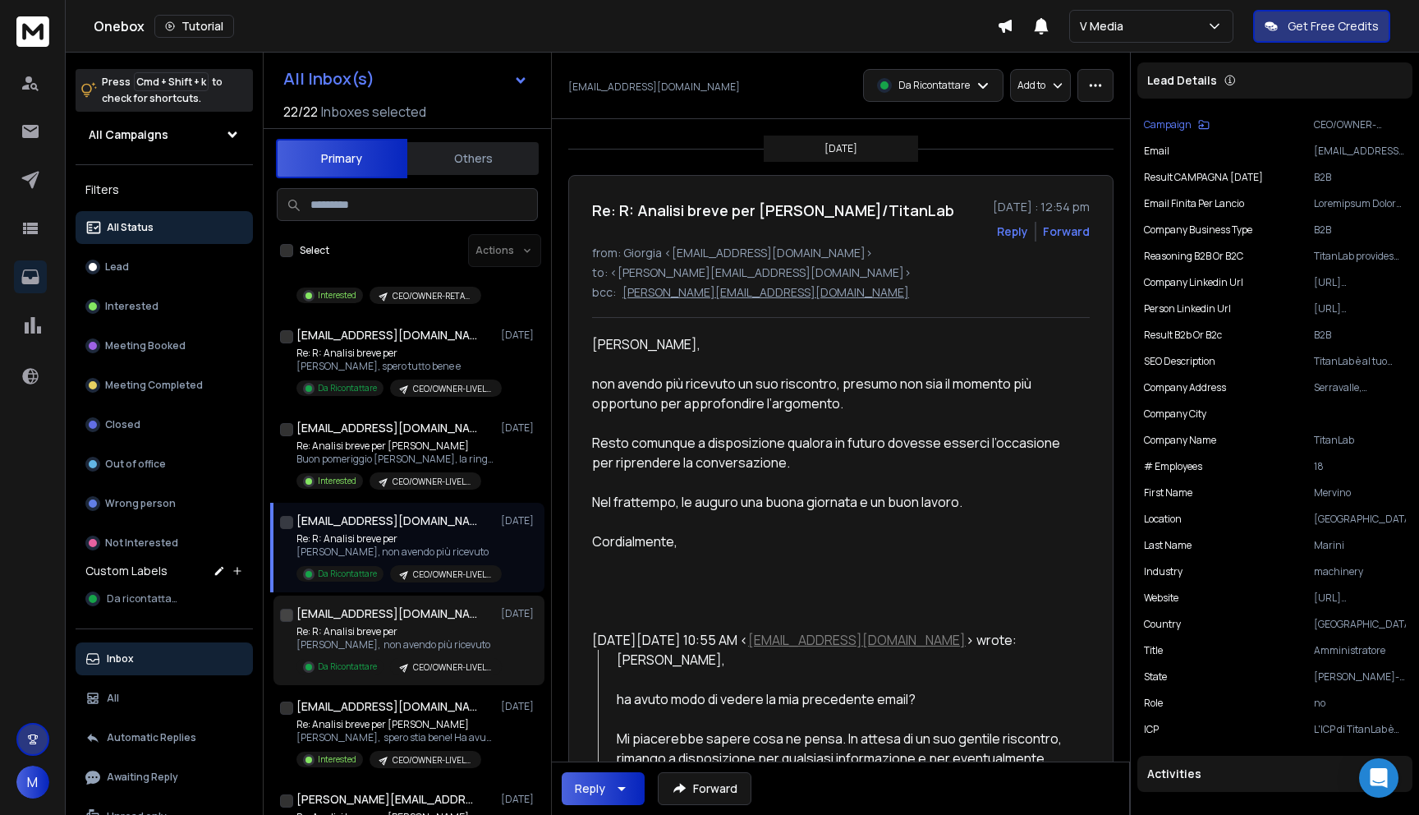
click at [445, 622] on div "[EMAIL_ADDRESS][DOMAIN_NAME] [DATE] Re: R: Analisi breve per [PERSON_NAME], non…" at bounding box center [416, 640] width 241 height 70
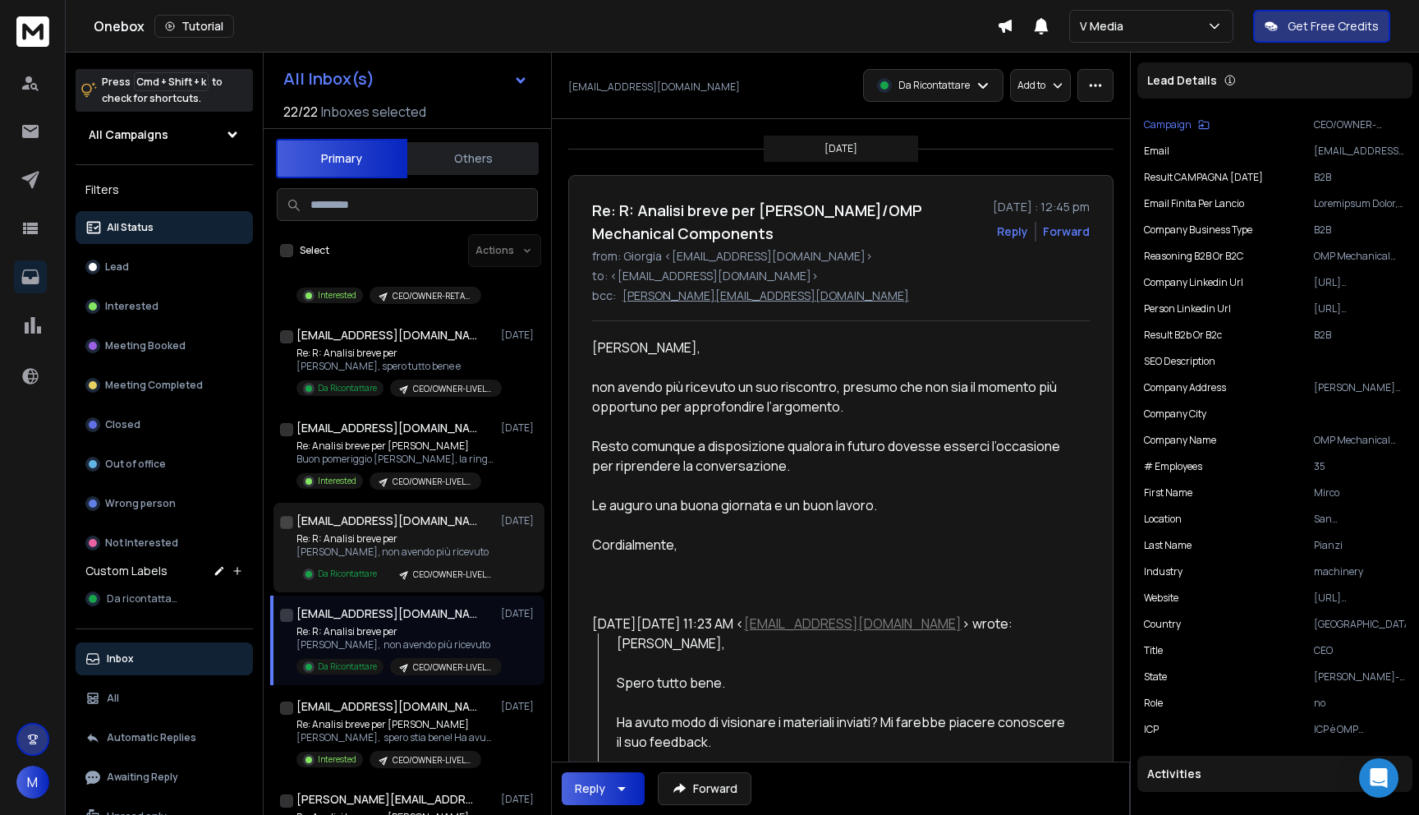
click at [452, 535] on p "Re: R: Analisi breve per" at bounding box center [394, 538] width 197 height 13
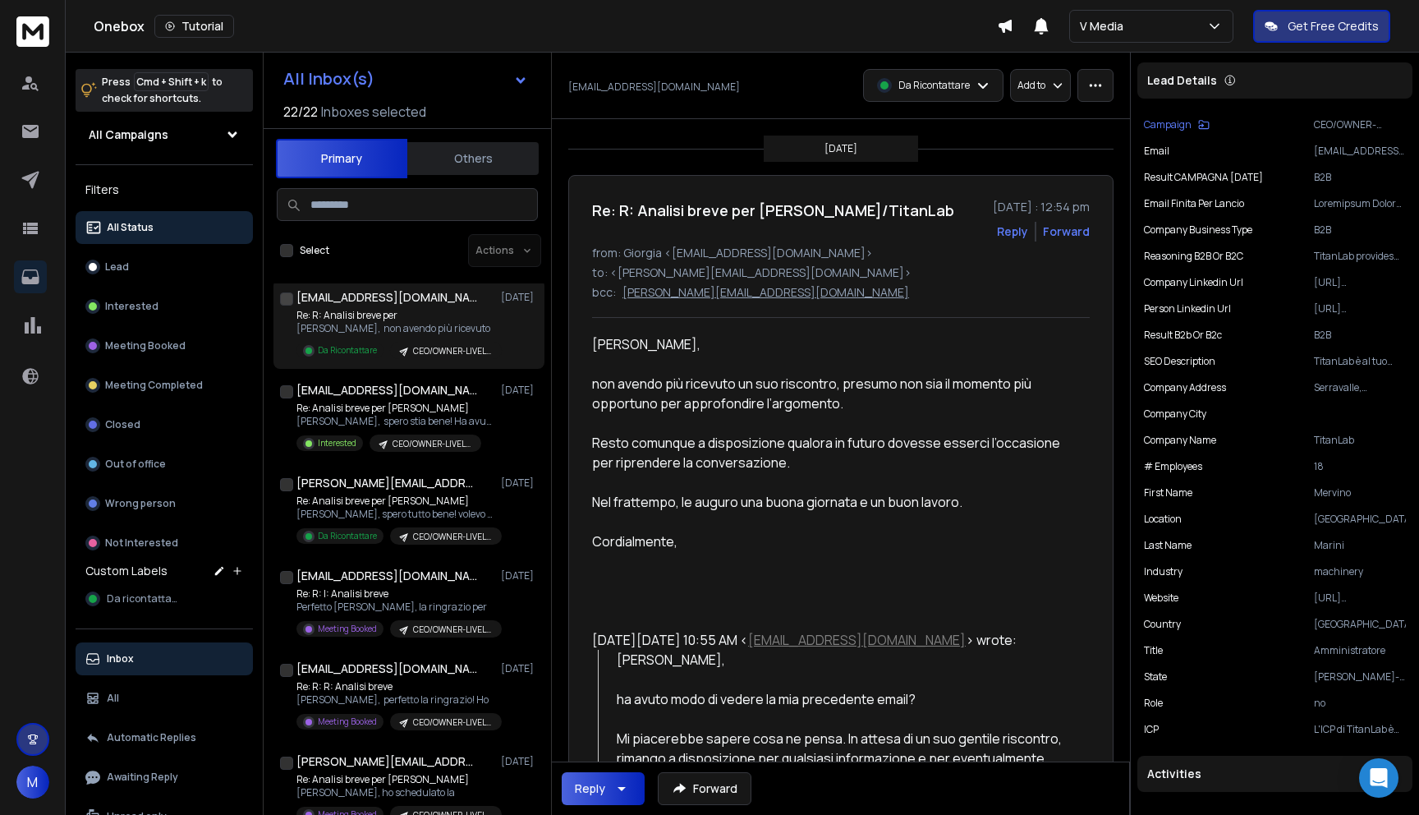
scroll to position [655, 0]
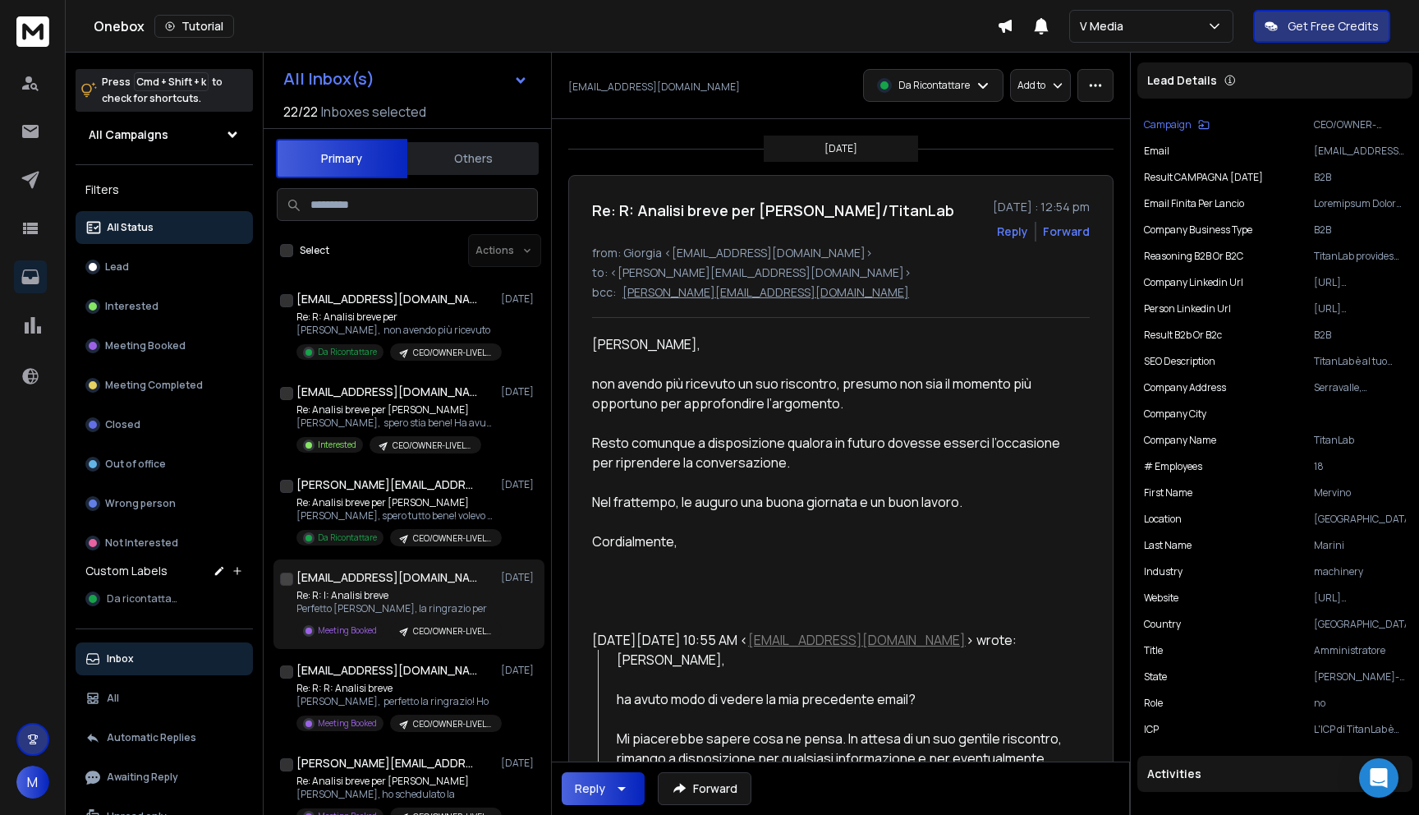
click at [435, 602] on p "Perfetto [PERSON_NAME], la ringrazio per" at bounding box center [394, 608] width 197 height 13
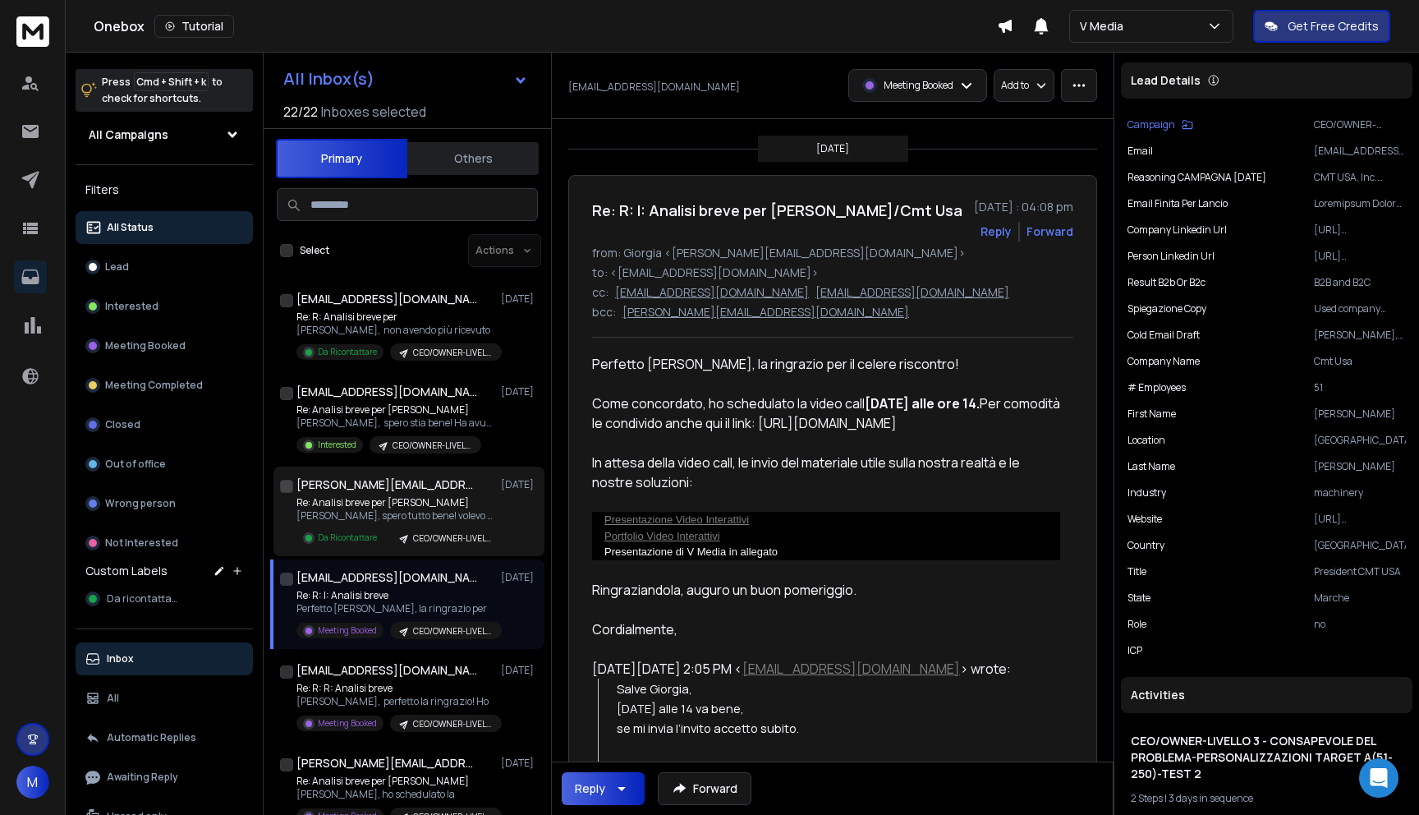
click at [426, 500] on p "Re: Analisi breve per [PERSON_NAME]" at bounding box center [394, 502] width 197 height 13
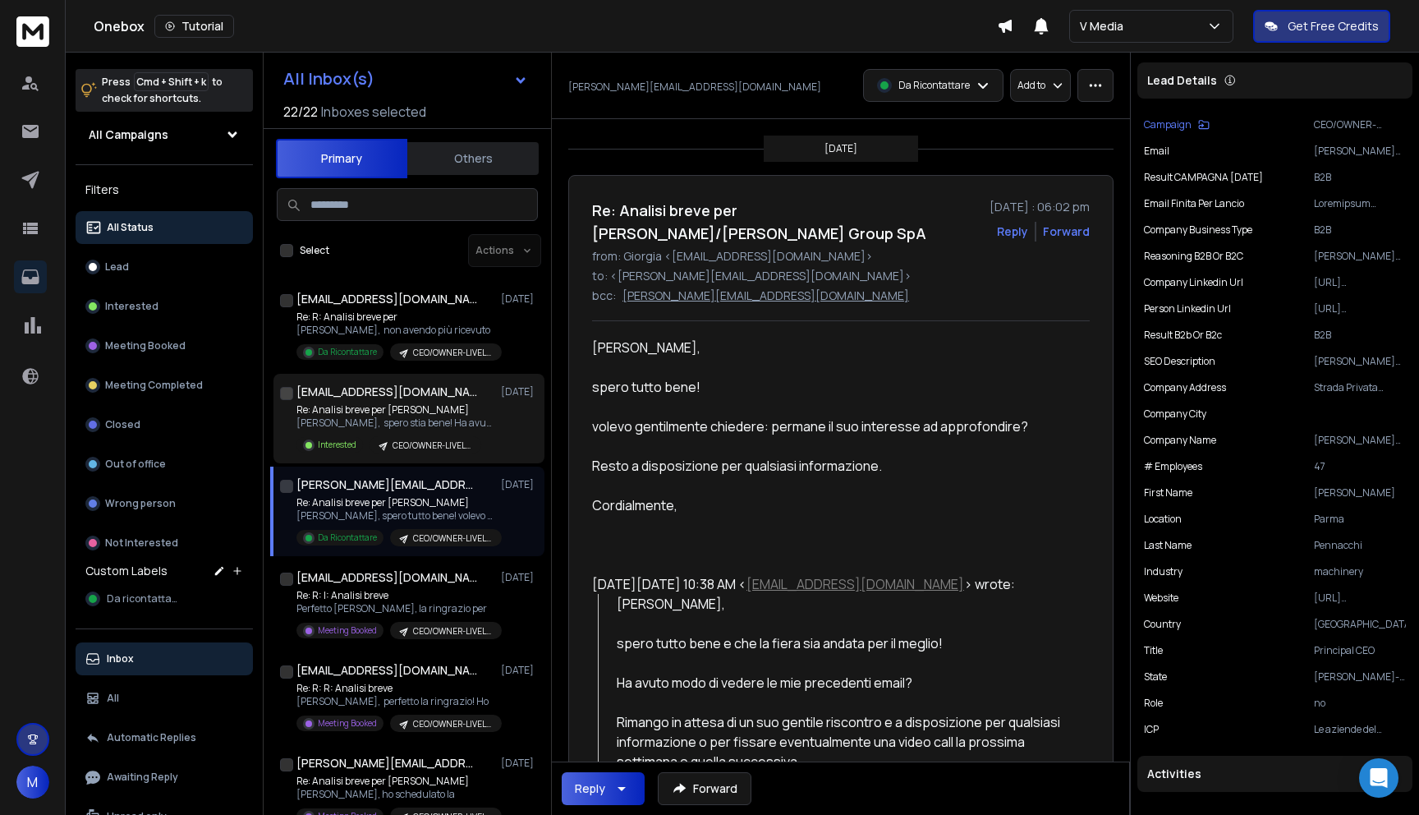
click at [416, 408] on p "Re: Analisi breve per [PERSON_NAME]" at bounding box center [394, 409] width 197 height 13
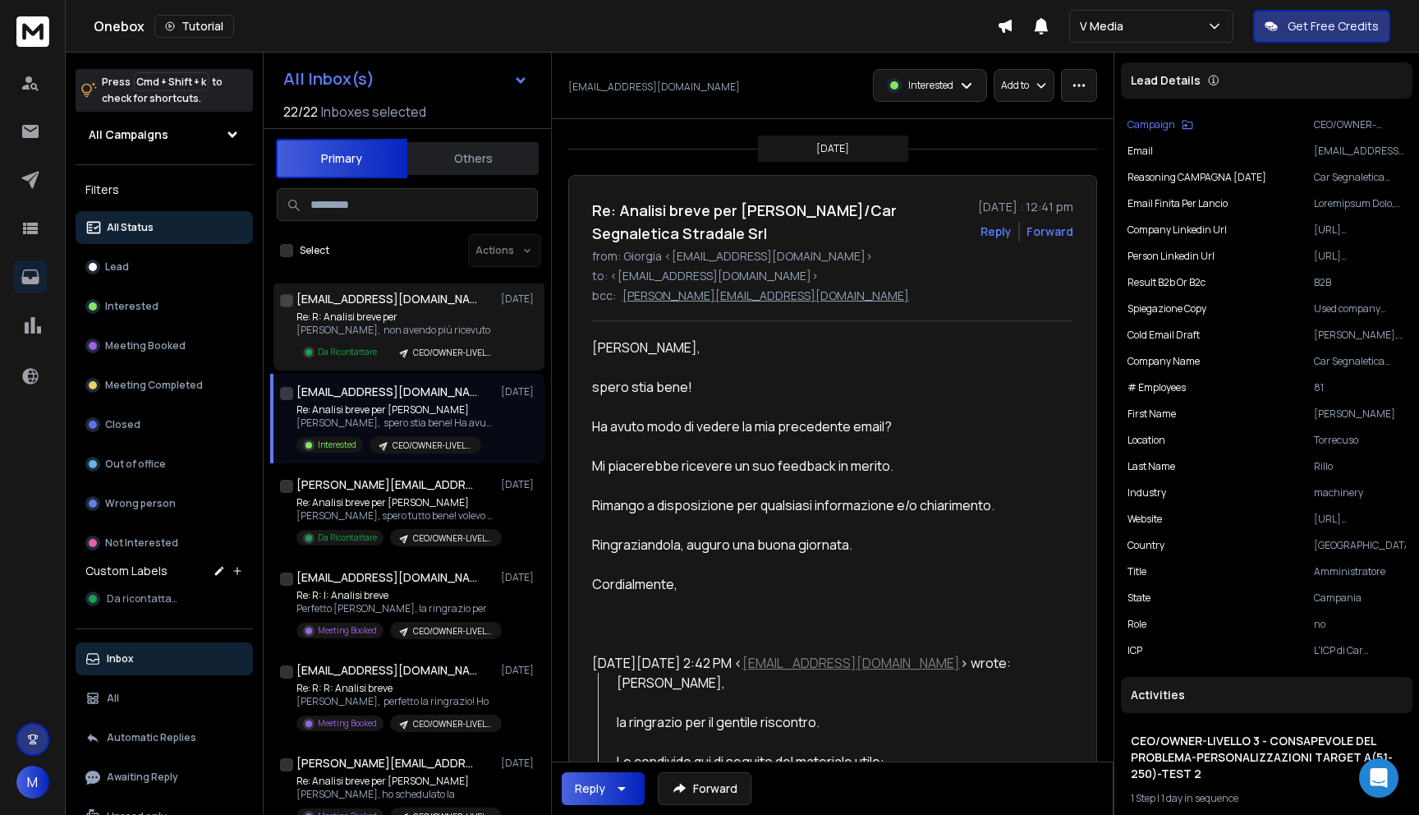
click at [406, 296] on h1 "[EMAIL_ADDRESS][DOMAIN_NAME]" at bounding box center [386, 299] width 181 height 16
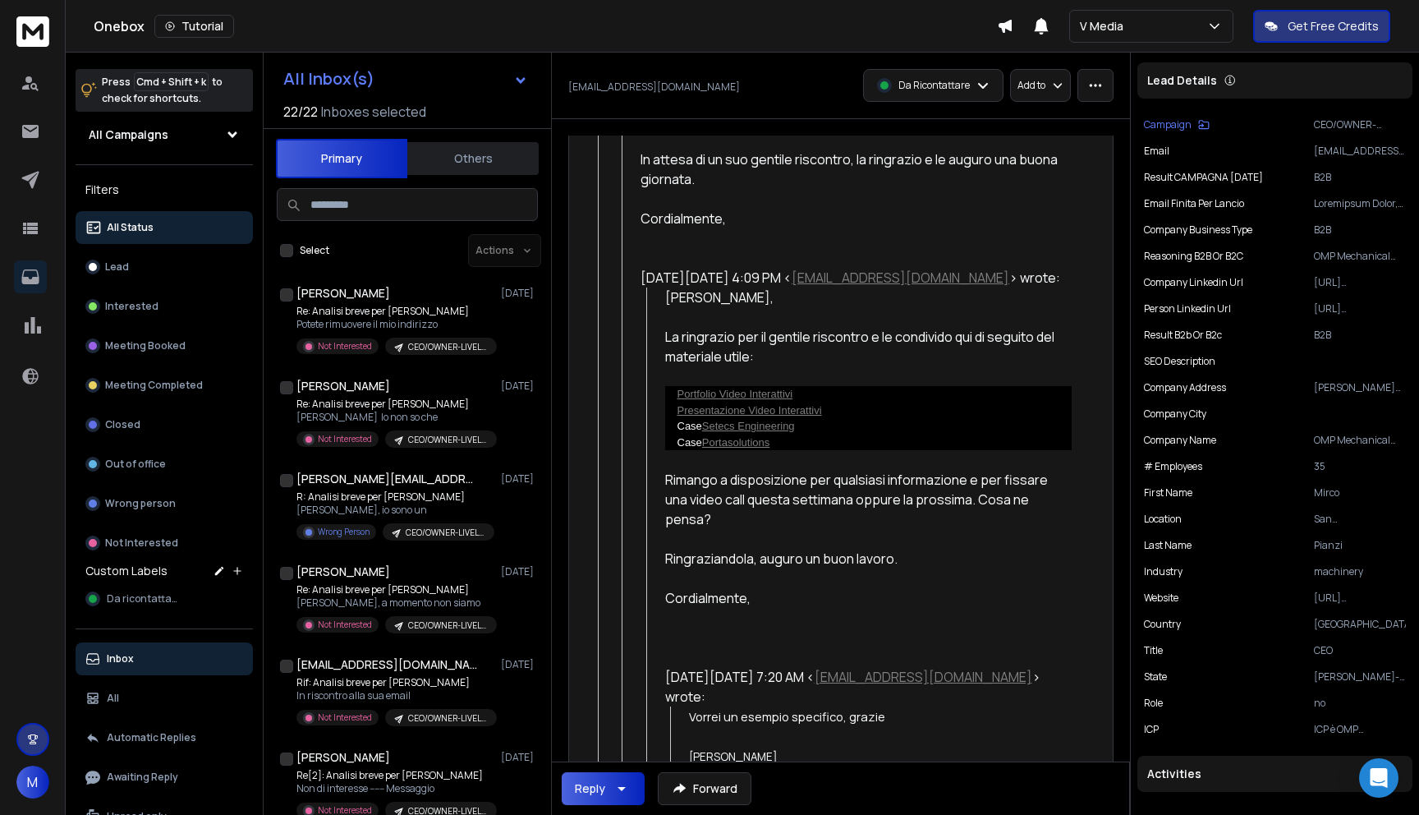
scroll to position [1418, 0]
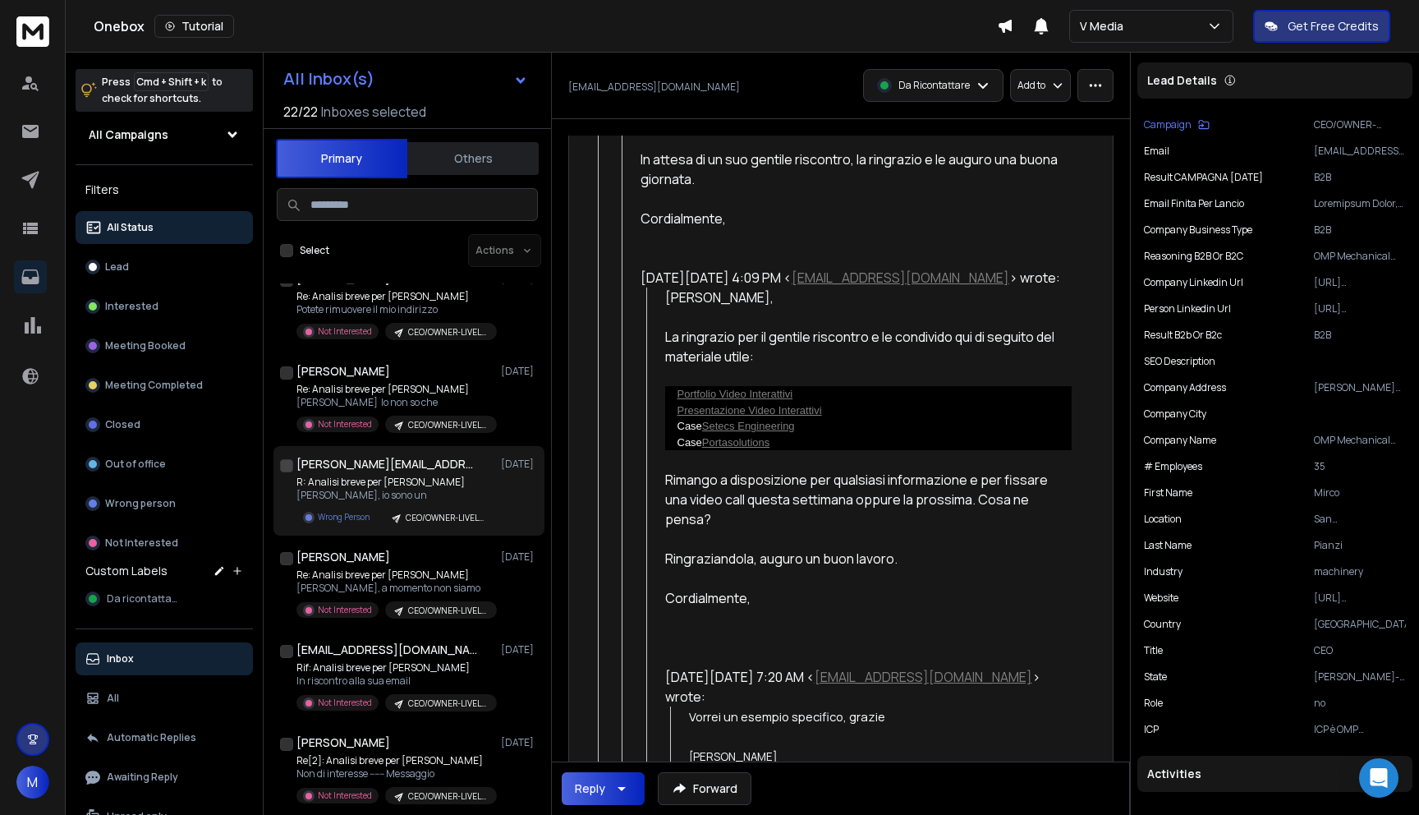
click at [443, 474] on div "[PERSON_NAME][EMAIL_ADDRESS][DOMAIN_NAME] [DATE] R: Analisi breve per [PERSON_N…" at bounding box center [416, 491] width 241 height 70
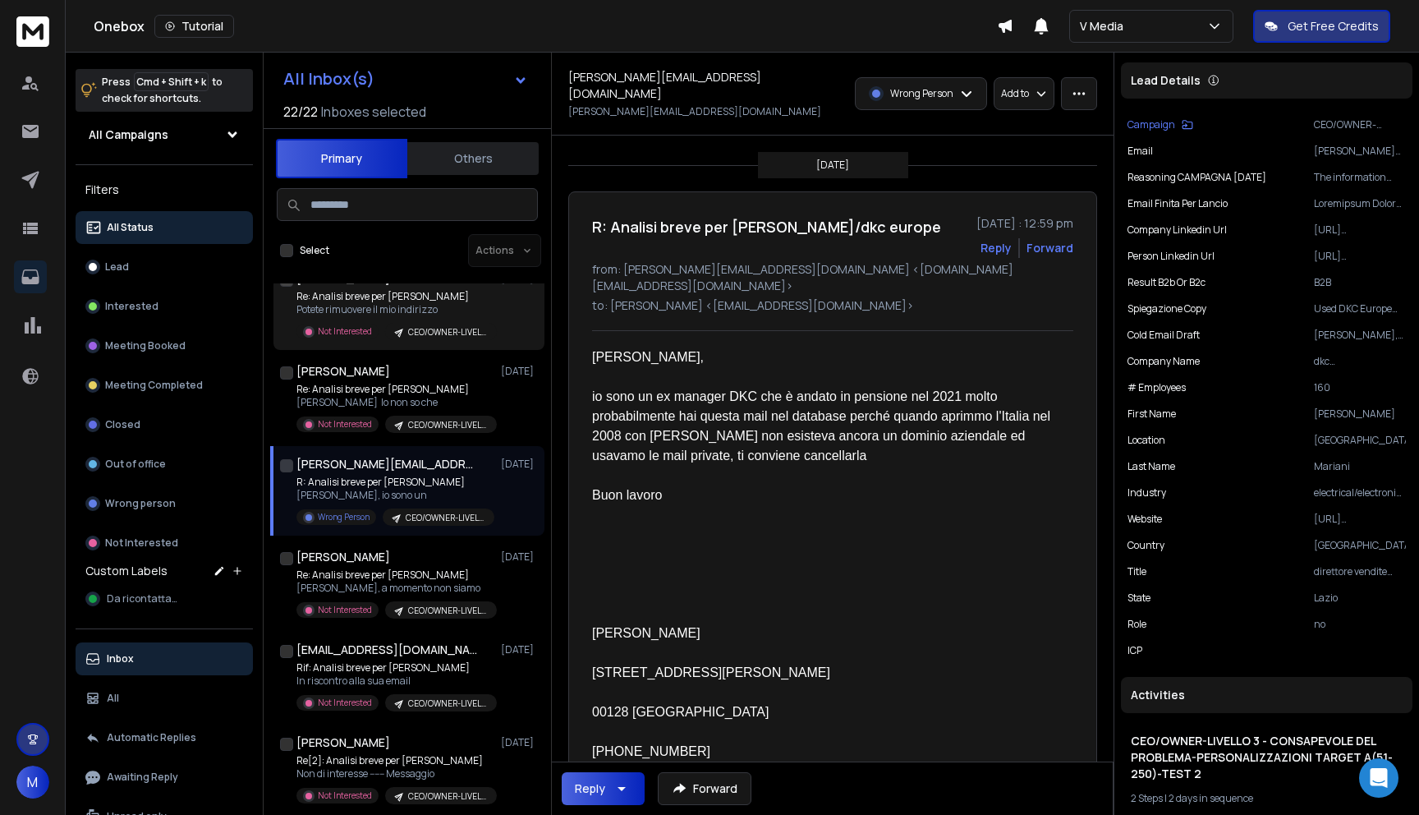
click at [404, 324] on div "CEO/OWNER-LIVELLO 3 - CONSAPEVOLE DEL PROBLEMA-PERSONALIZZAZIONI TARGET A(51-25…" at bounding box center [441, 331] width 112 height 17
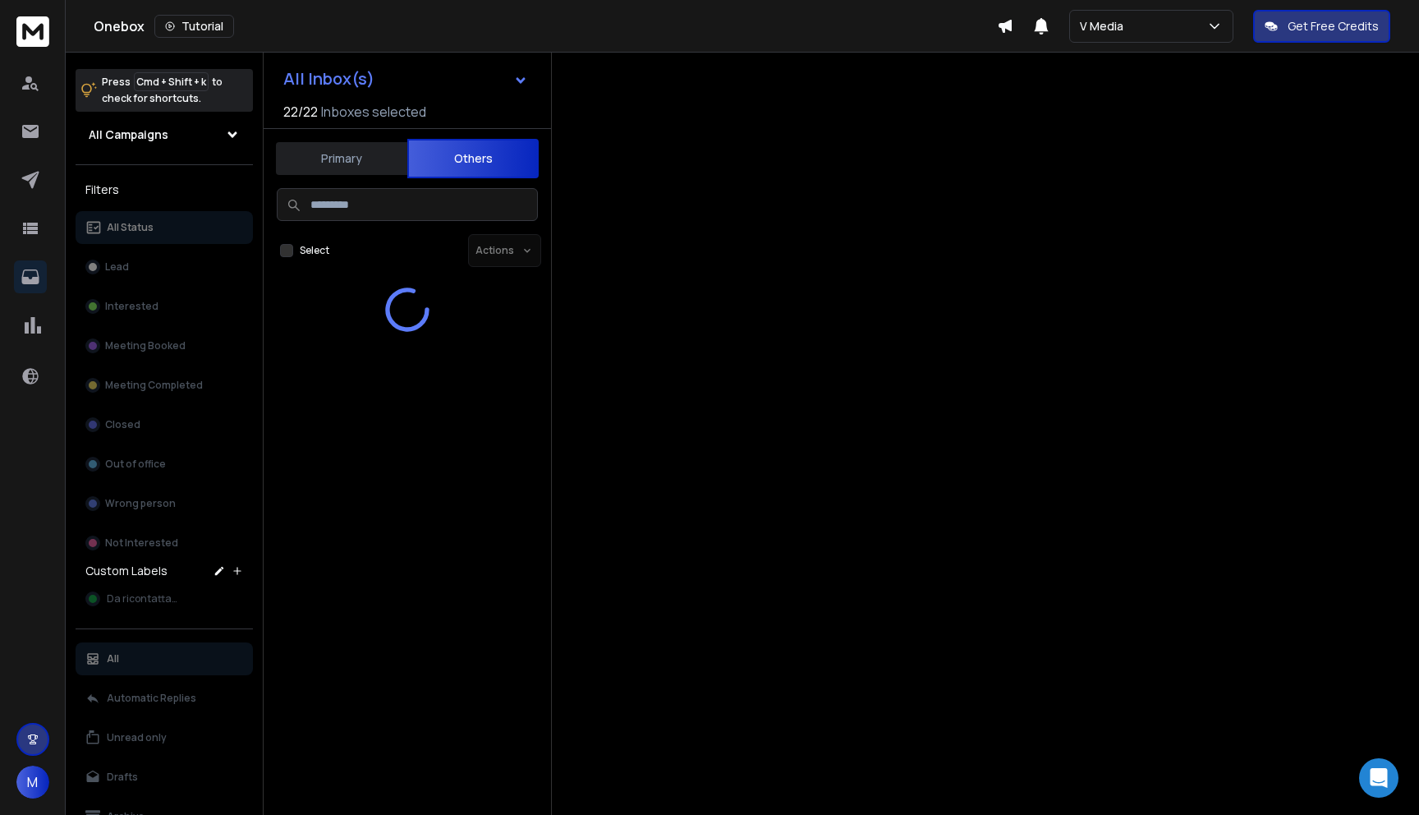
click at [473, 164] on button "Others" at bounding box center [472, 158] width 131 height 39
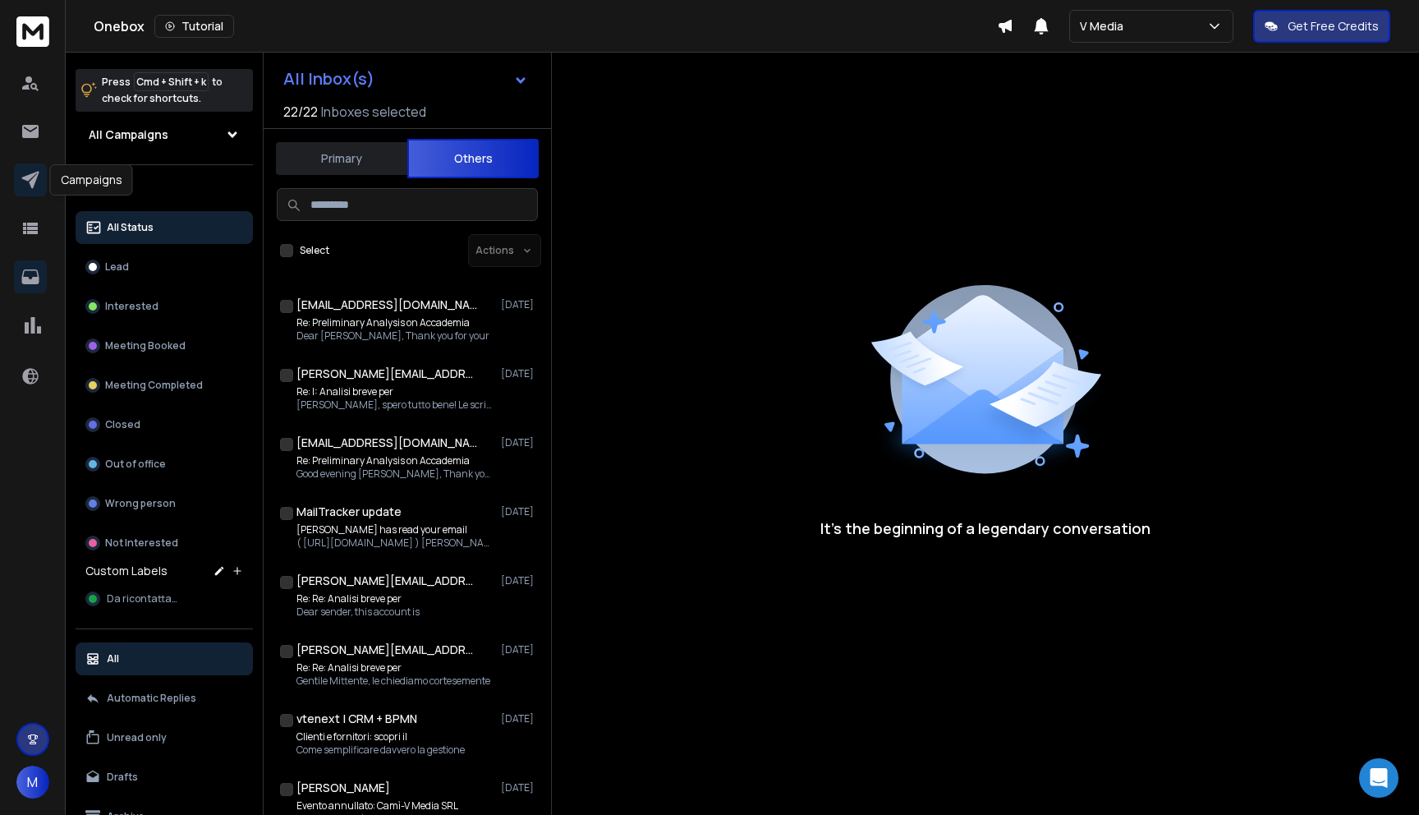
click at [29, 186] on icon at bounding box center [31, 180] width 20 height 20
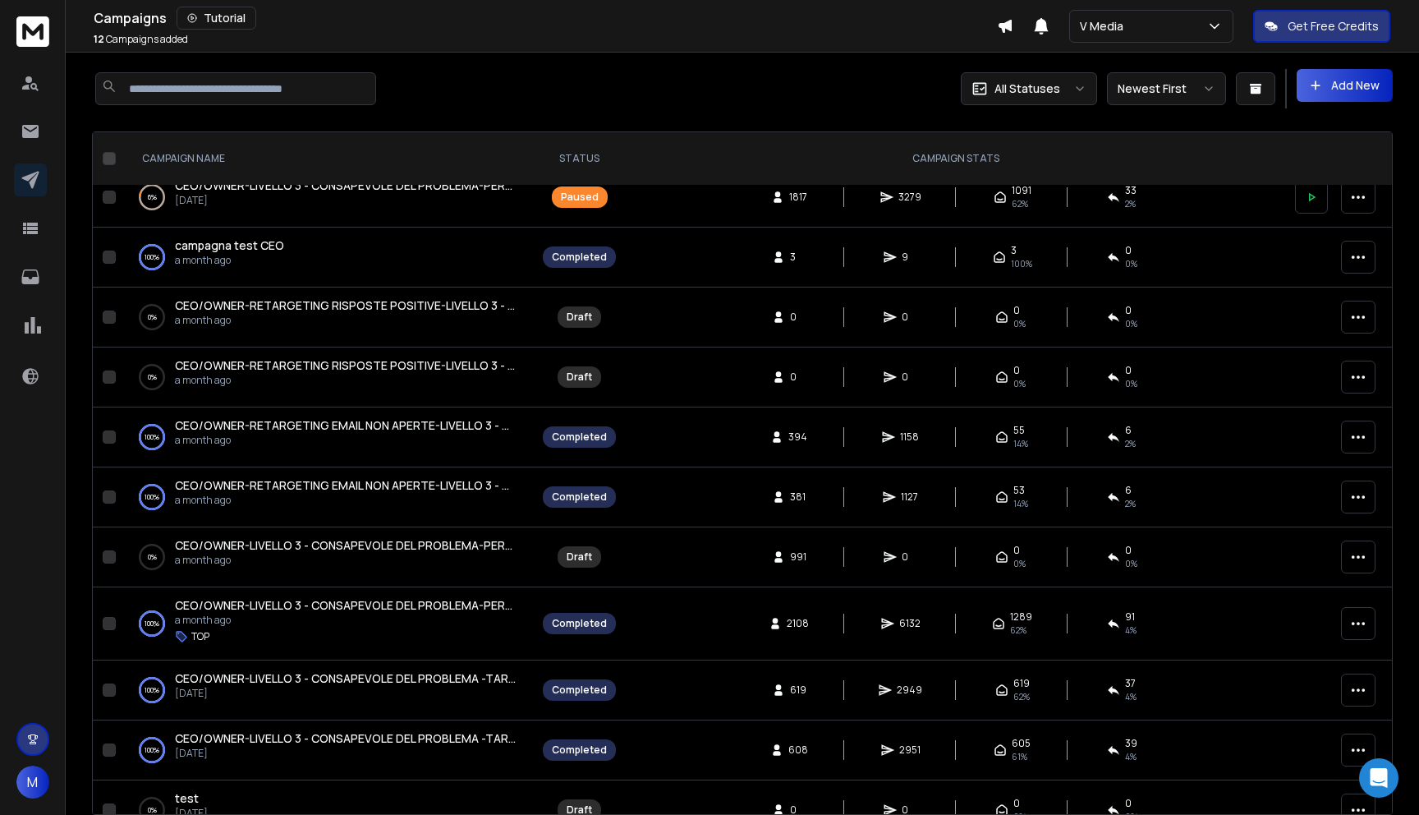
scroll to position [117, 0]
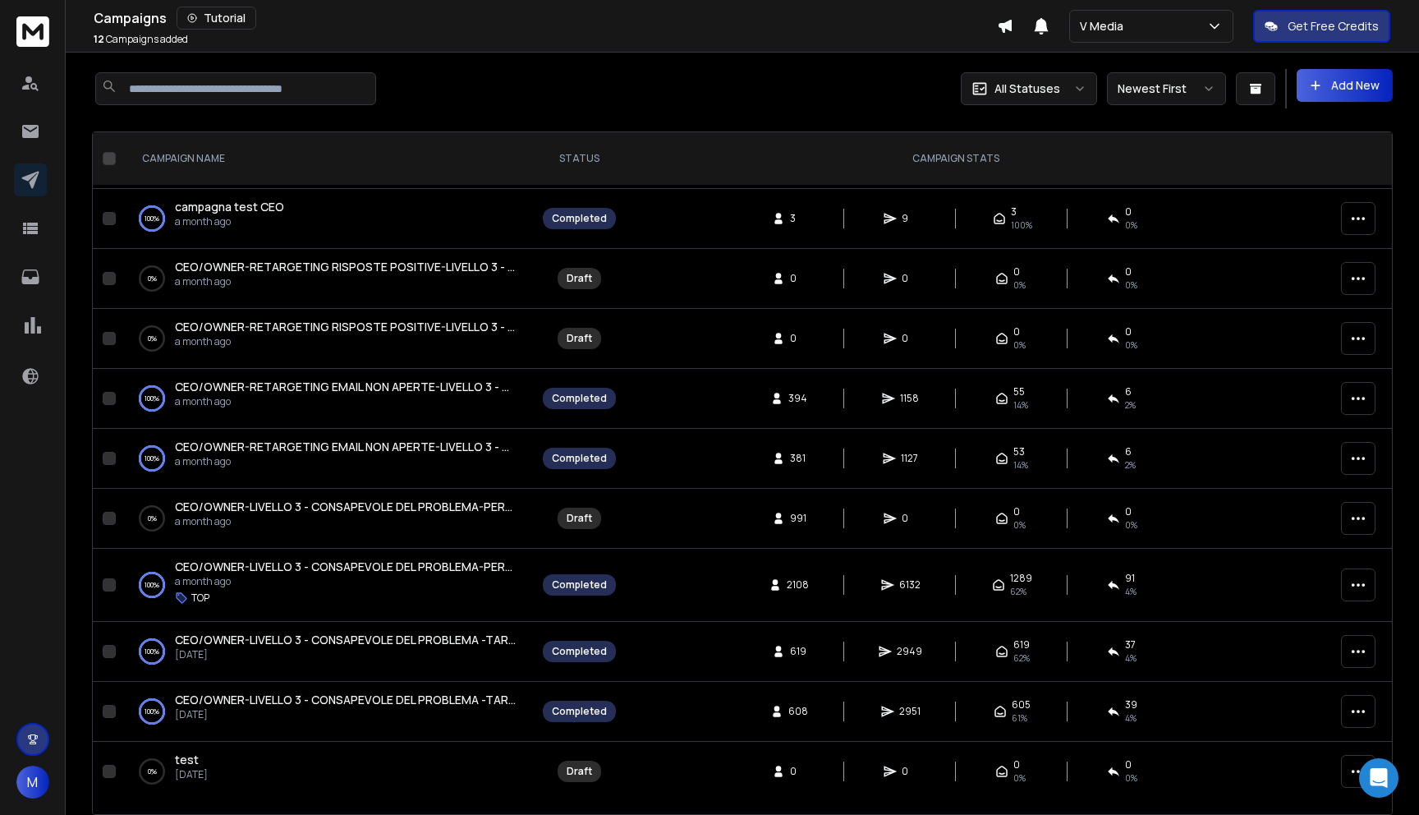
click at [427, 571] on span "CEO/OWNER-LIVELLO 3 - CONSAPEVOLE DEL PROBLEMA-PERSONALIZZAZIONI TARGET A-TEST 1" at bounding box center [436, 566] width 522 height 16
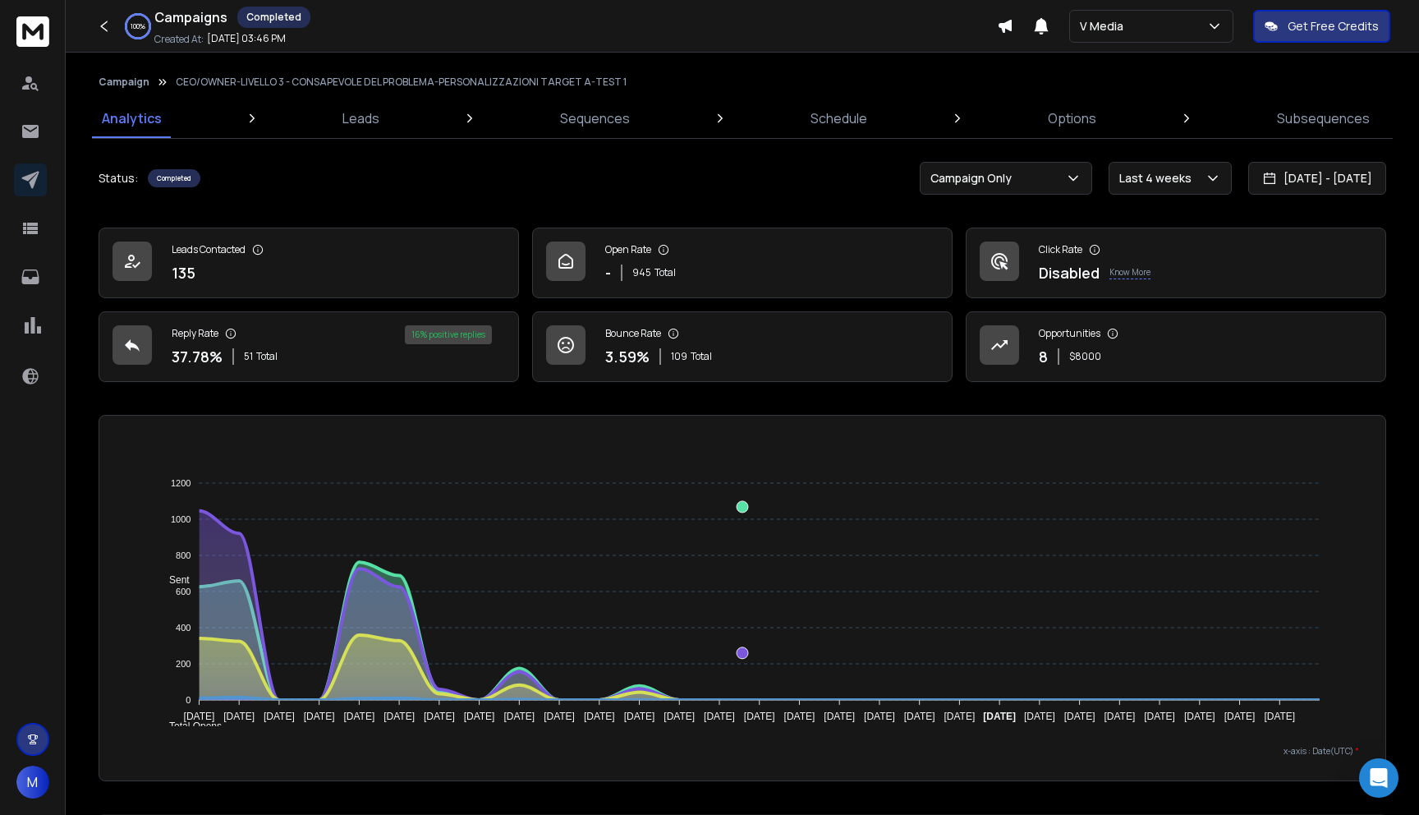
scroll to position [9, 0]
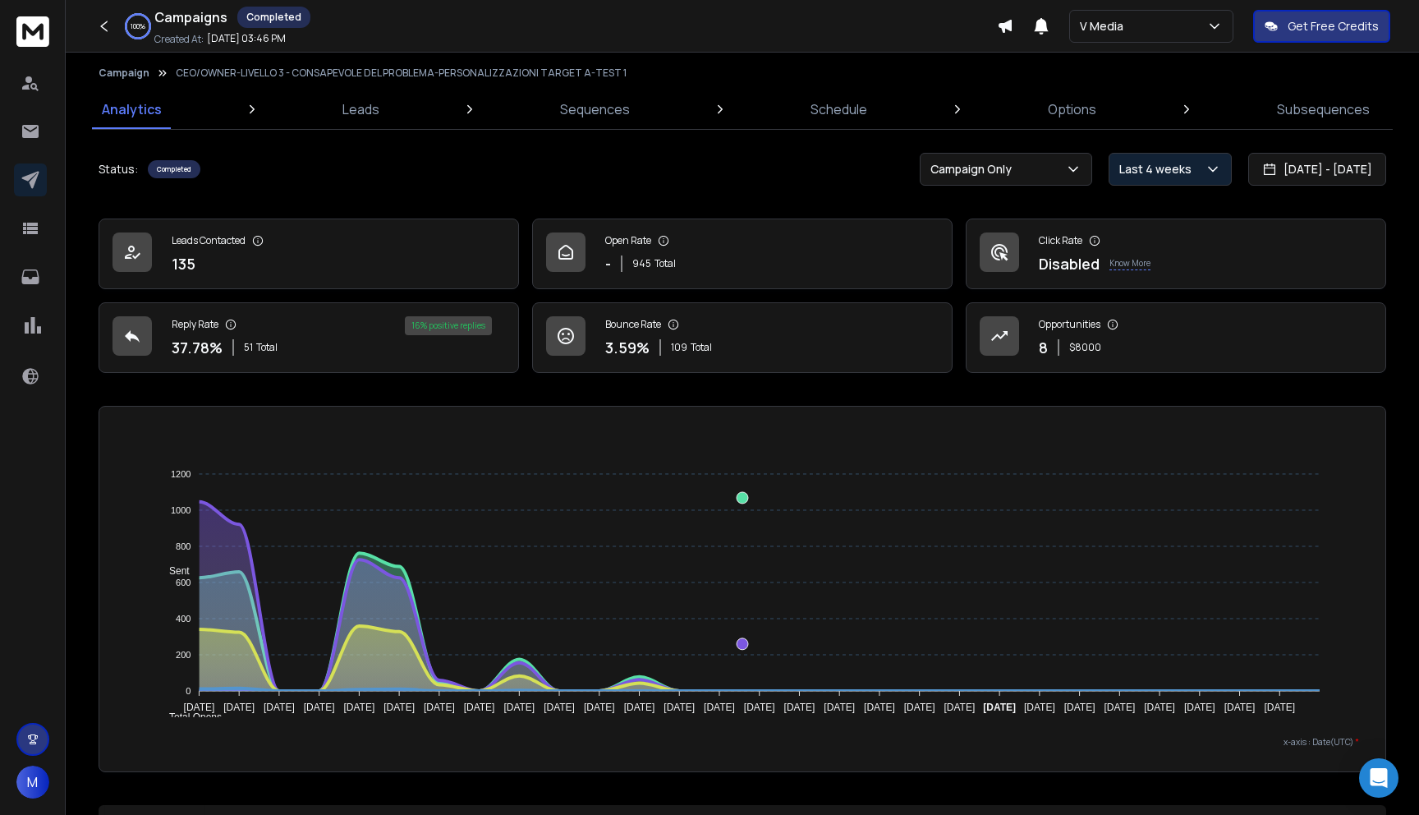
click at [1117, 157] on button "Last 4 weeks" at bounding box center [1170, 169] width 123 height 33
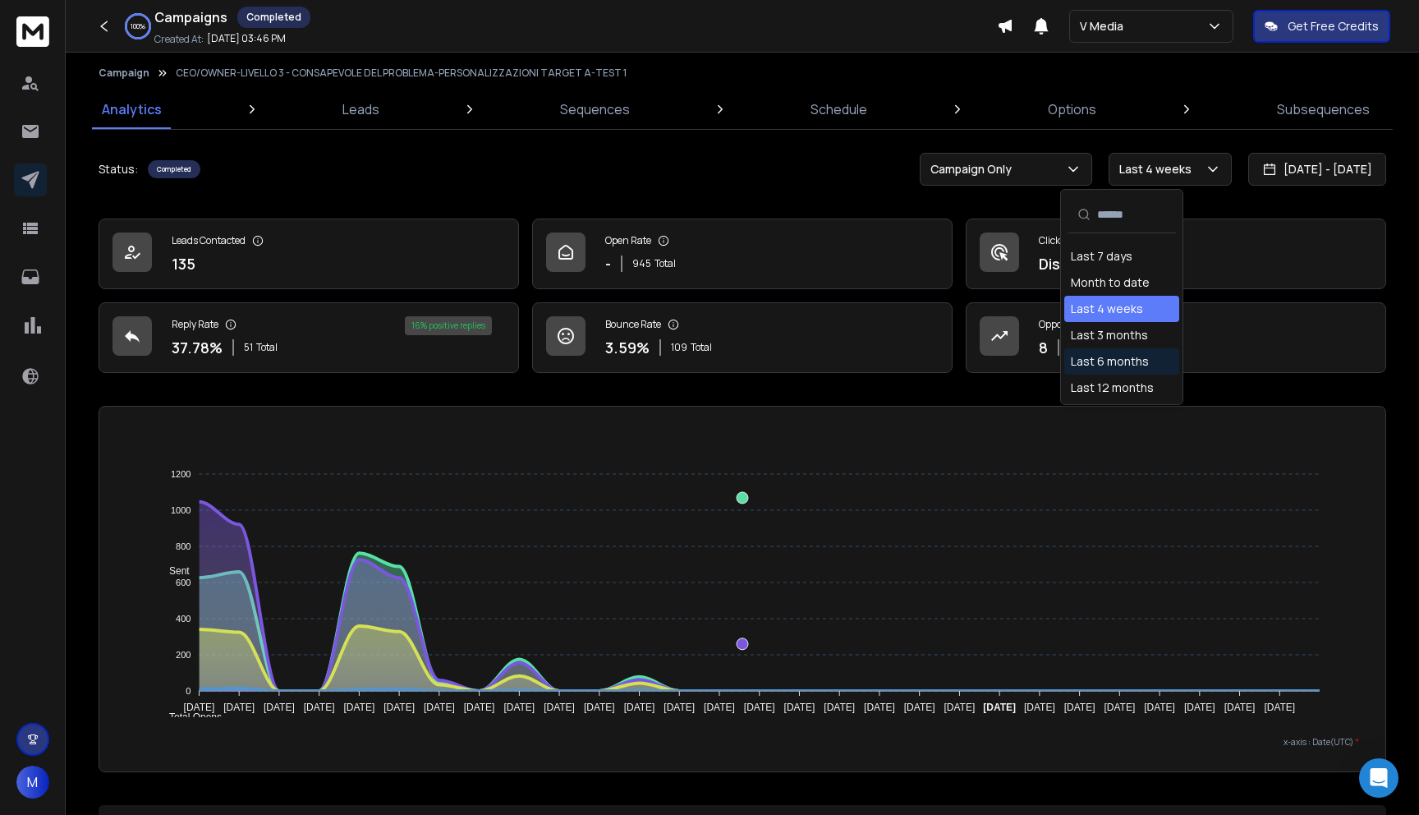
click at [1121, 359] on div "Last 6 months" at bounding box center [1110, 361] width 78 height 16
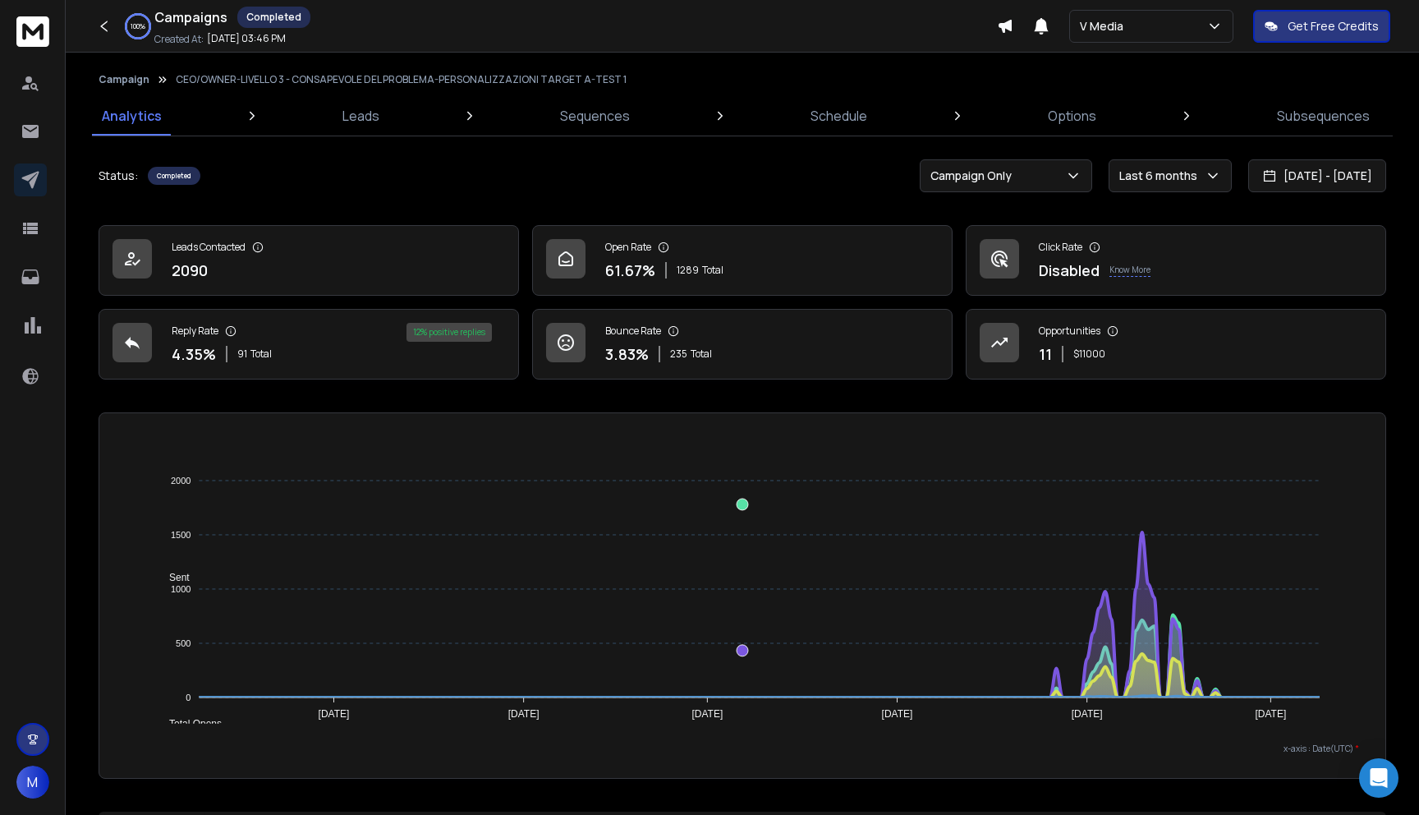
scroll to position [0, 0]
click at [366, 118] on p "Leads" at bounding box center [360, 118] width 37 height 20
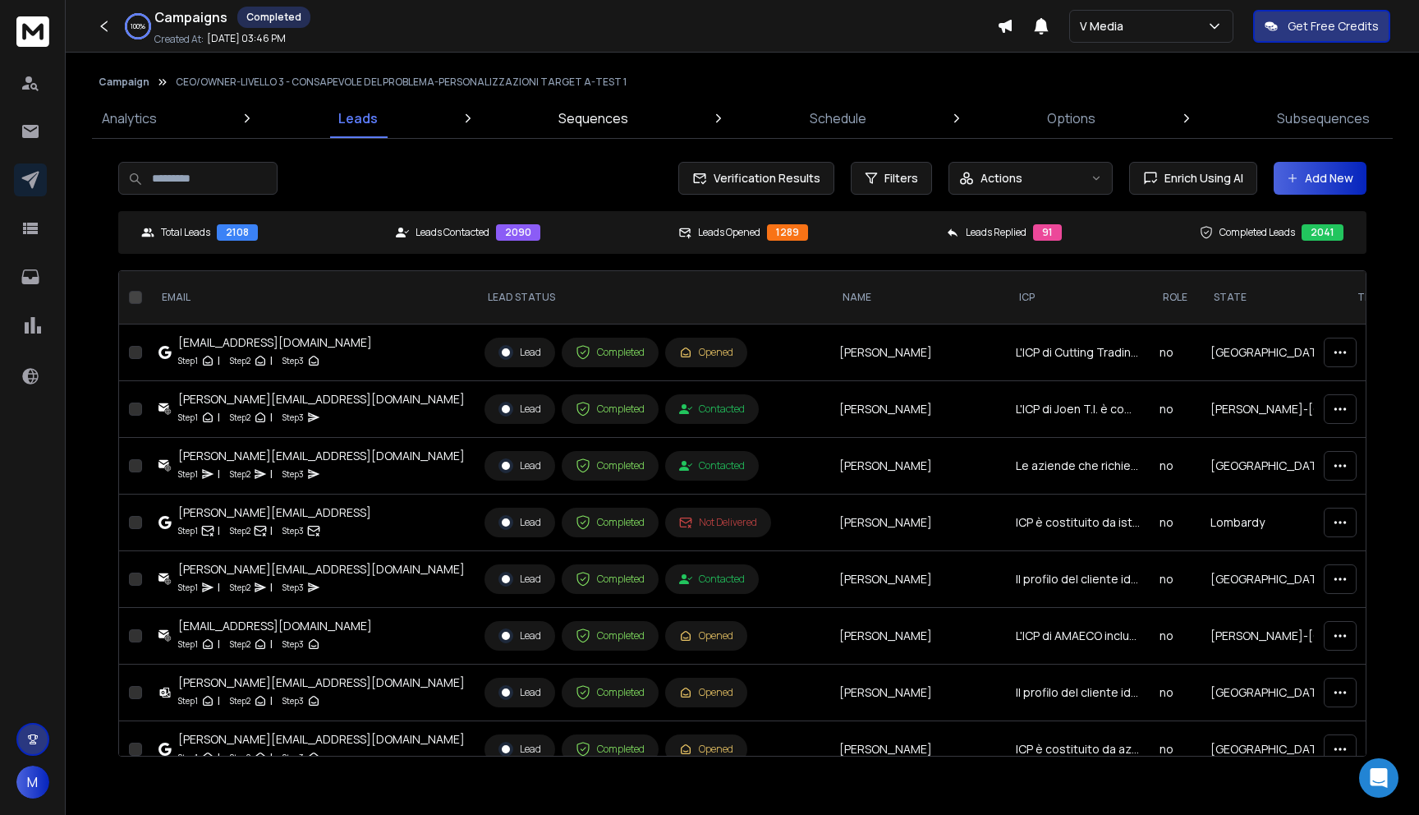
click at [616, 117] on p "Sequences" at bounding box center [593, 118] width 70 height 20
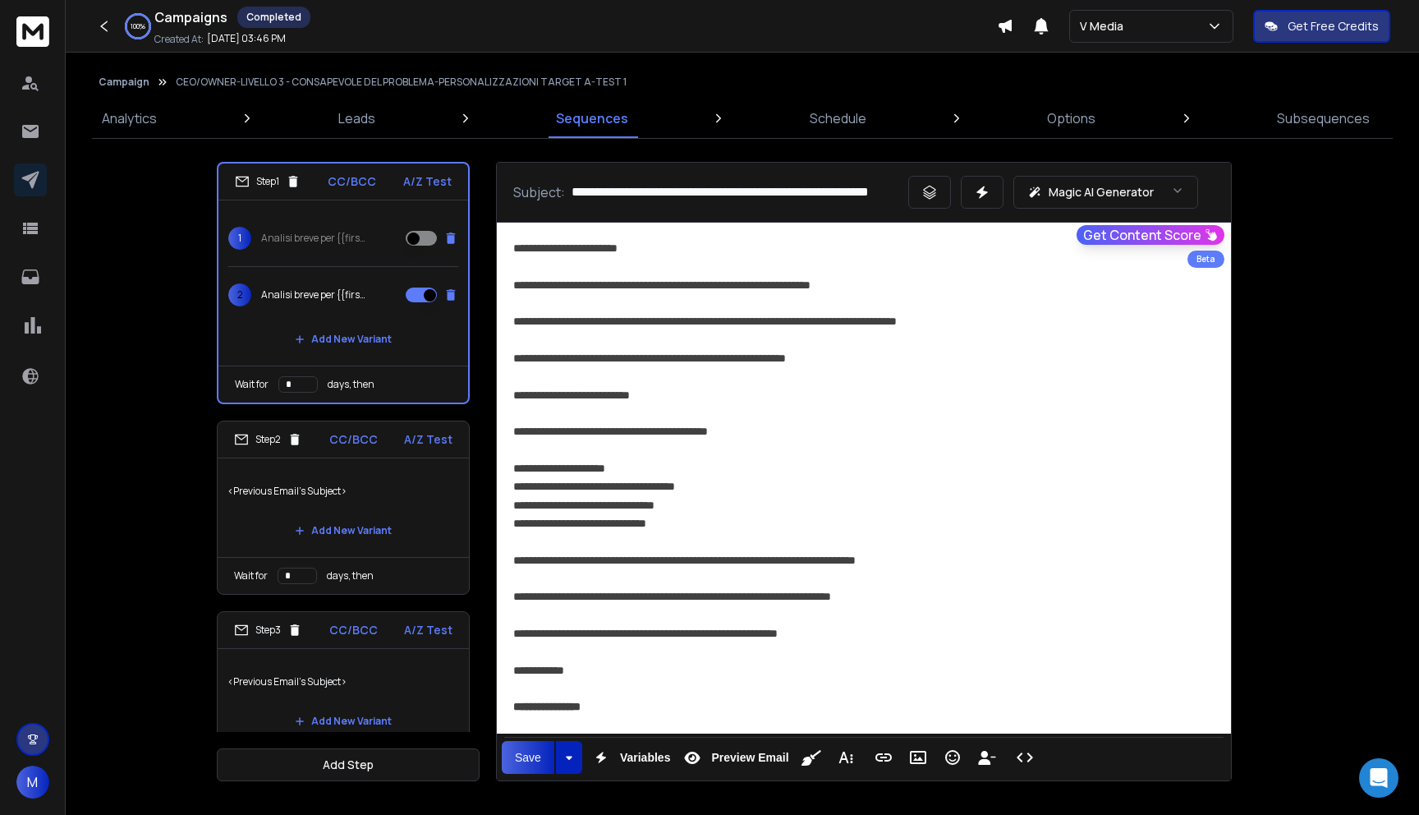
click at [319, 292] on p "Analisi breve per {{firstName}} {{lastName}}/{{companyName}}" at bounding box center [313, 294] width 105 height 13
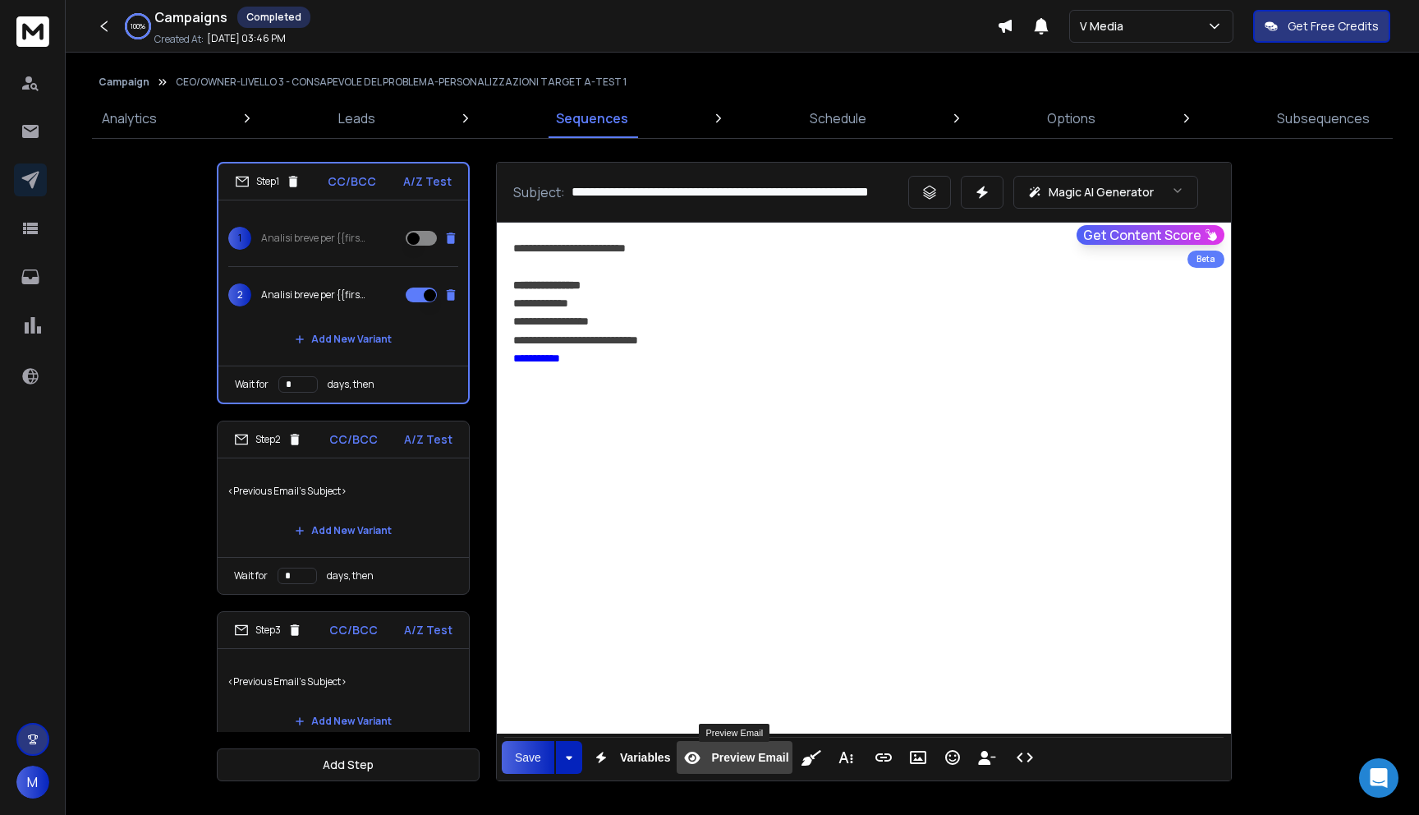
click at [776, 767] on div "Preview Email" at bounding box center [734, 757] width 115 height 27
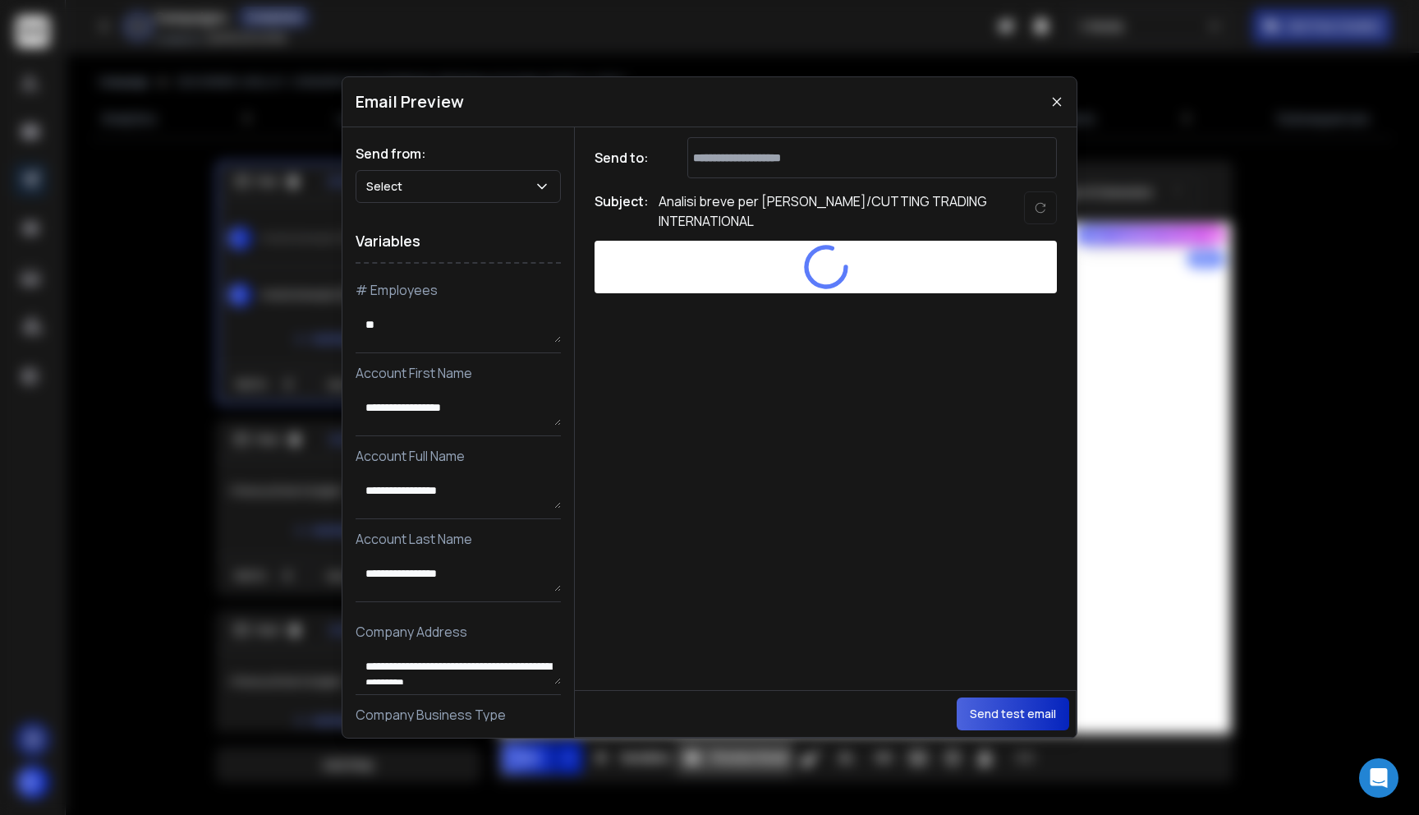
type textarea "**"
type textarea "**********"
type textarea "******"
type textarea "**********"
type textarea "*********"
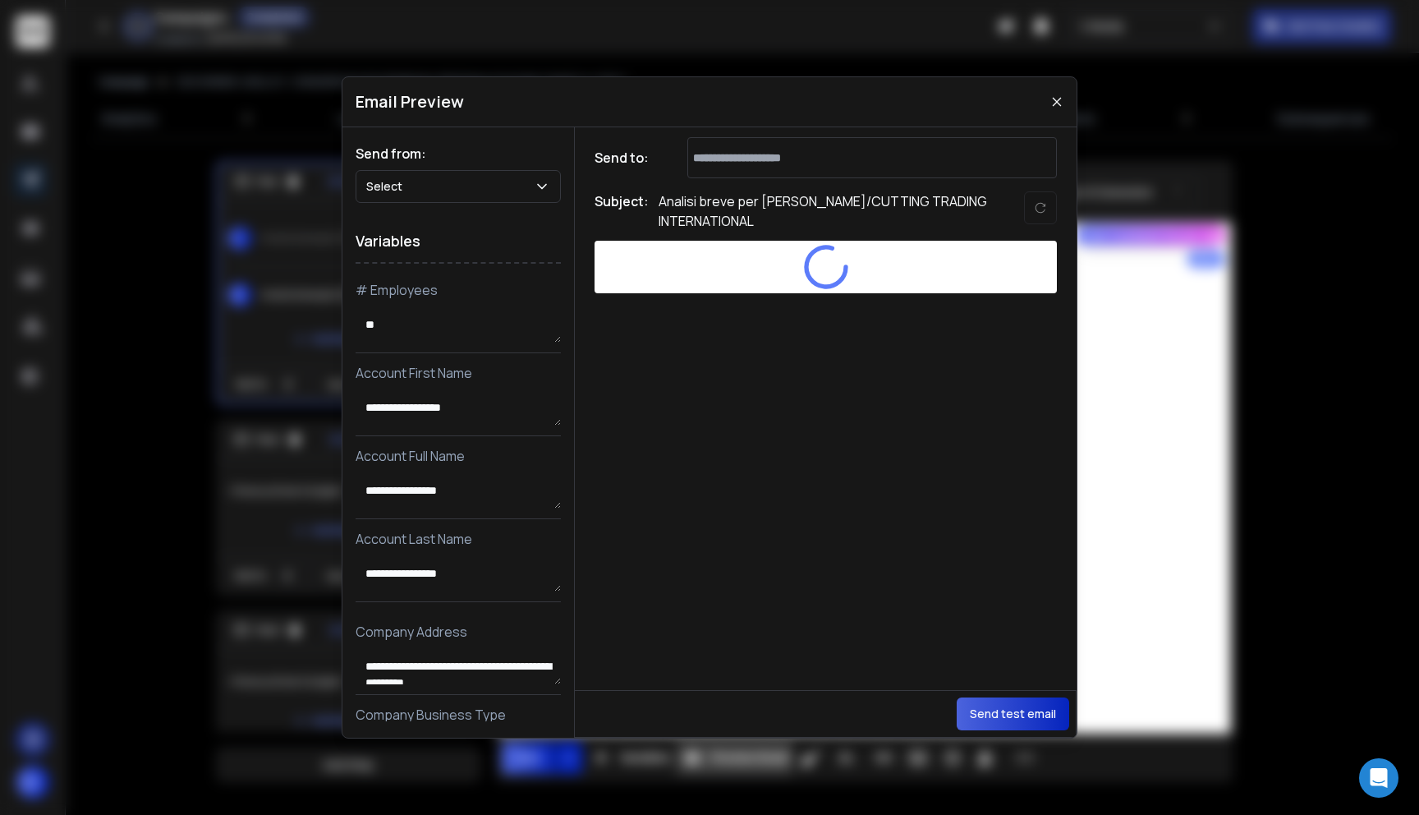
type textarea "**********"
type textarea "*****"
type textarea "**********"
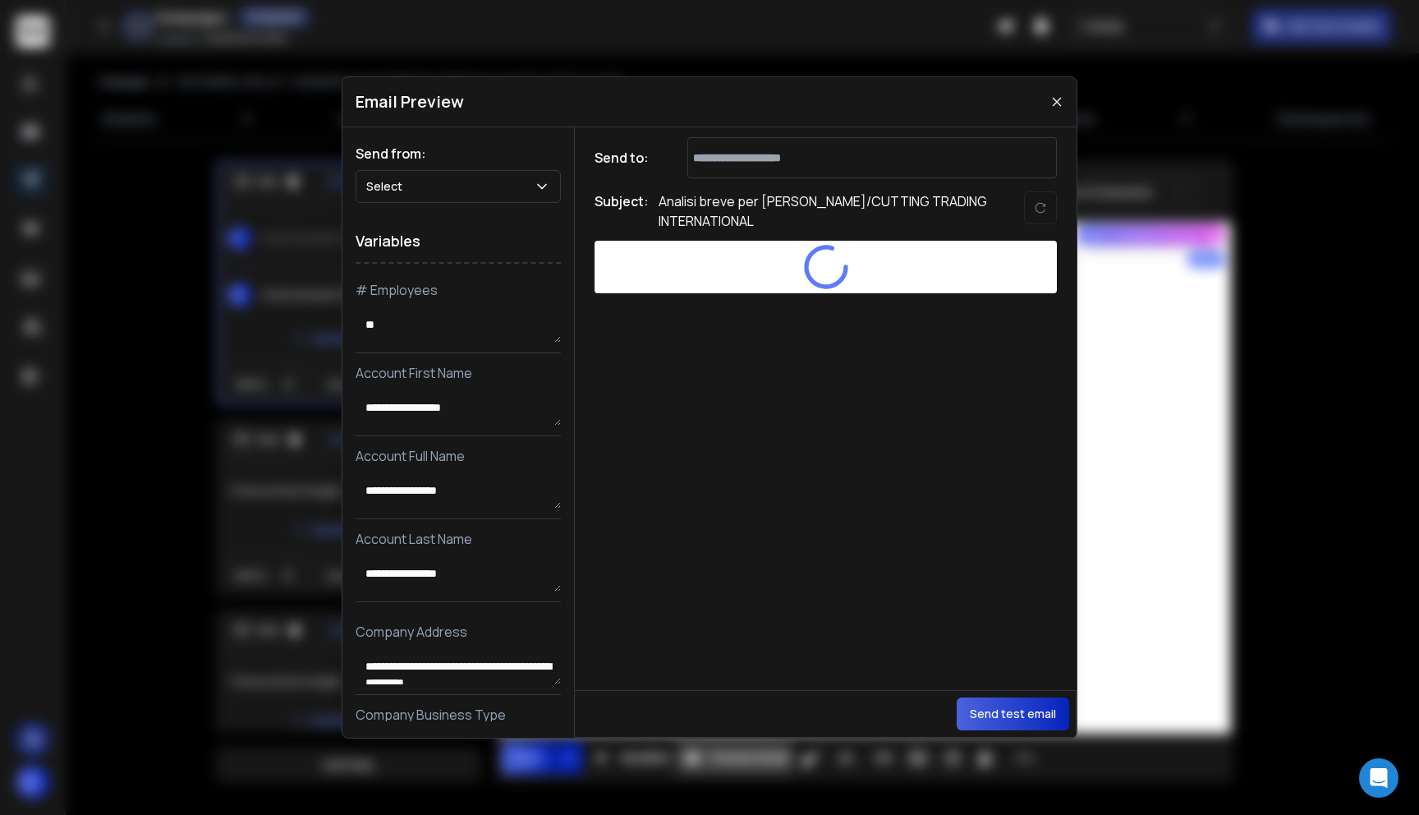
type textarea "**"
type textarea "**********"
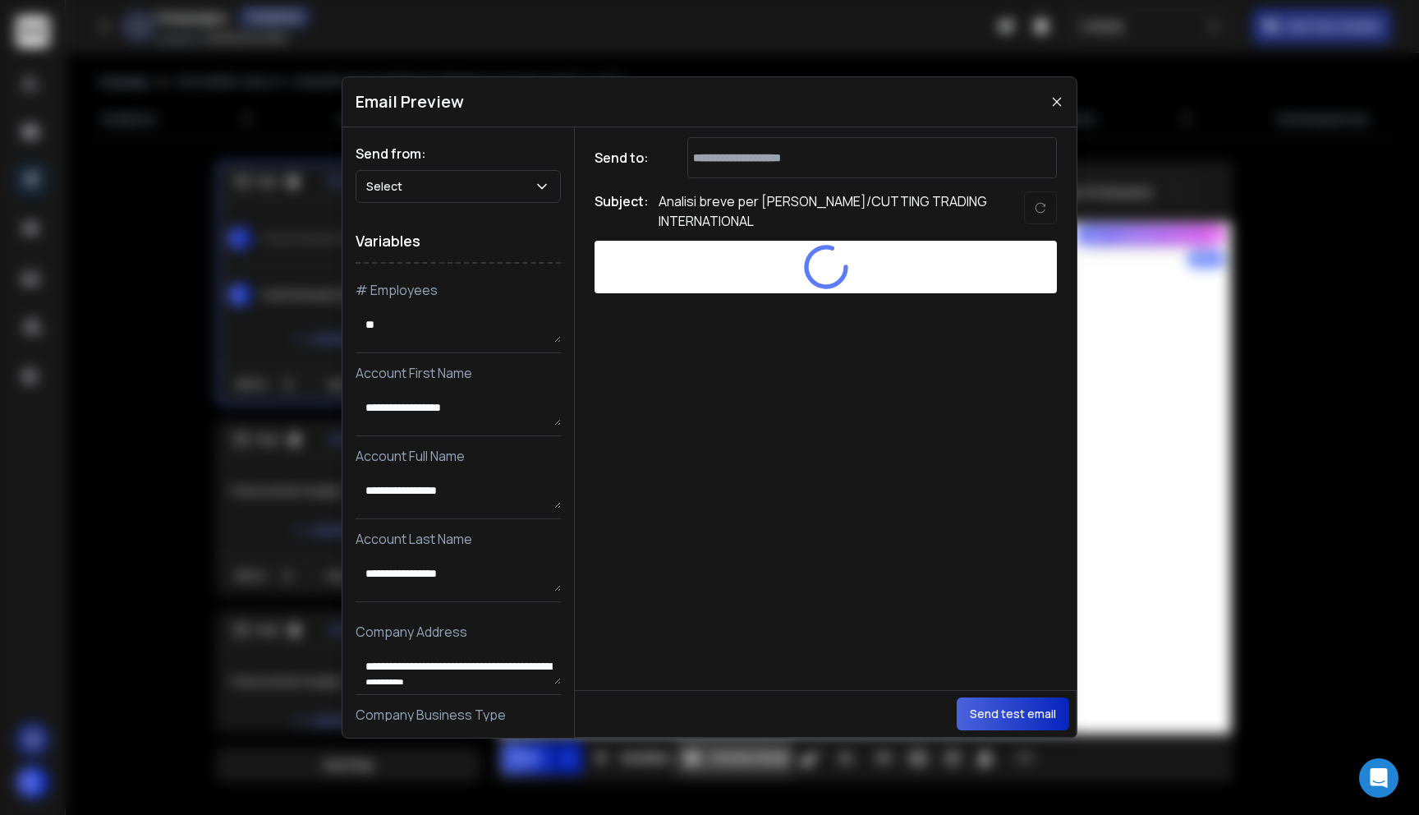
type textarea "**********"
type textarea "*******"
type textarea "**********"
type textarea "********"
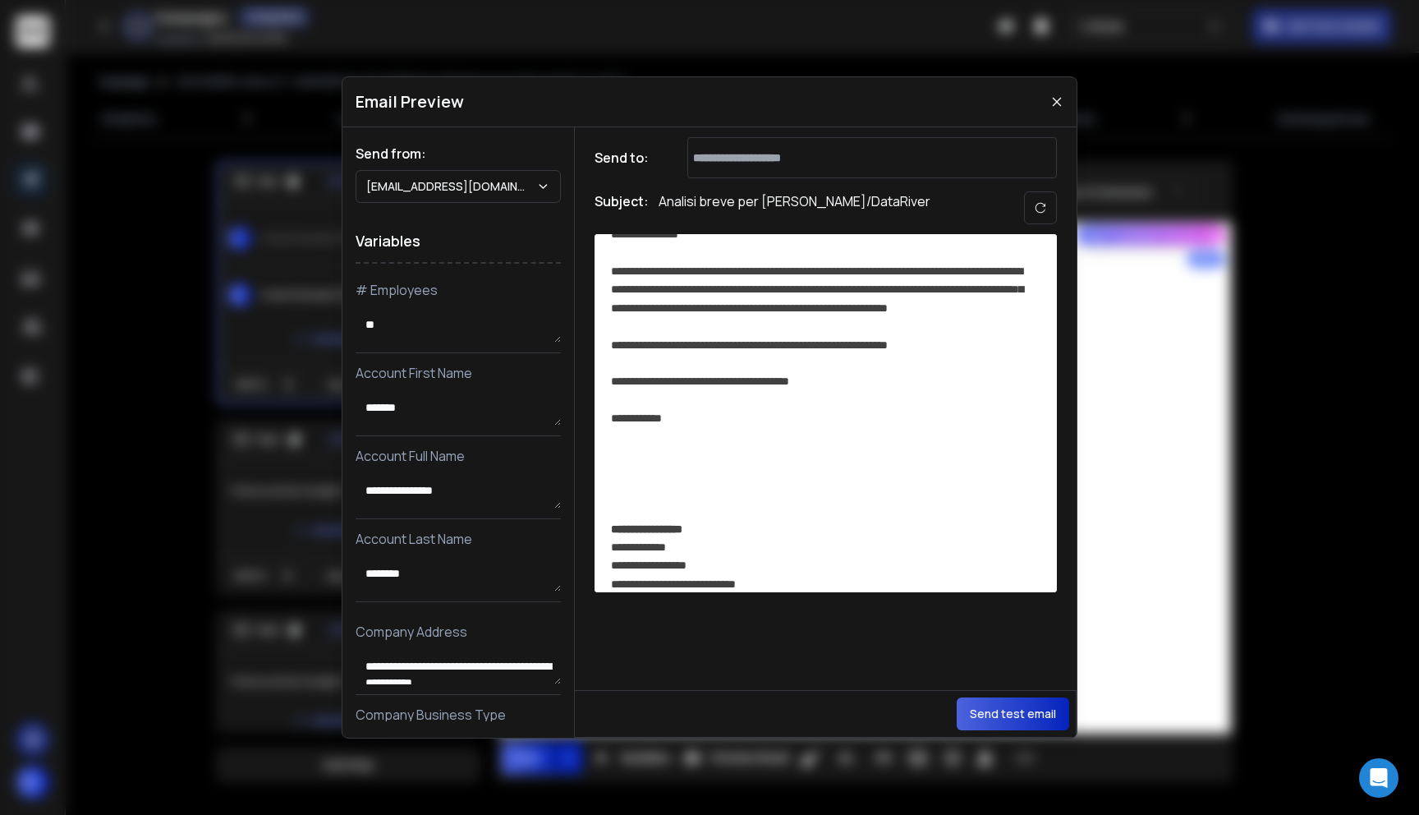
scroll to position [504, 0]
click at [1191, 457] on div "**********" at bounding box center [709, 407] width 1419 height 695
click at [1057, 101] on icon at bounding box center [1057, 102] width 9 height 9
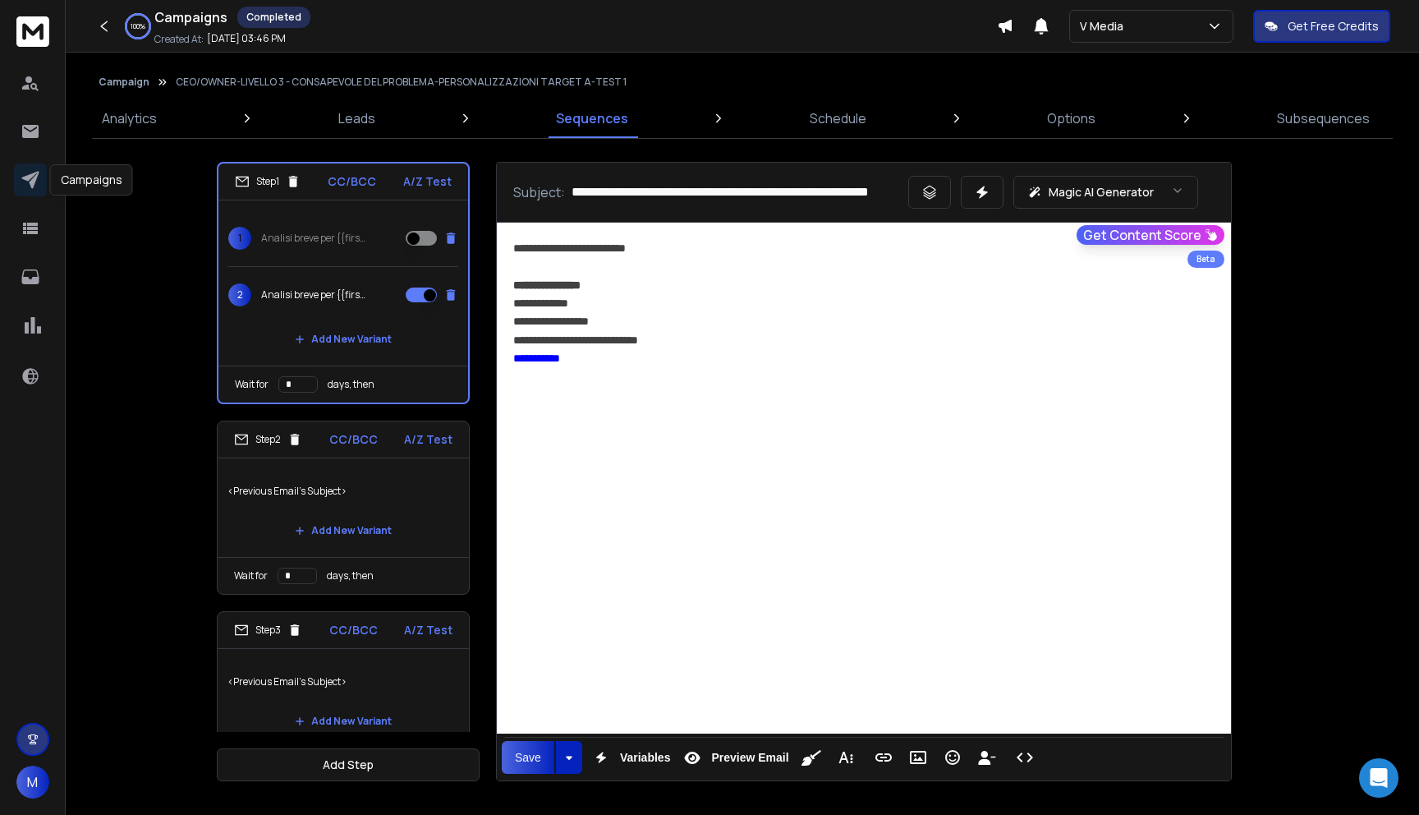
click at [25, 180] on icon at bounding box center [29, 180] width 17 height 17
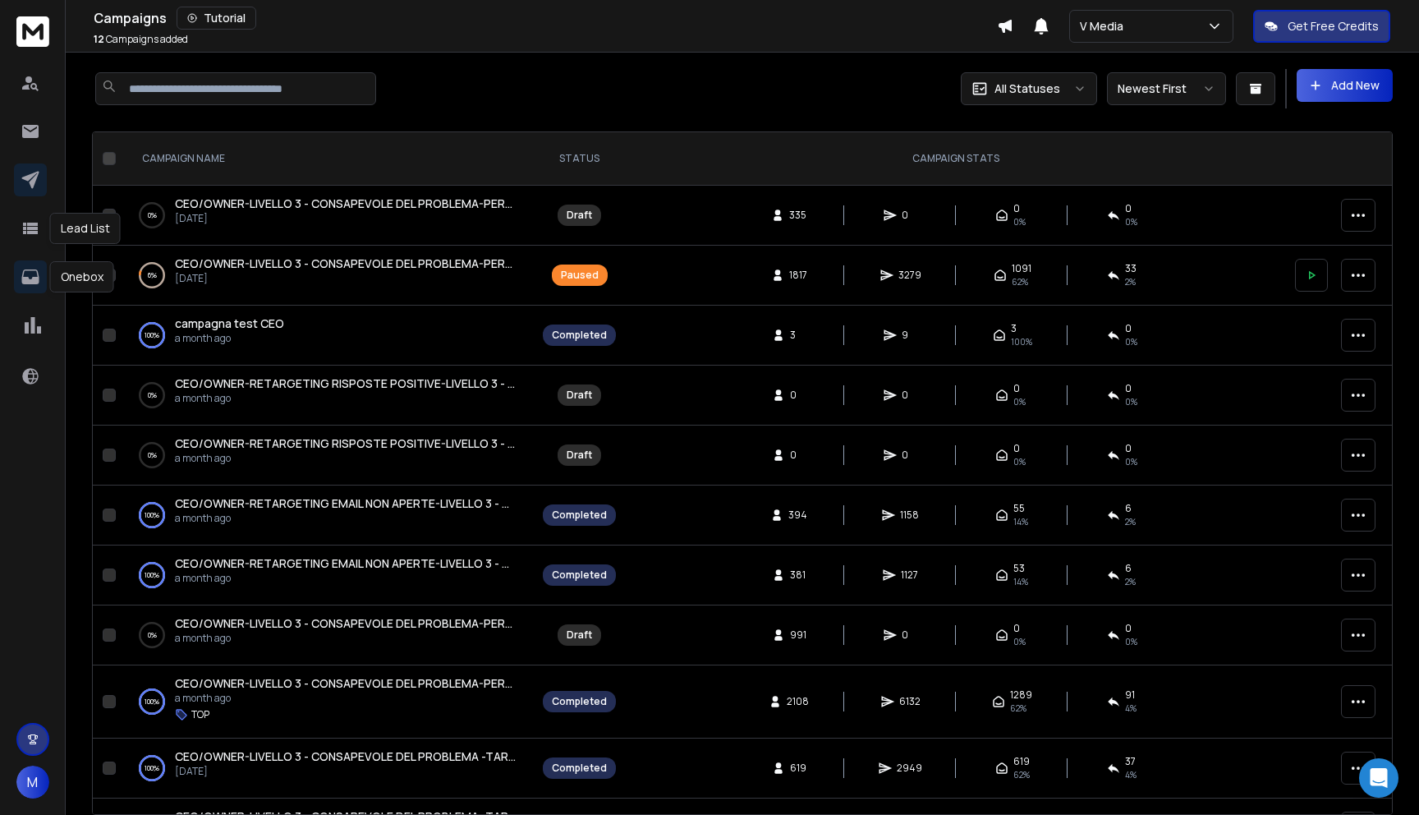
click at [34, 275] on icon at bounding box center [31, 277] width 20 height 20
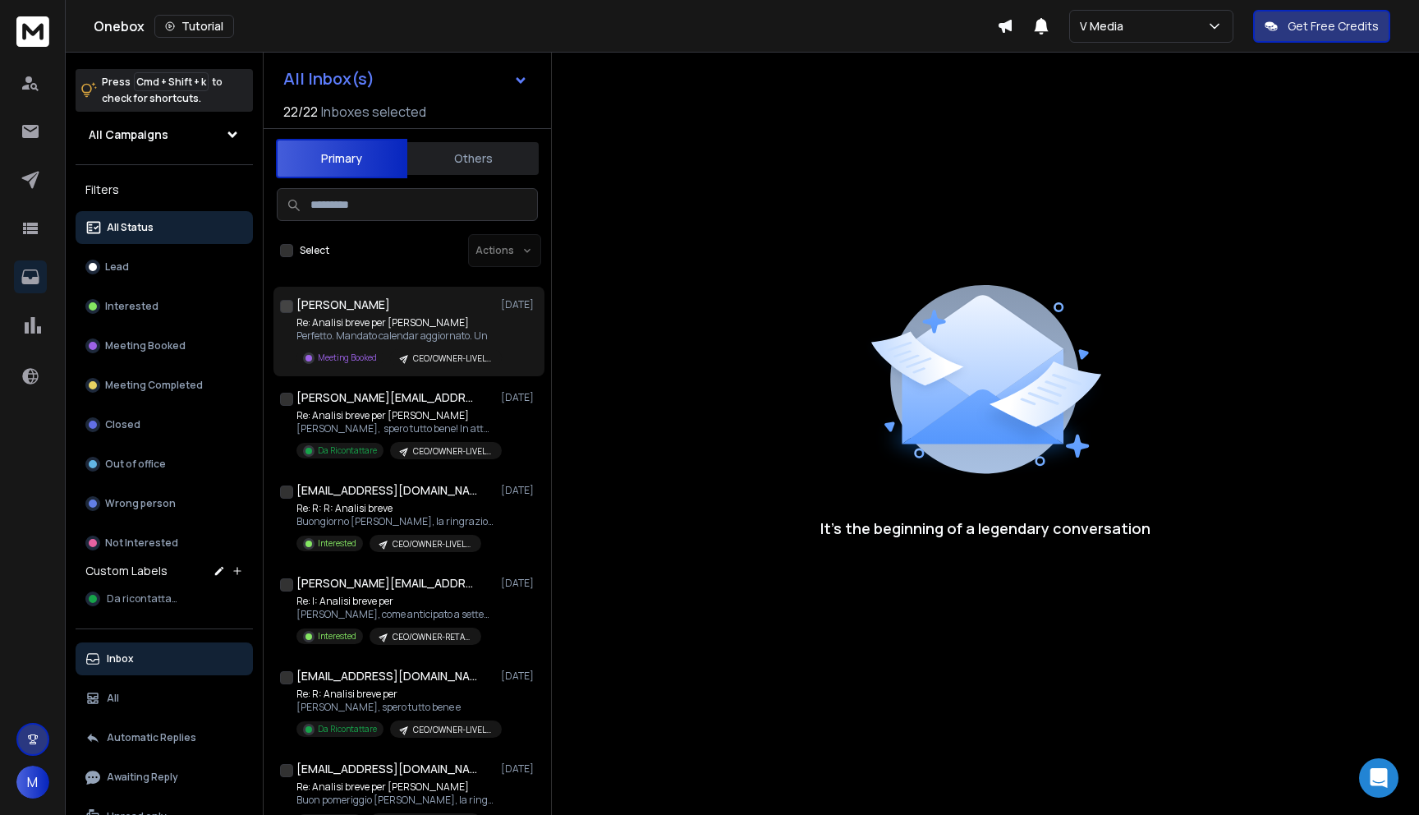
click at [387, 310] on div "[PERSON_NAME] [DATE]" at bounding box center [416, 304] width 241 height 16
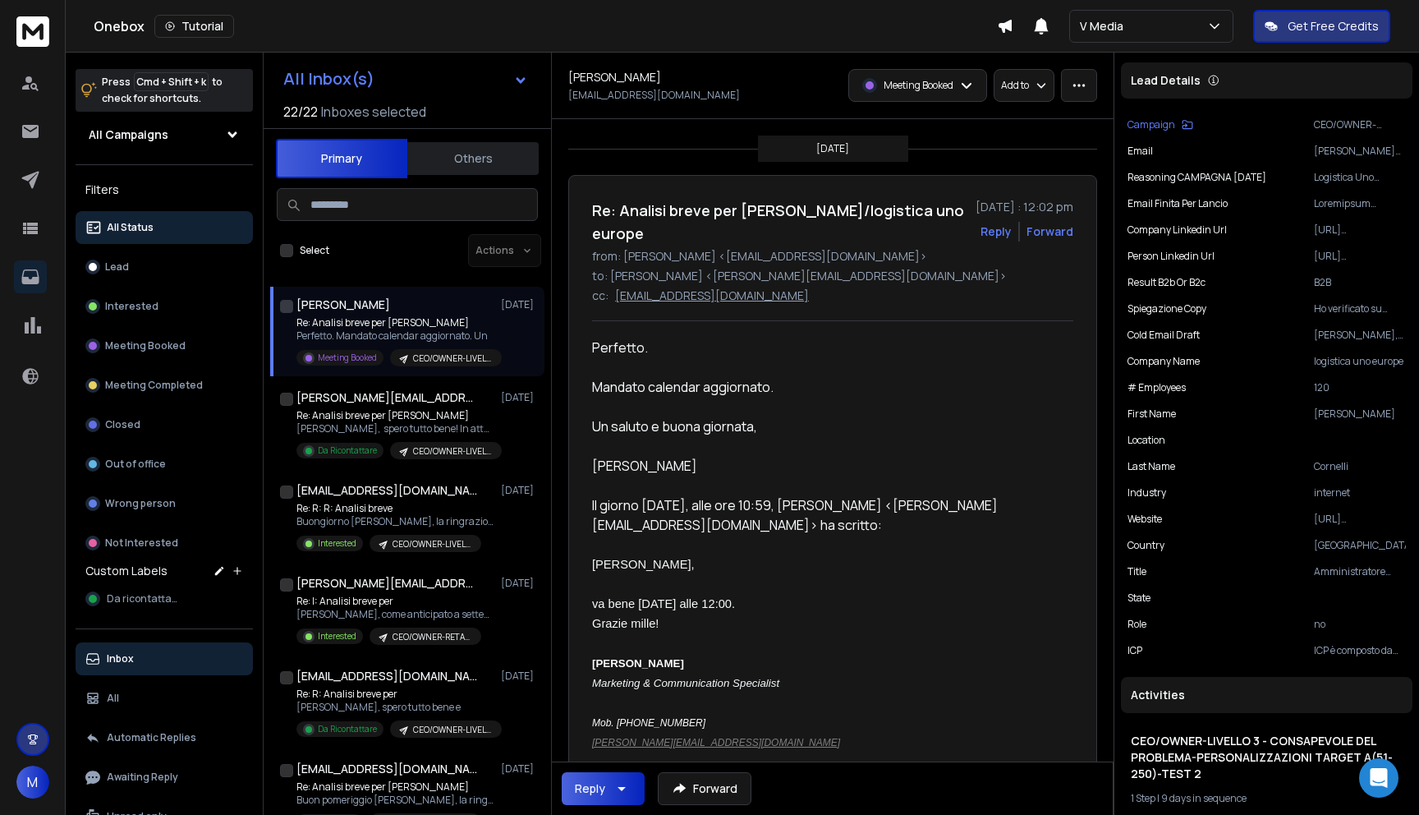
click at [466, 161] on button "Others" at bounding box center [472, 158] width 131 height 36
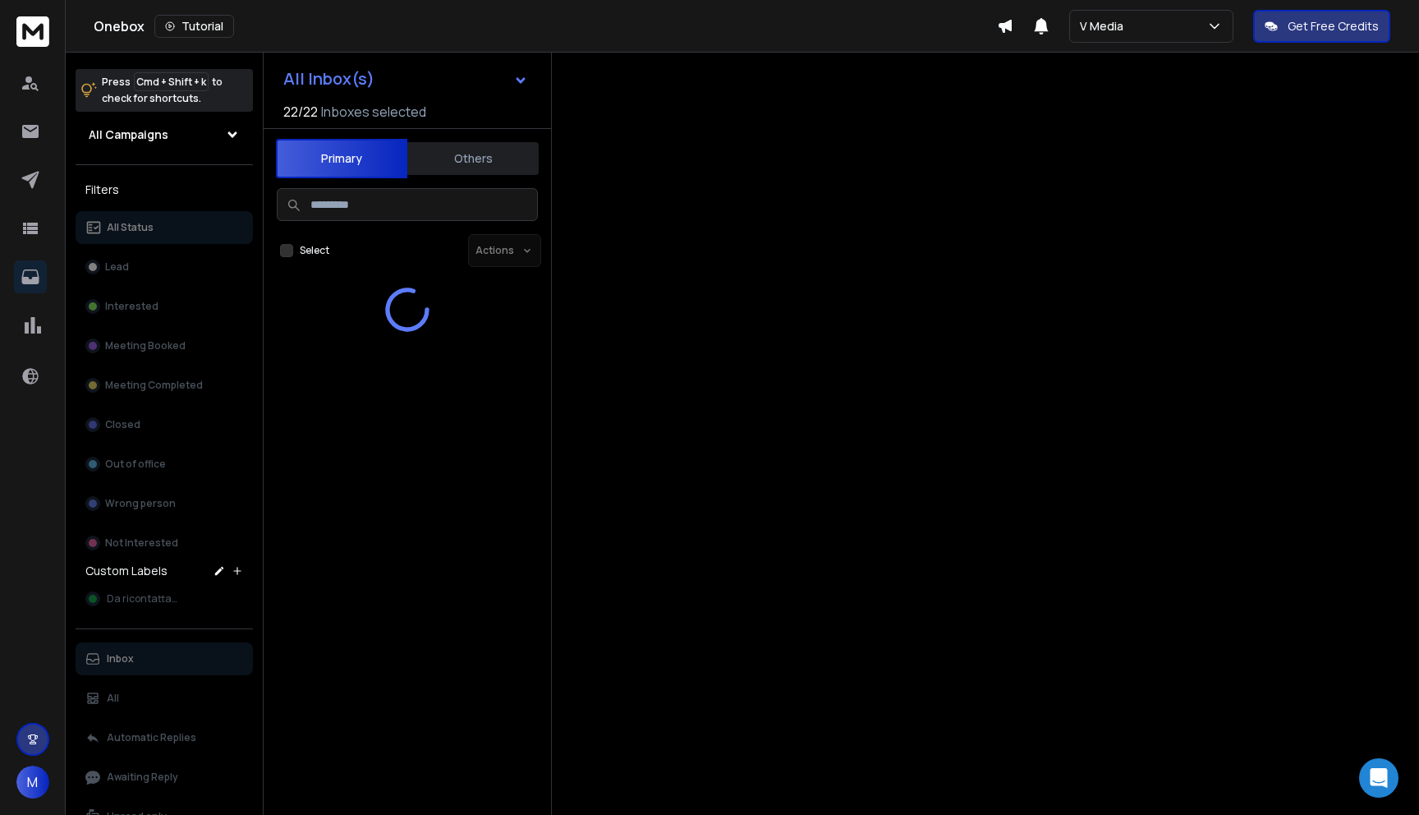
click at [356, 156] on button "Primary" at bounding box center [341, 158] width 131 height 39
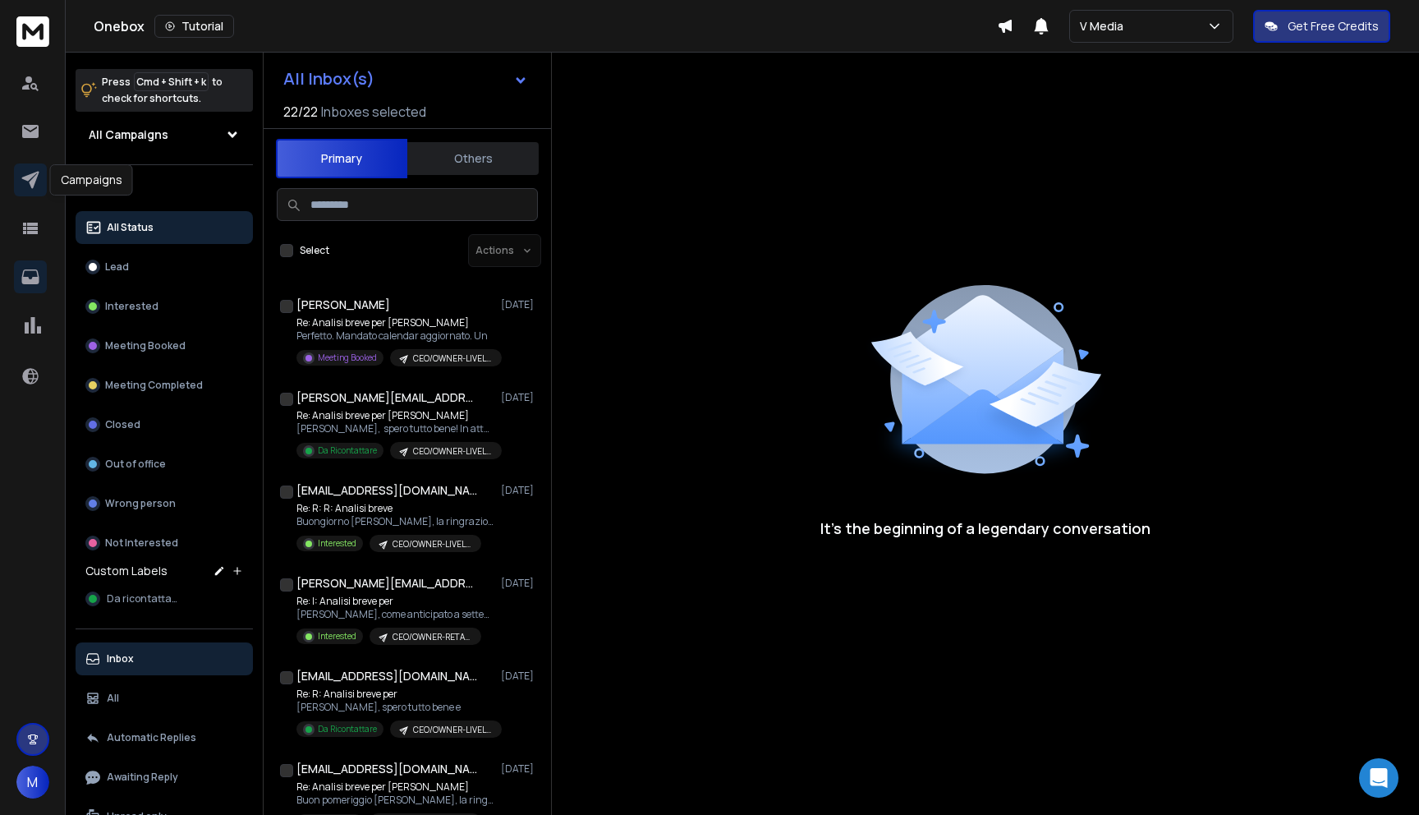
click at [39, 177] on icon at bounding box center [31, 180] width 20 height 20
